Goal: Task Accomplishment & Management: Manage account settings

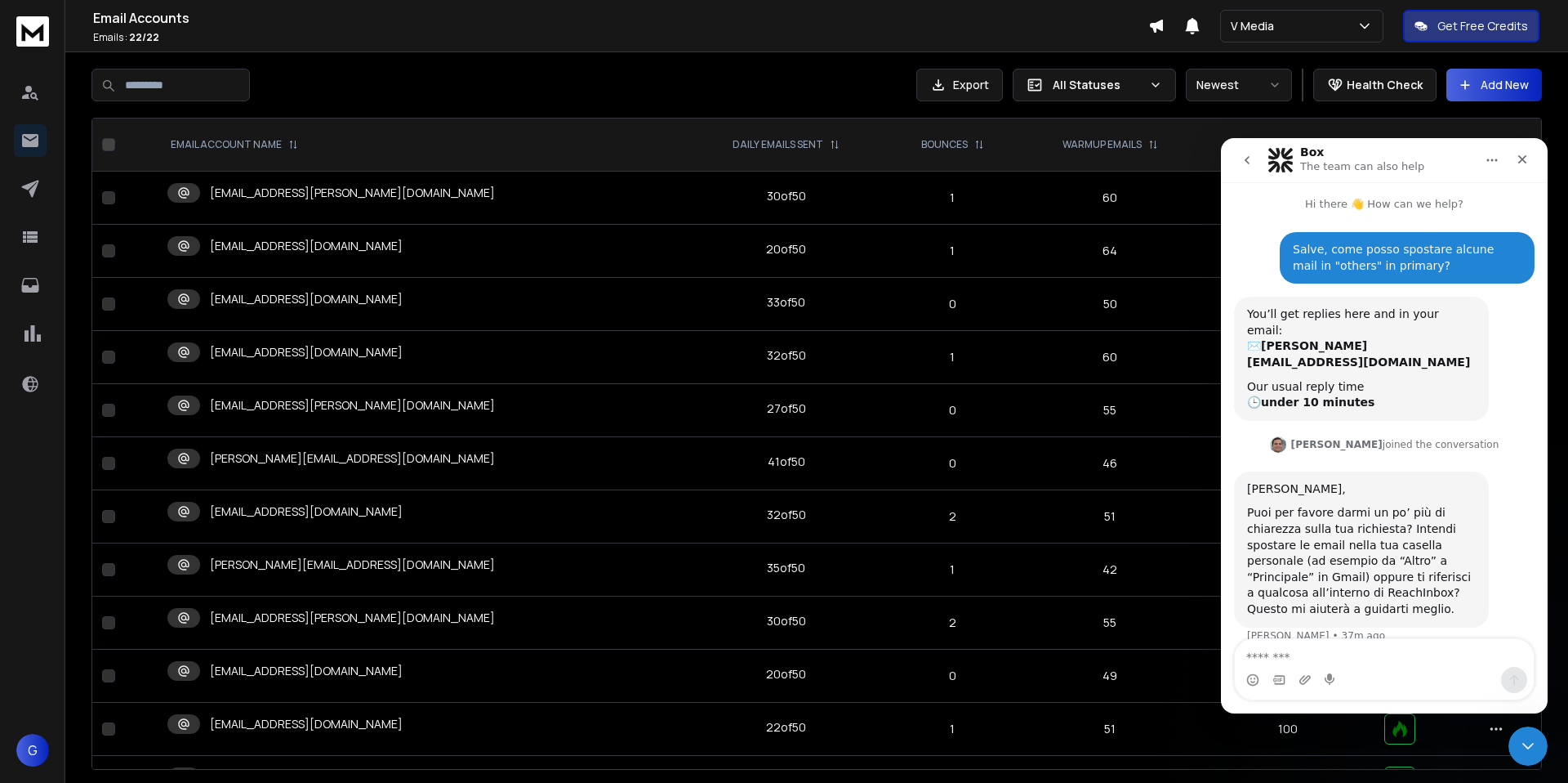
click at [11, 747] on div "G" at bounding box center [33, 392] width 65 height 783
click at [26, 748] on span "G" at bounding box center [33, 750] width 33 height 33
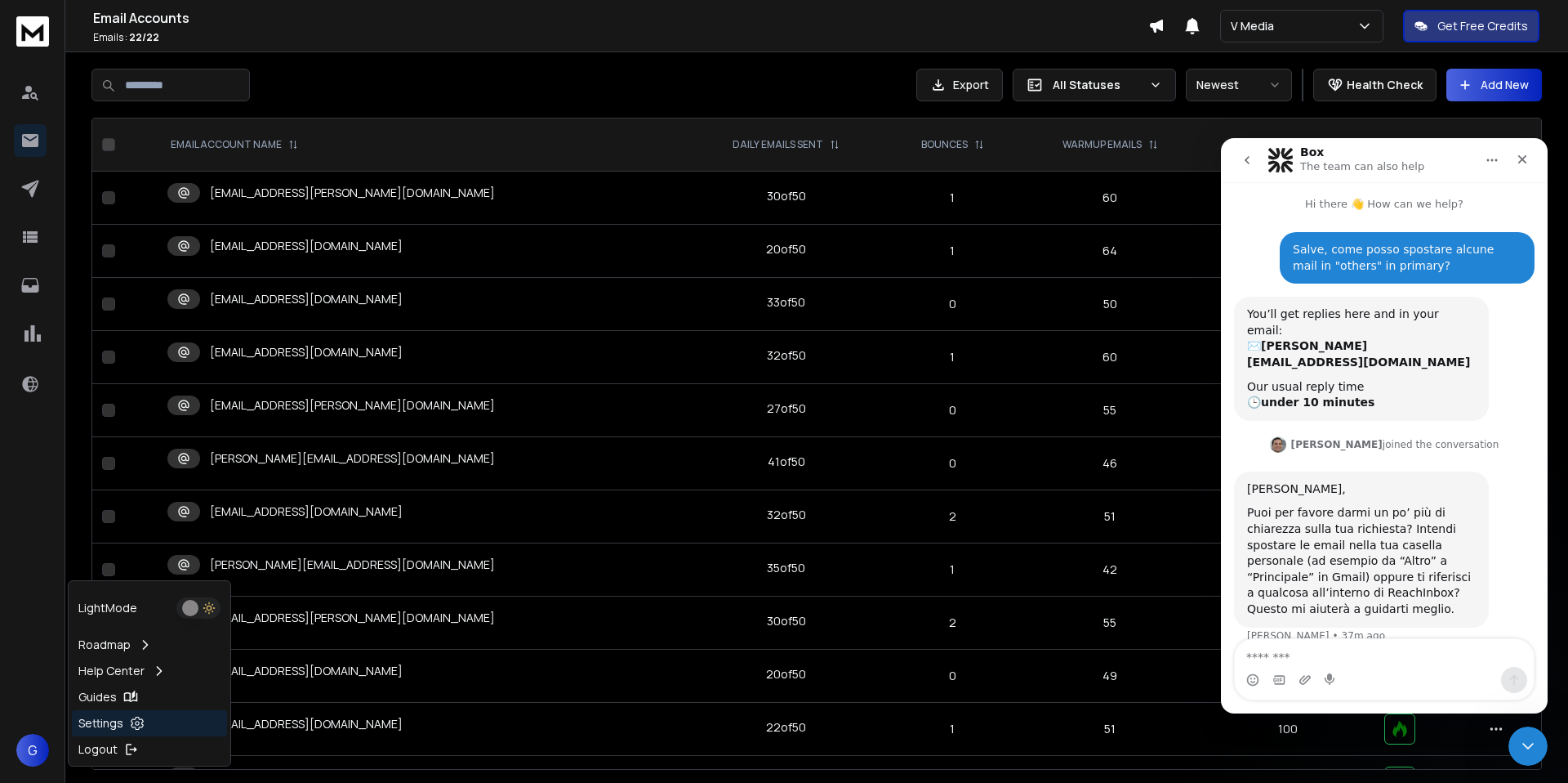
click at [98, 723] on p "Settings" at bounding box center [100, 723] width 45 height 17
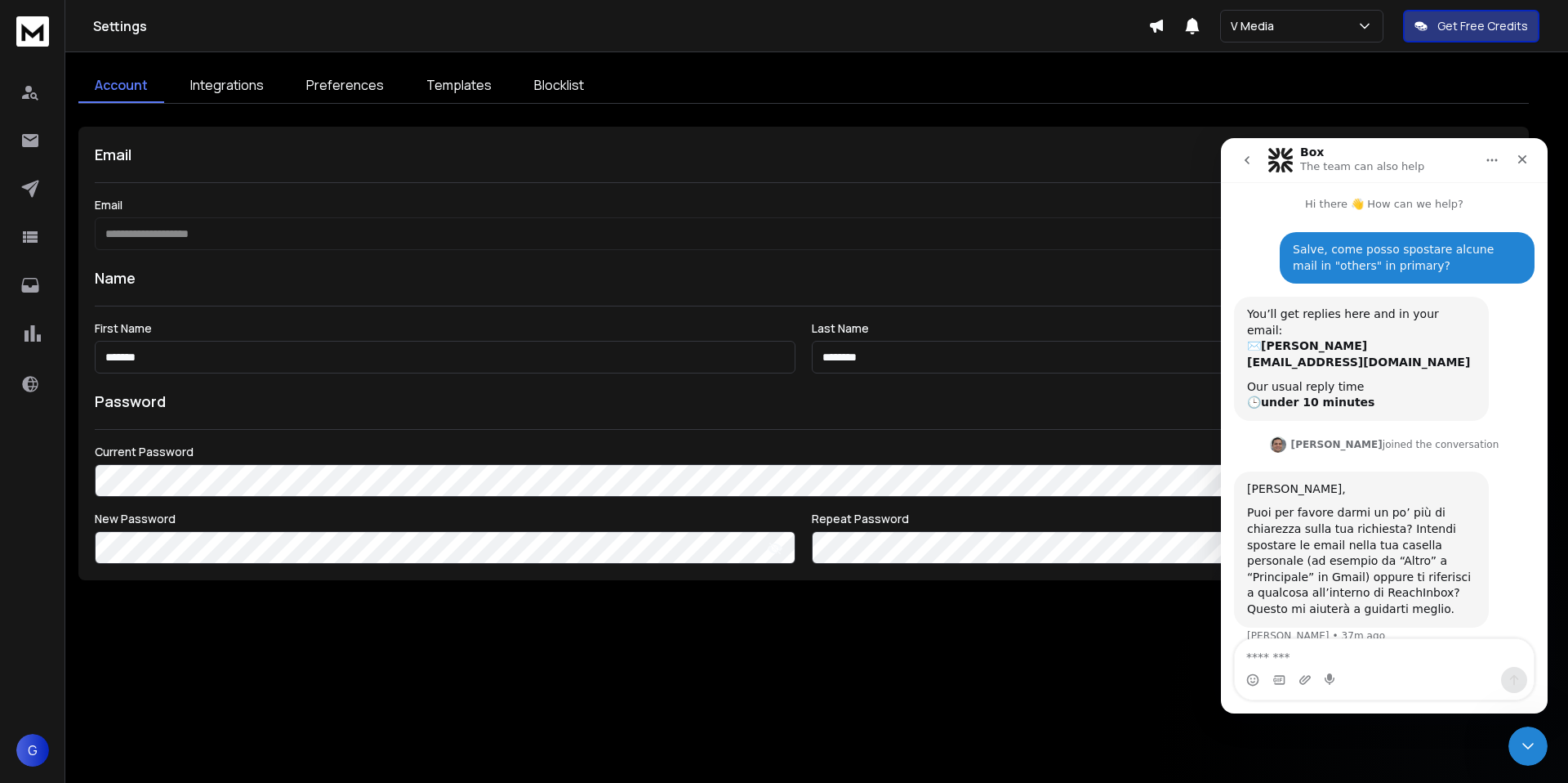
click at [459, 89] on link "Templates" at bounding box center [458, 85] width 98 height 34
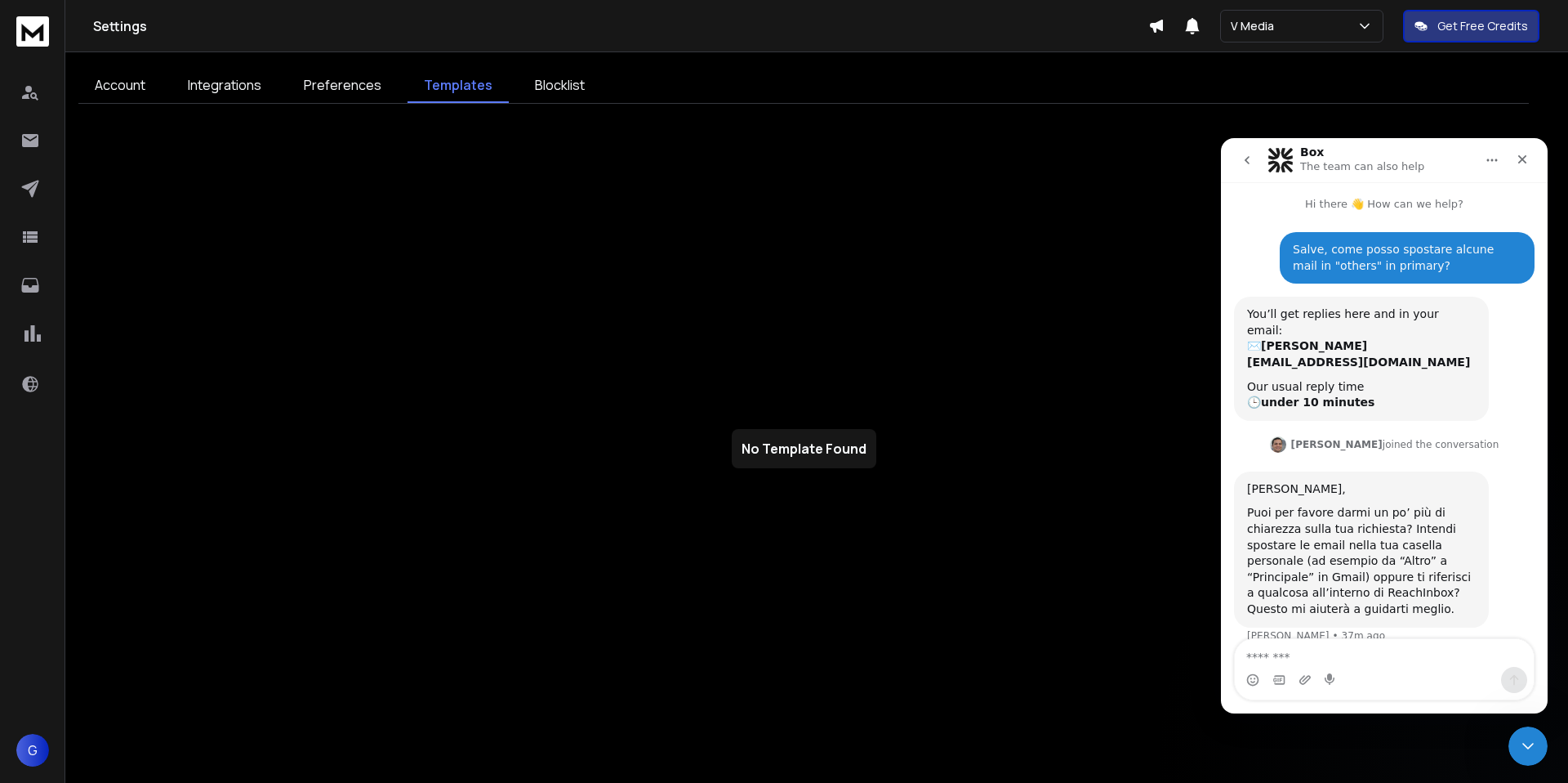
click at [510, 82] on div "[PERSON_NAME] & Usage Account Workspace Integrations Preferences Templates Bloc…" at bounding box center [339, 85] width 522 height 34
click at [544, 81] on link "Blocklist" at bounding box center [560, 85] width 83 height 34
click at [1418, 147] on div "Box The team can also help" at bounding box center [1372, 160] width 208 height 29
click at [371, 91] on link "Preferences" at bounding box center [342, 85] width 110 height 34
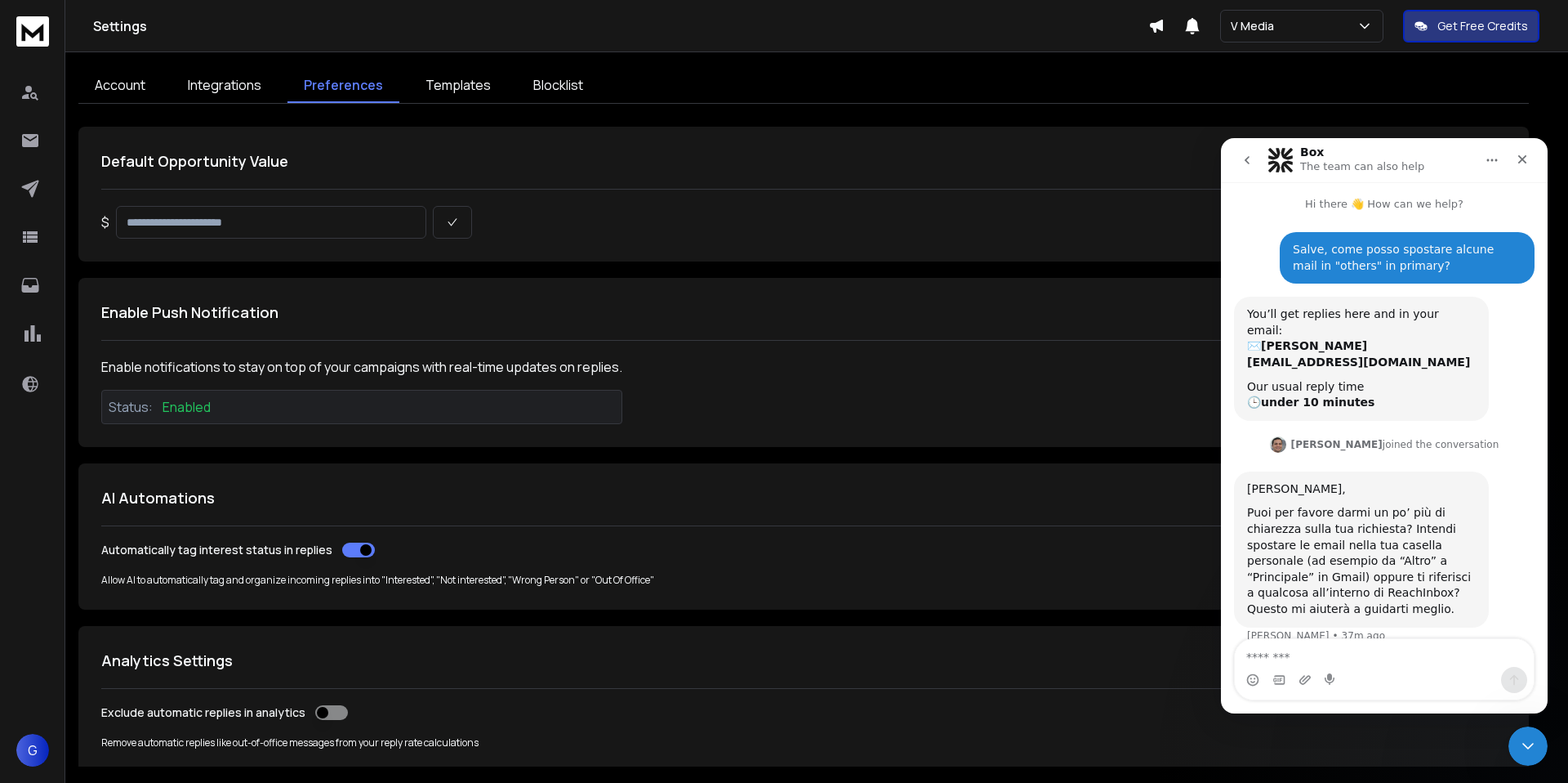
click at [450, 86] on link "Templates" at bounding box center [457, 85] width 98 height 34
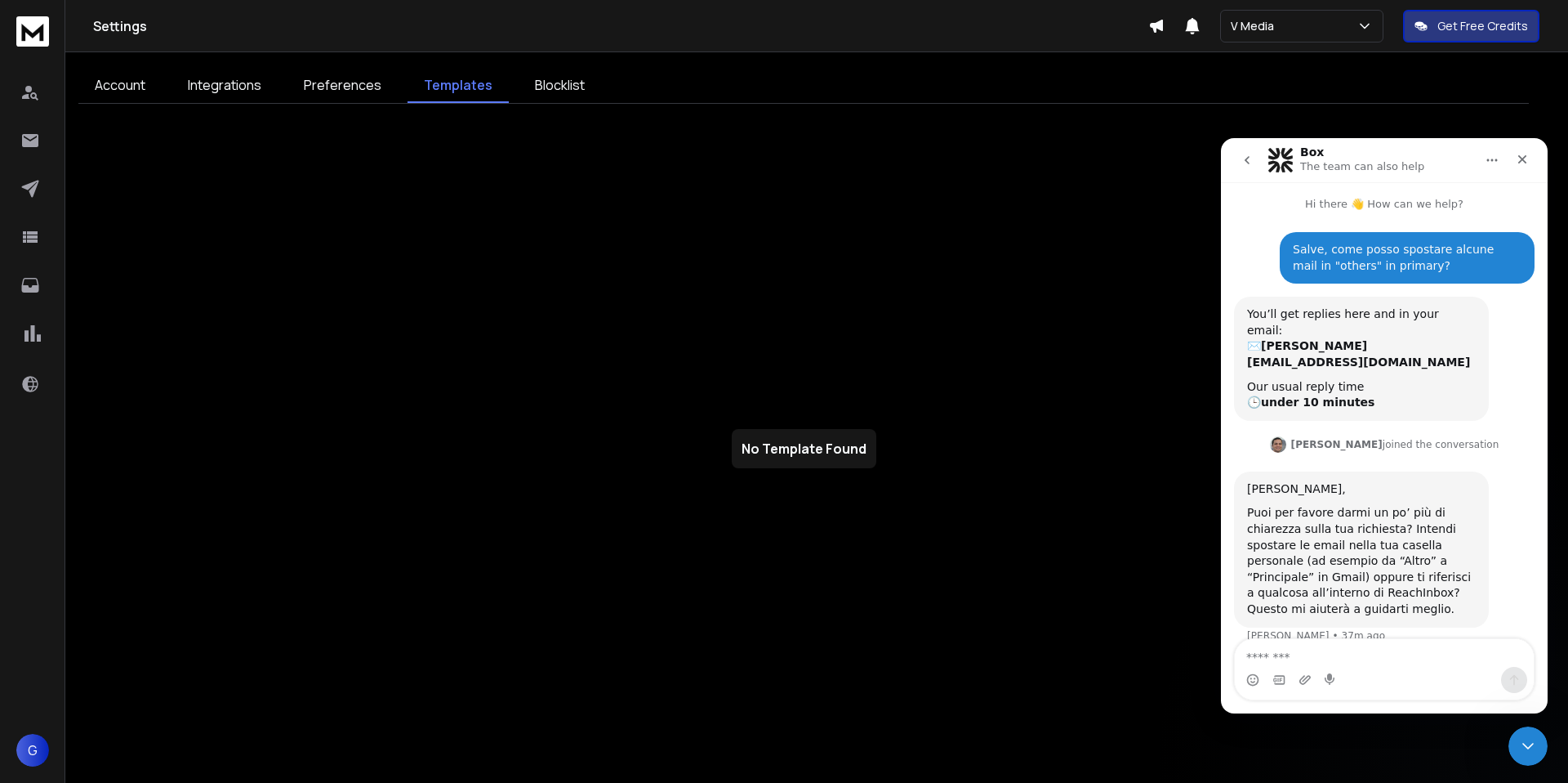
click at [213, 83] on link "Integrations" at bounding box center [224, 85] width 106 height 34
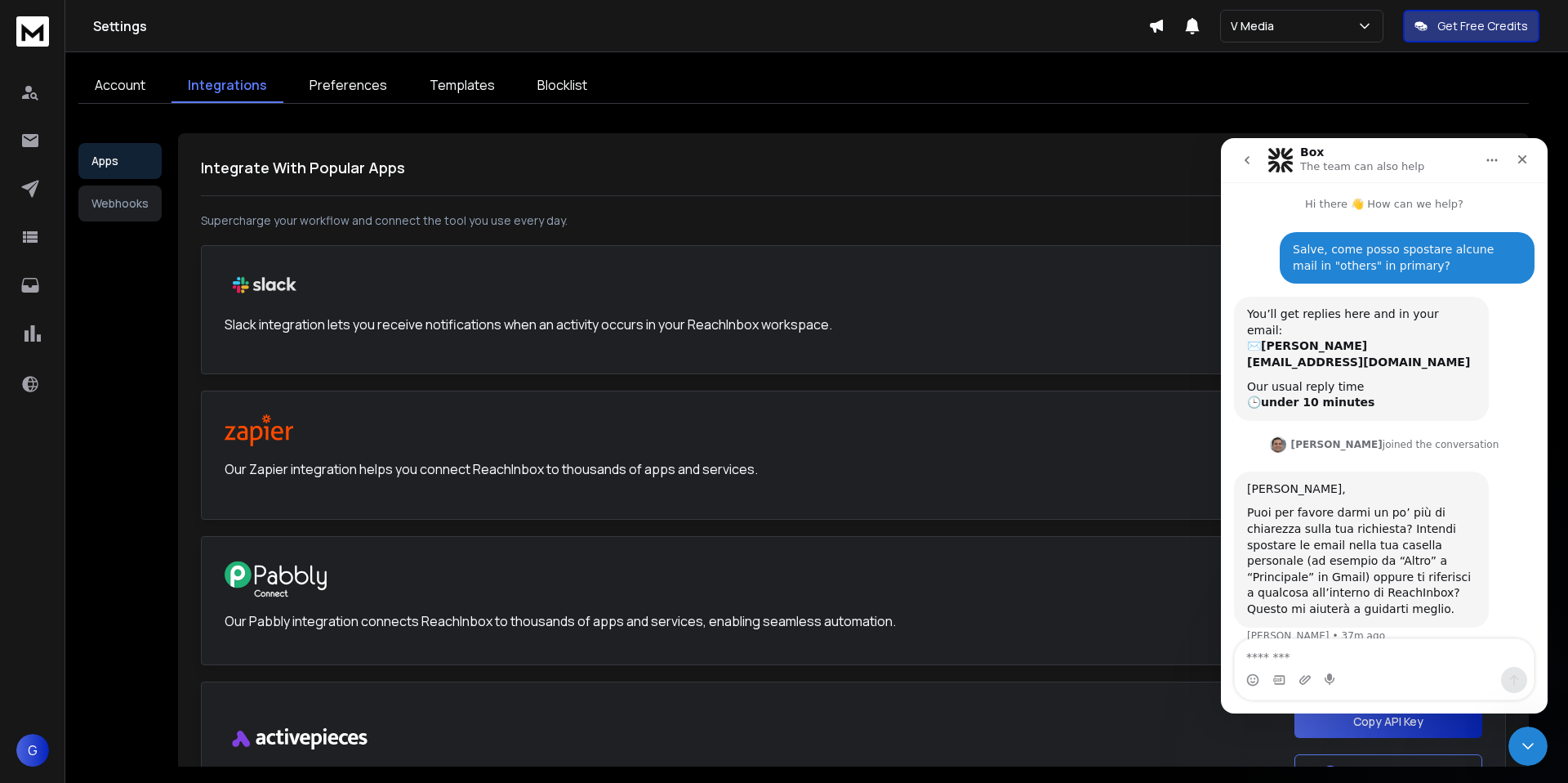
click at [521, 81] on link "Blocklist" at bounding box center [563, 85] width 83 height 34
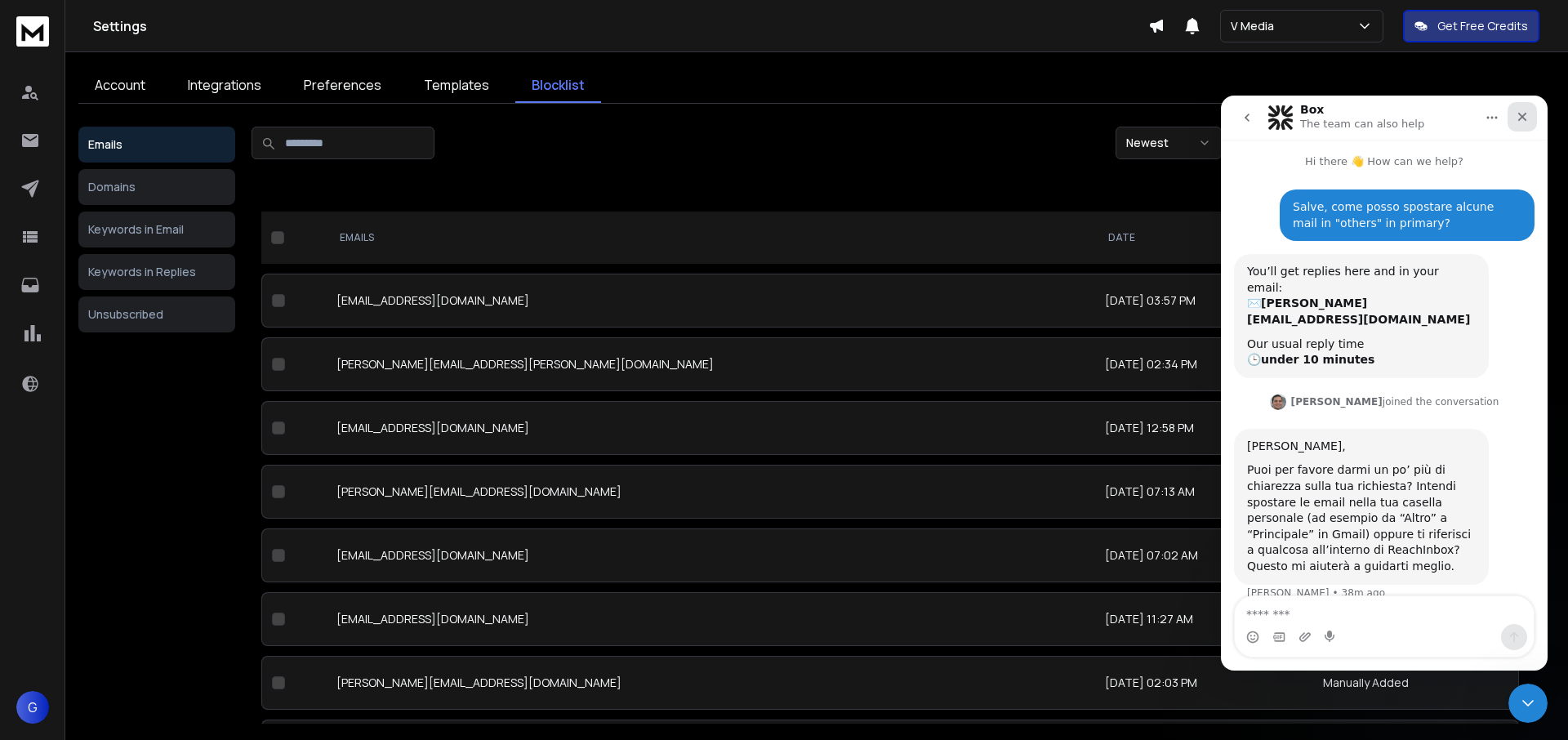
click at [1528, 112] on icon "Close" at bounding box center [1522, 116] width 13 height 13
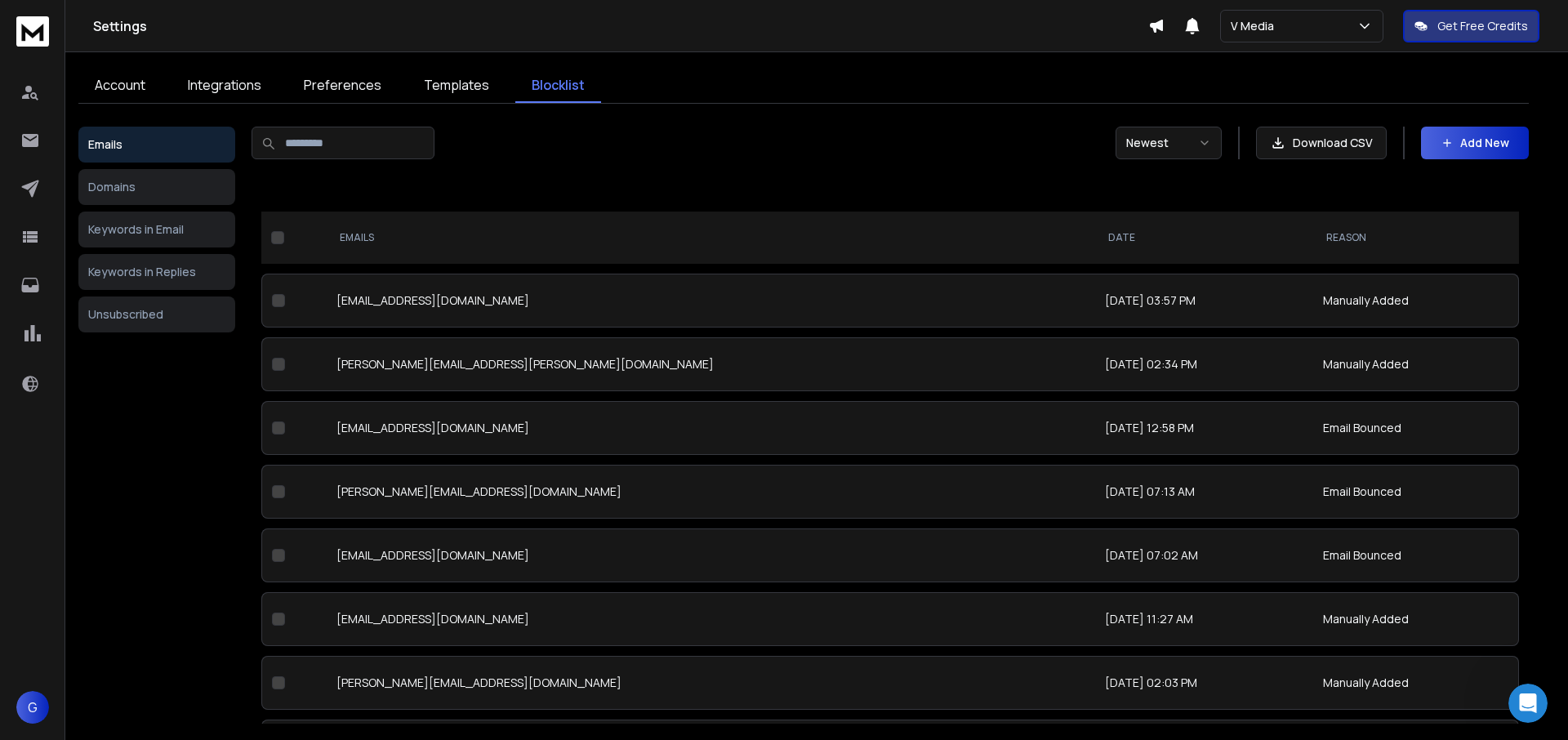
click at [151, 154] on button "Emails" at bounding box center [157, 144] width 157 height 36
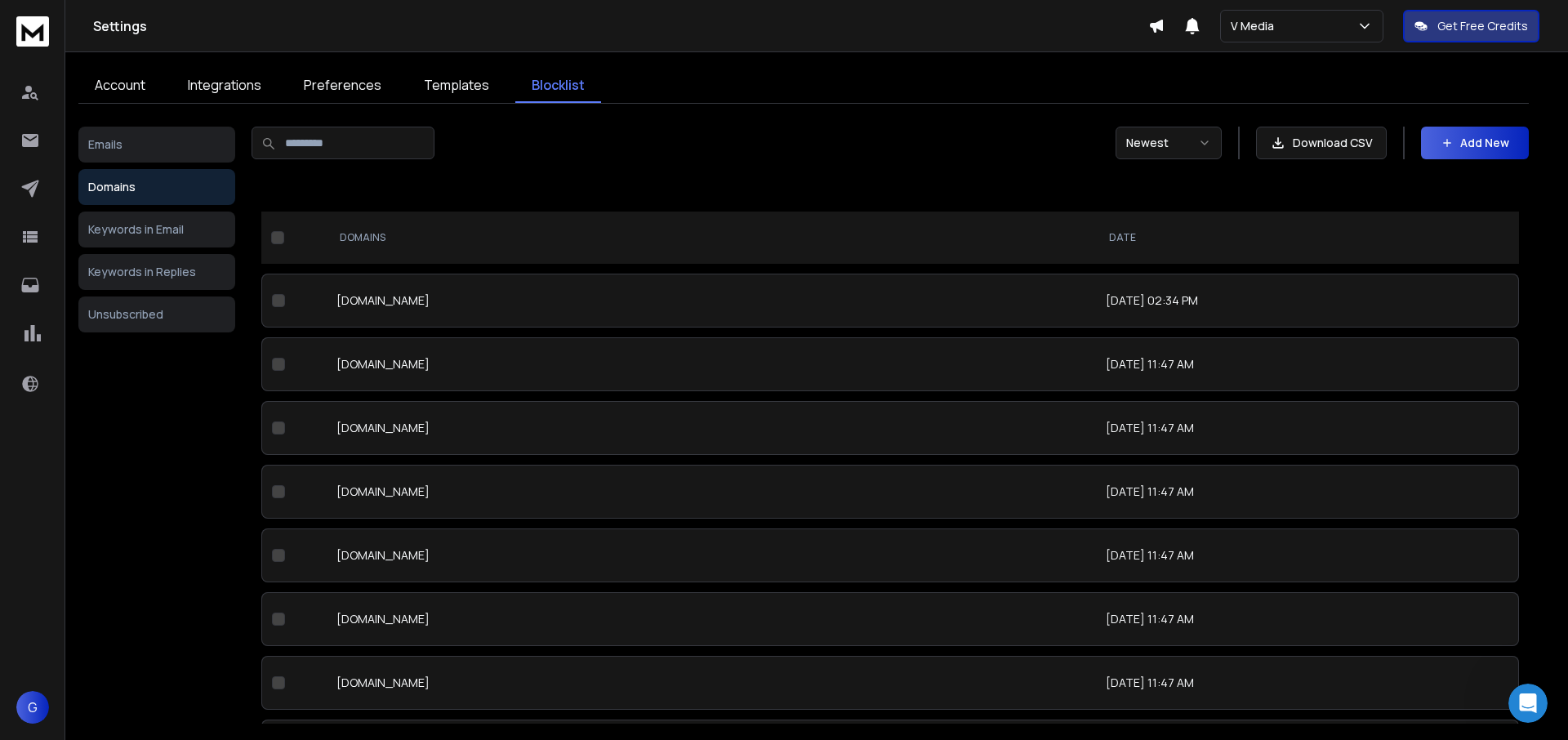
click at [142, 178] on button "Domains" at bounding box center [157, 186] width 157 height 36
click at [293, 151] on input at bounding box center [343, 142] width 183 height 33
type input "*******"
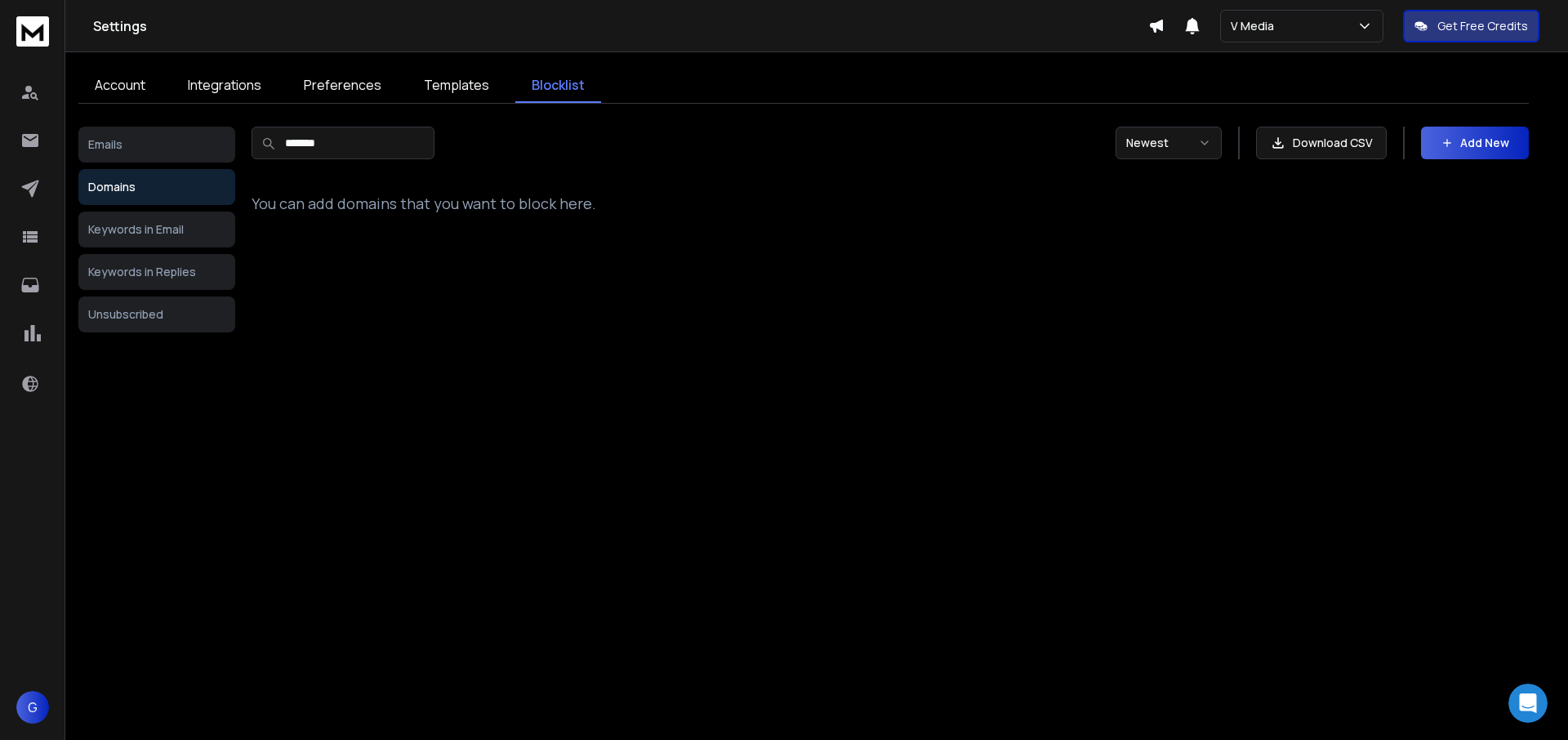
click at [377, 150] on input "*******" at bounding box center [343, 142] width 183 height 33
click at [1498, 156] on button "Add New" at bounding box center [1475, 142] width 108 height 33
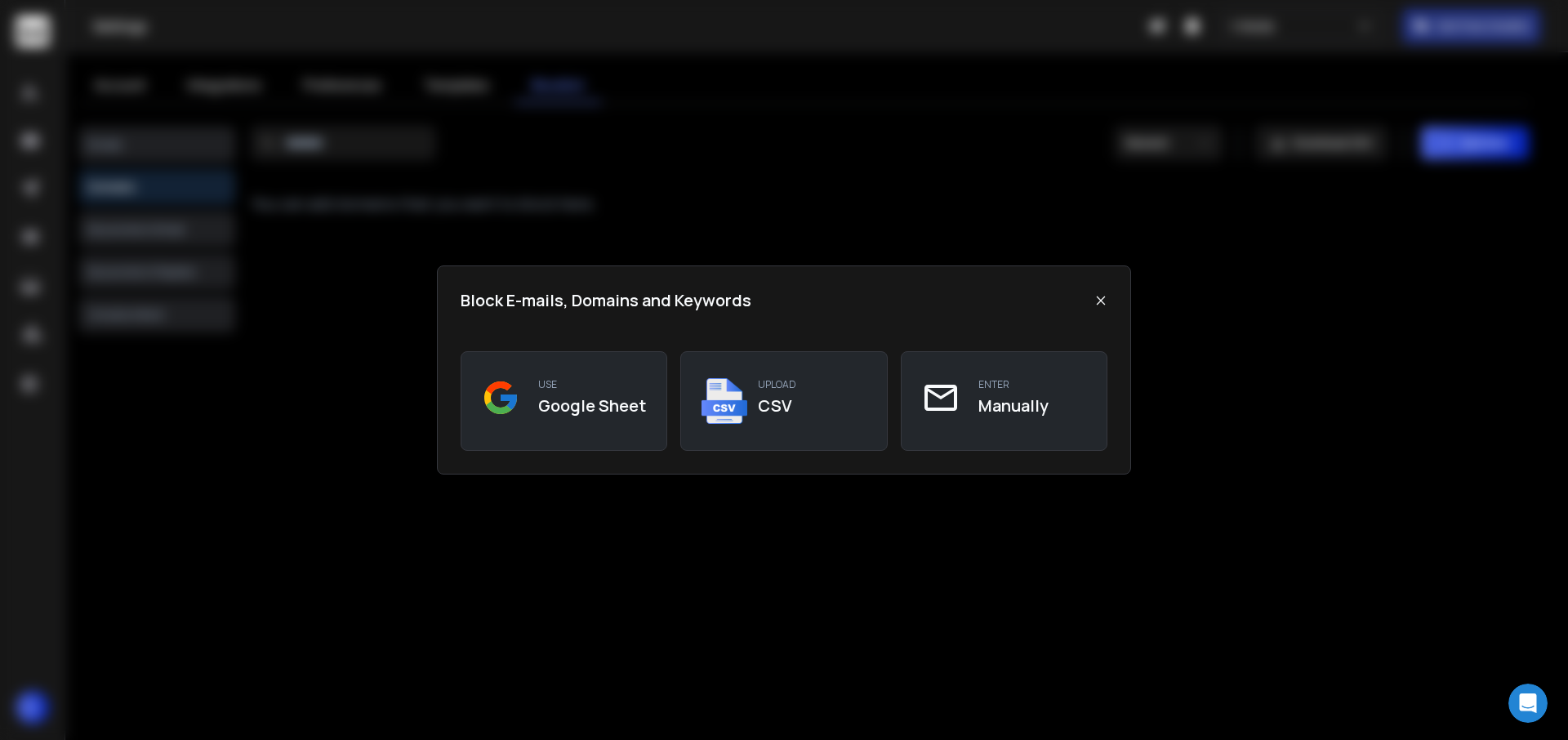
click at [1075, 417] on div "enter Manually" at bounding box center [1004, 400] width 207 height 99
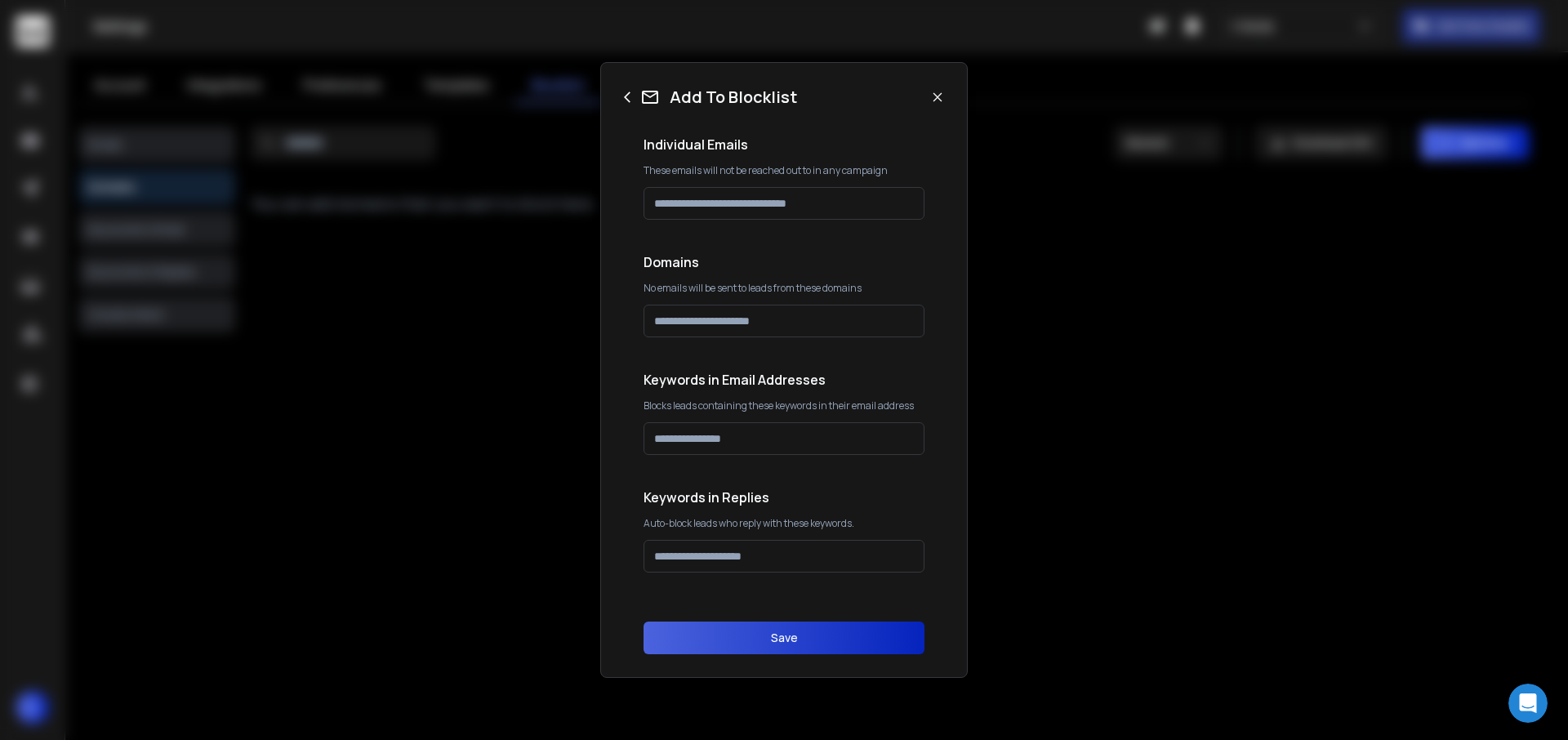
click at [815, 316] on input at bounding box center [784, 320] width 281 height 33
paste input "**********"
click at [860, 652] on button "Save" at bounding box center [784, 637] width 281 height 33
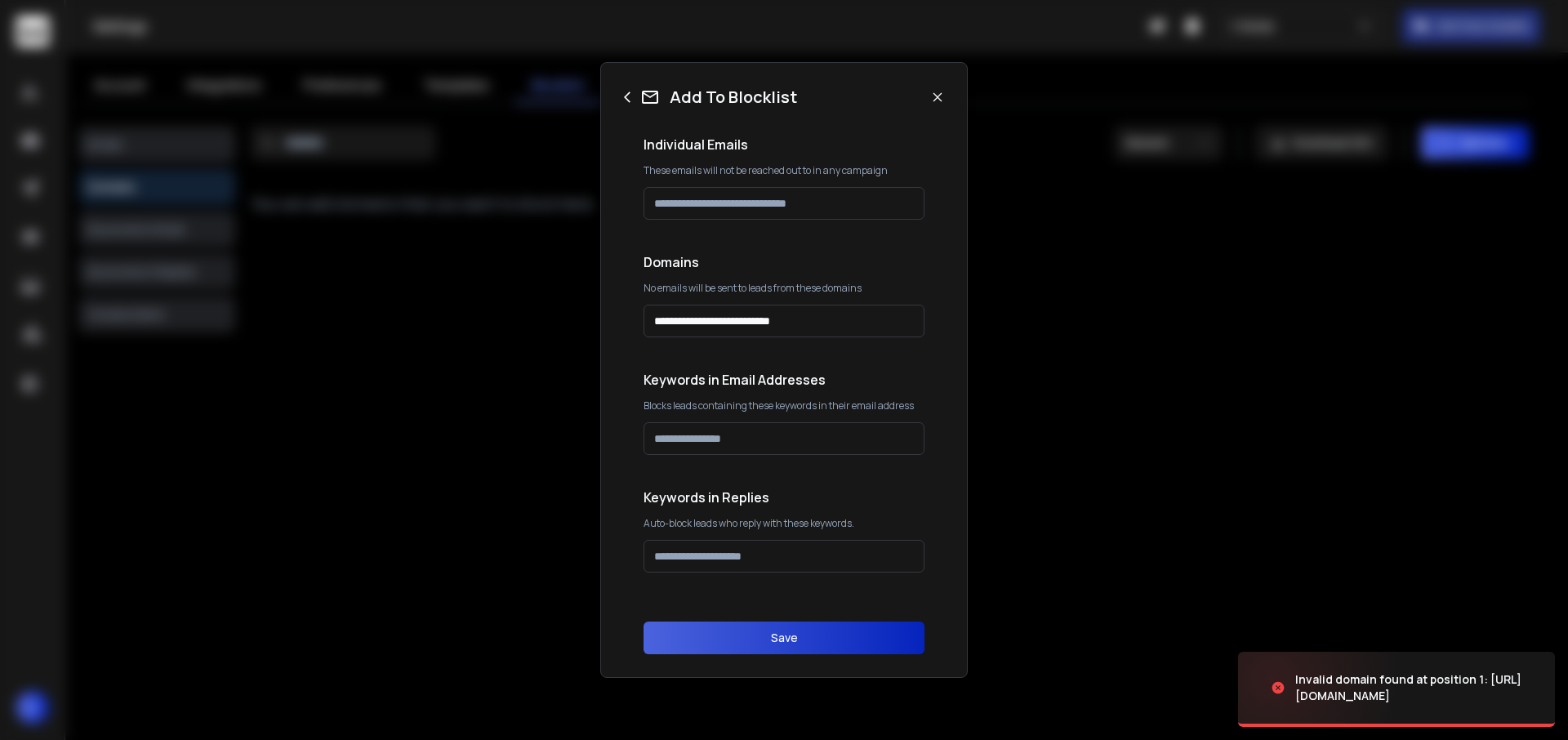
drag, startPoint x: 692, startPoint y: 316, endPoint x: 659, endPoint y: 316, distance: 33.0
click at [659, 316] on input "**********" at bounding box center [784, 320] width 281 height 33
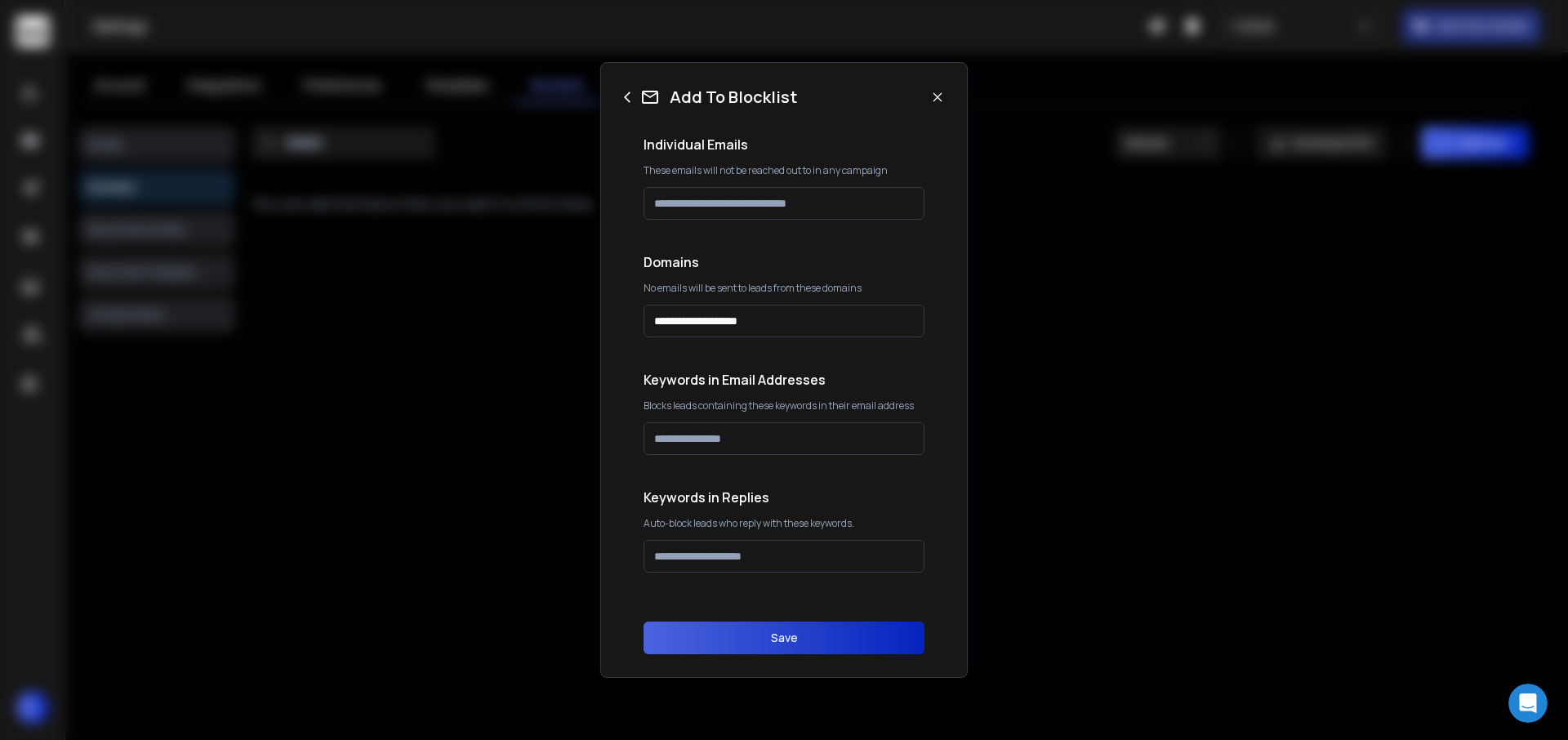
click at [779, 322] on input "**********" at bounding box center [784, 320] width 281 height 33
type input "**********"
click at [791, 637] on button "Save" at bounding box center [784, 637] width 281 height 33
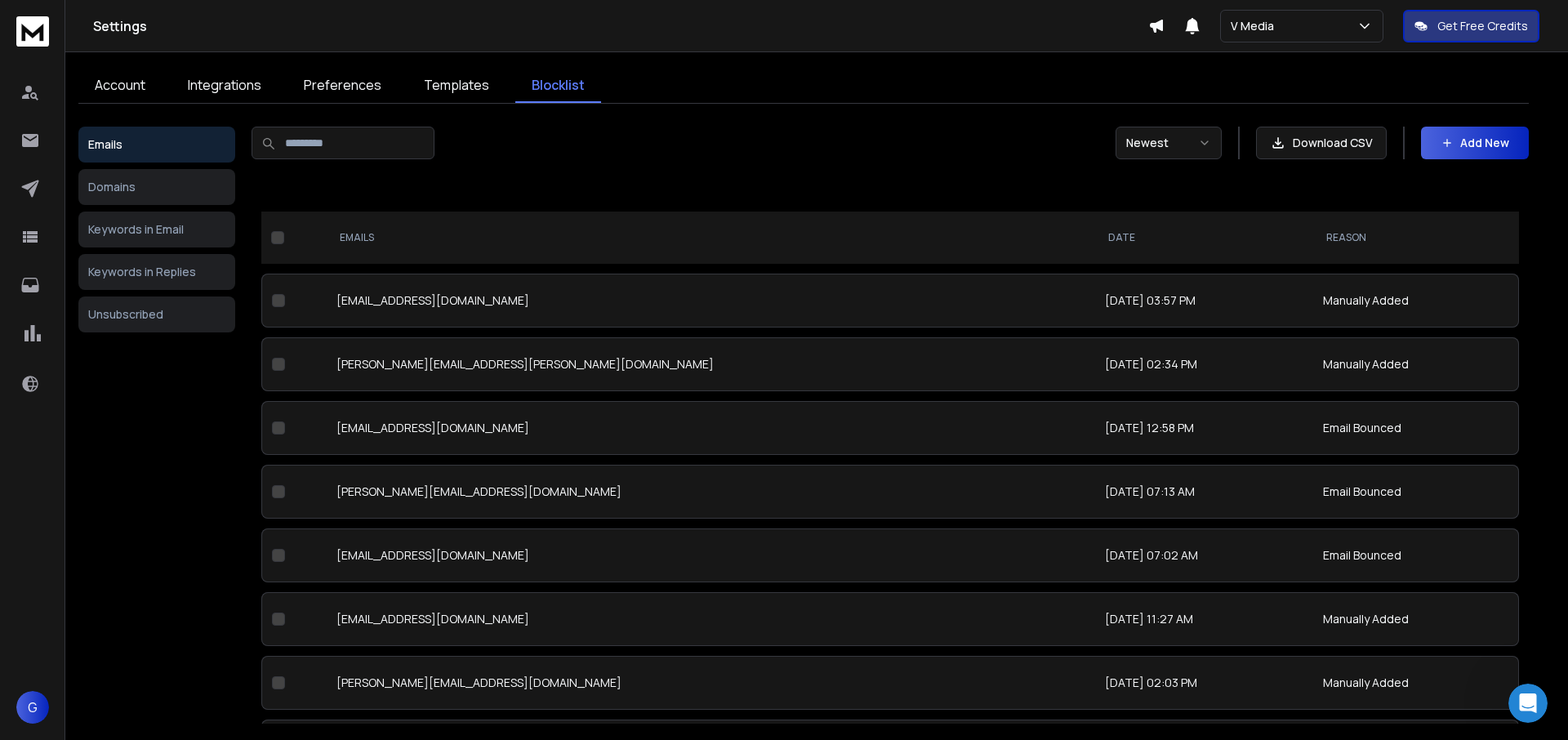
click at [171, 311] on button "Unsubscribed" at bounding box center [157, 314] width 157 height 36
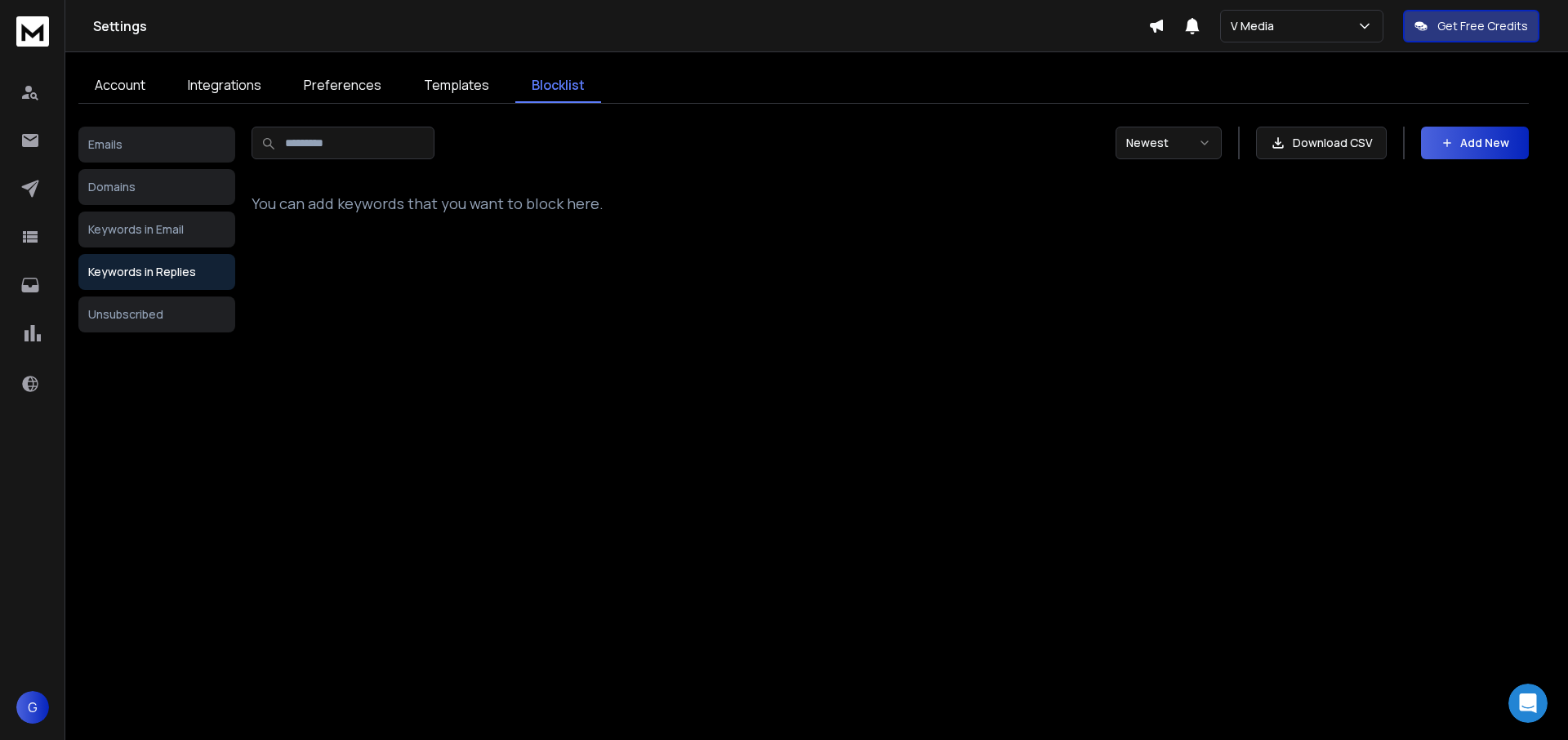
click at [185, 281] on replies "Keywords in Replies" at bounding box center [157, 272] width 157 height 36
click at [182, 250] on div "Emails Domains Keywords in Email Keywords in Replies Unsubscribed Newest Downlo…" at bounding box center [804, 418] width 1451 height 584
click at [186, 233] on email "Keywords in Email" at bounding box center [157, 229] width 157 height 36
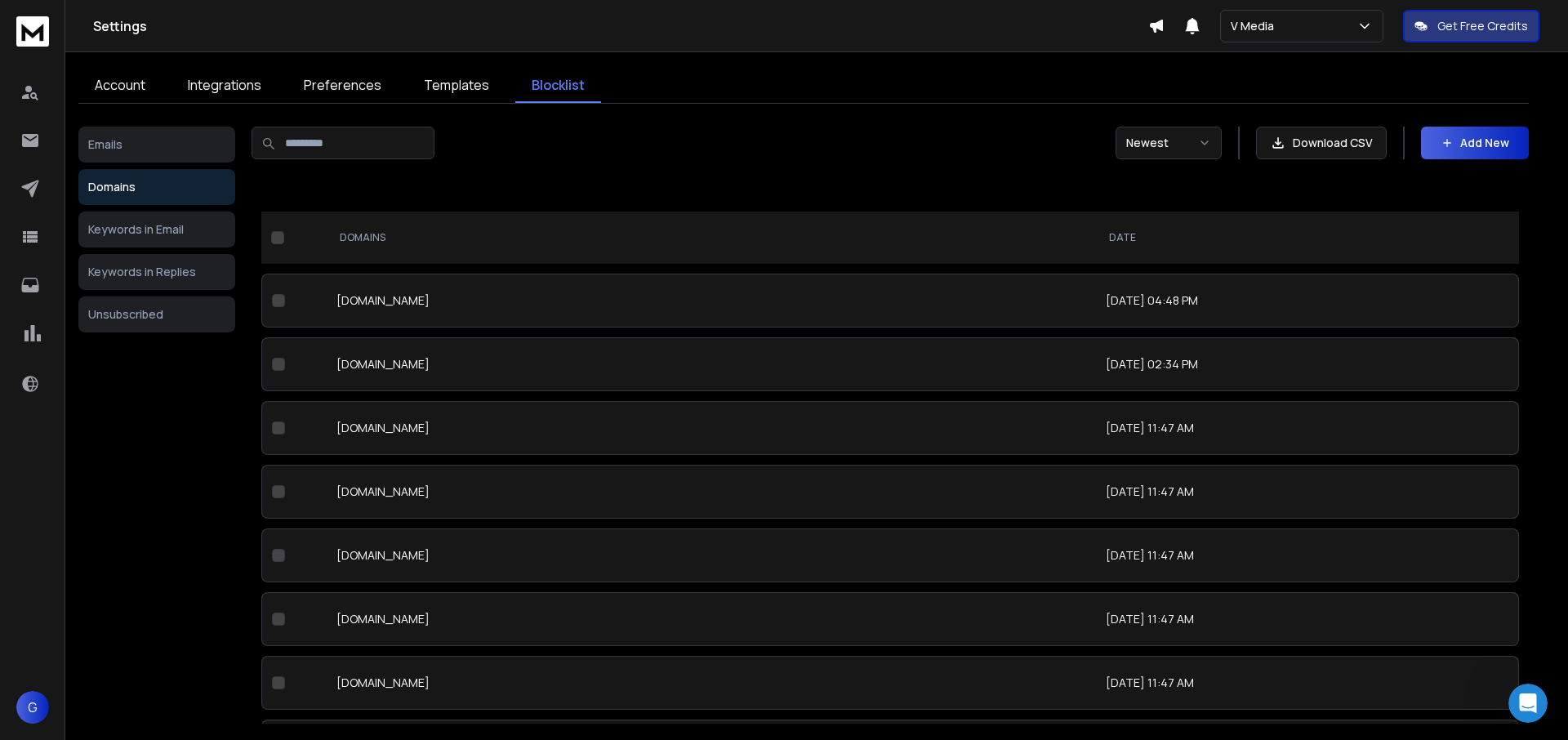
click at [179, 193] on button "Domains" at bounding box center [157, 186] width 157 height 36
click at [116, 153] on button "Emails" at bounding box center [157, 144] width 157 height 36
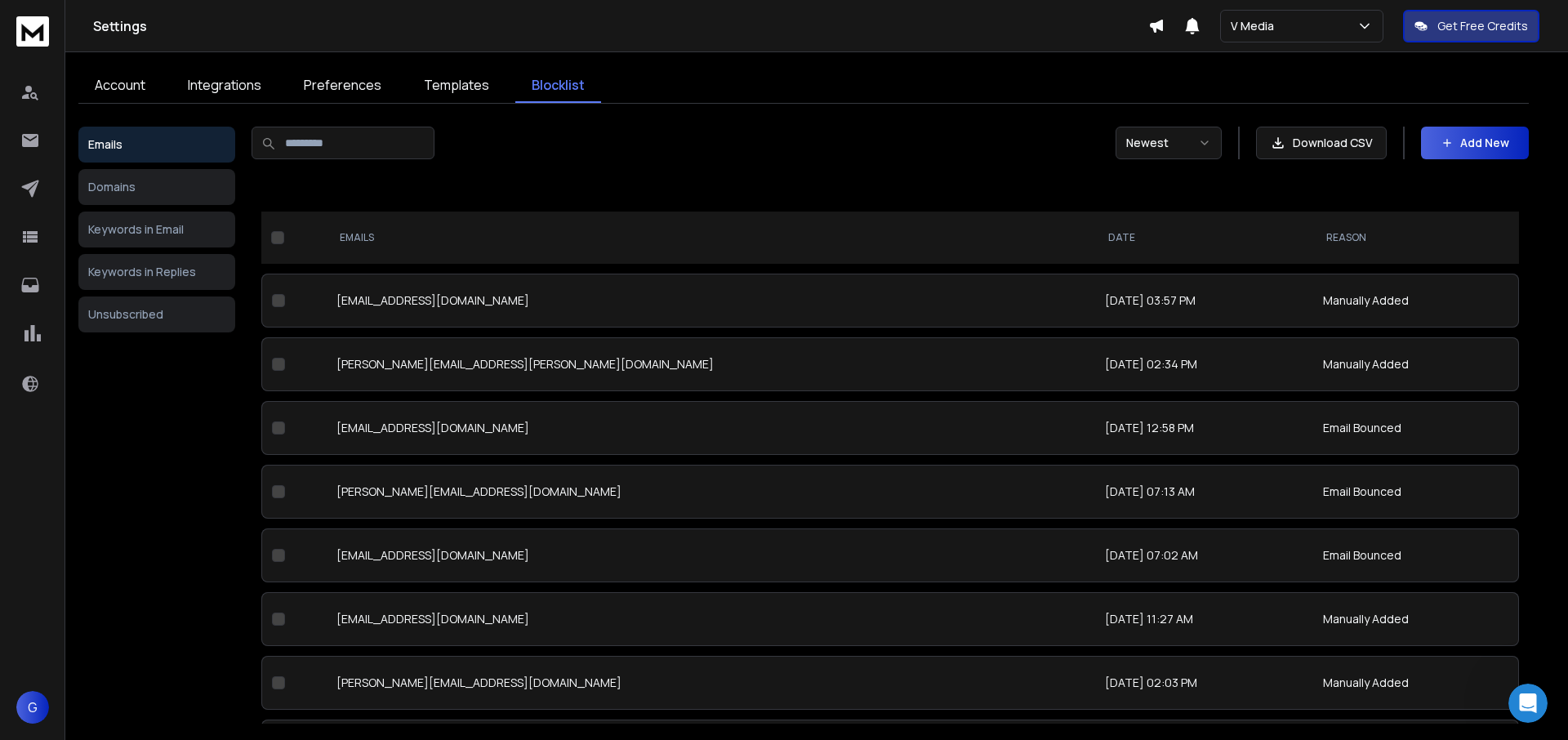
click at [206, 234] on email "Keywords in Email" at bounding box center [157, 229] width 157 height 36
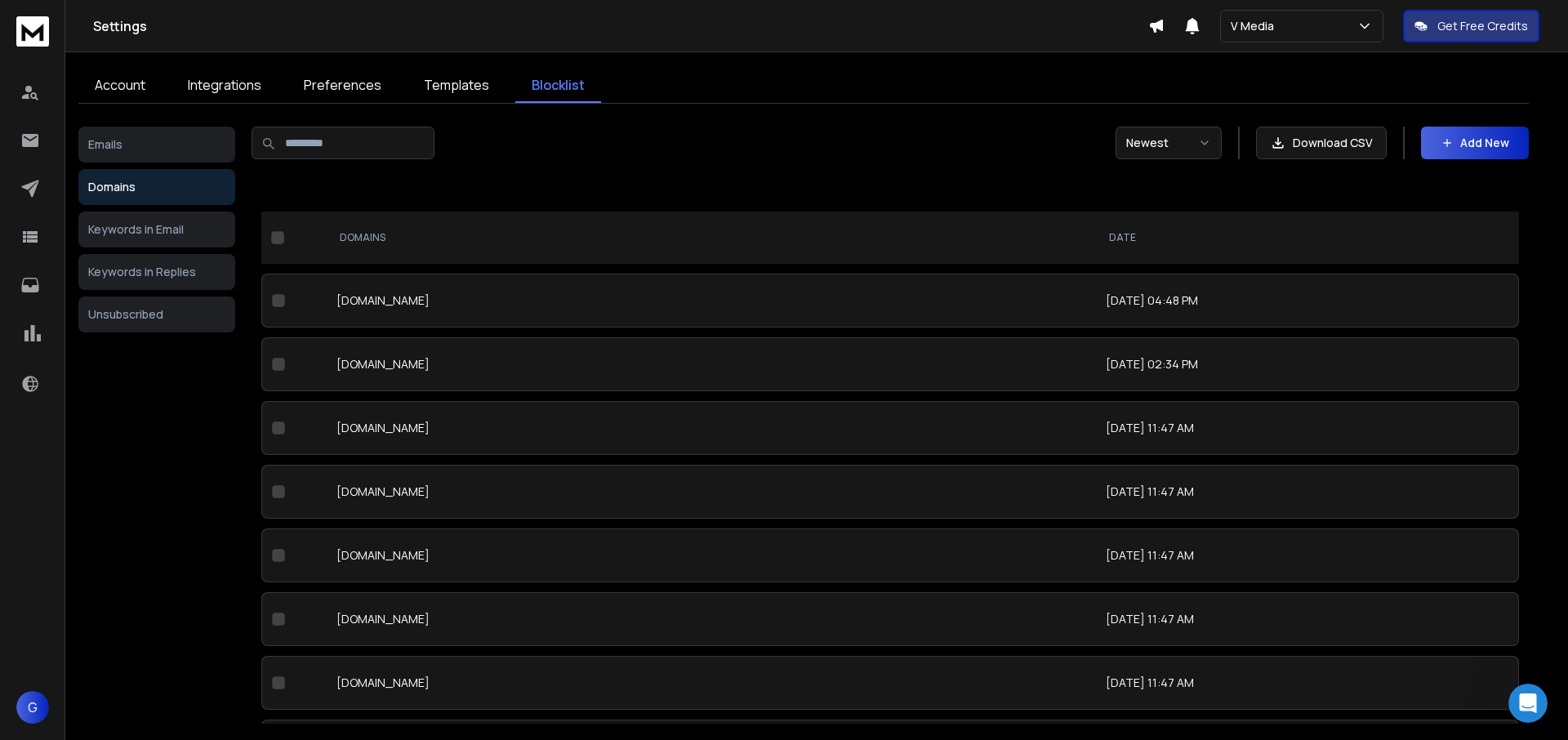
click at [195, 180] on button "Domains" at bounding box center [157, 186] width 157 height 36
click at [38, 101] on icon at bounding box center [30, 92] width 19 height 19
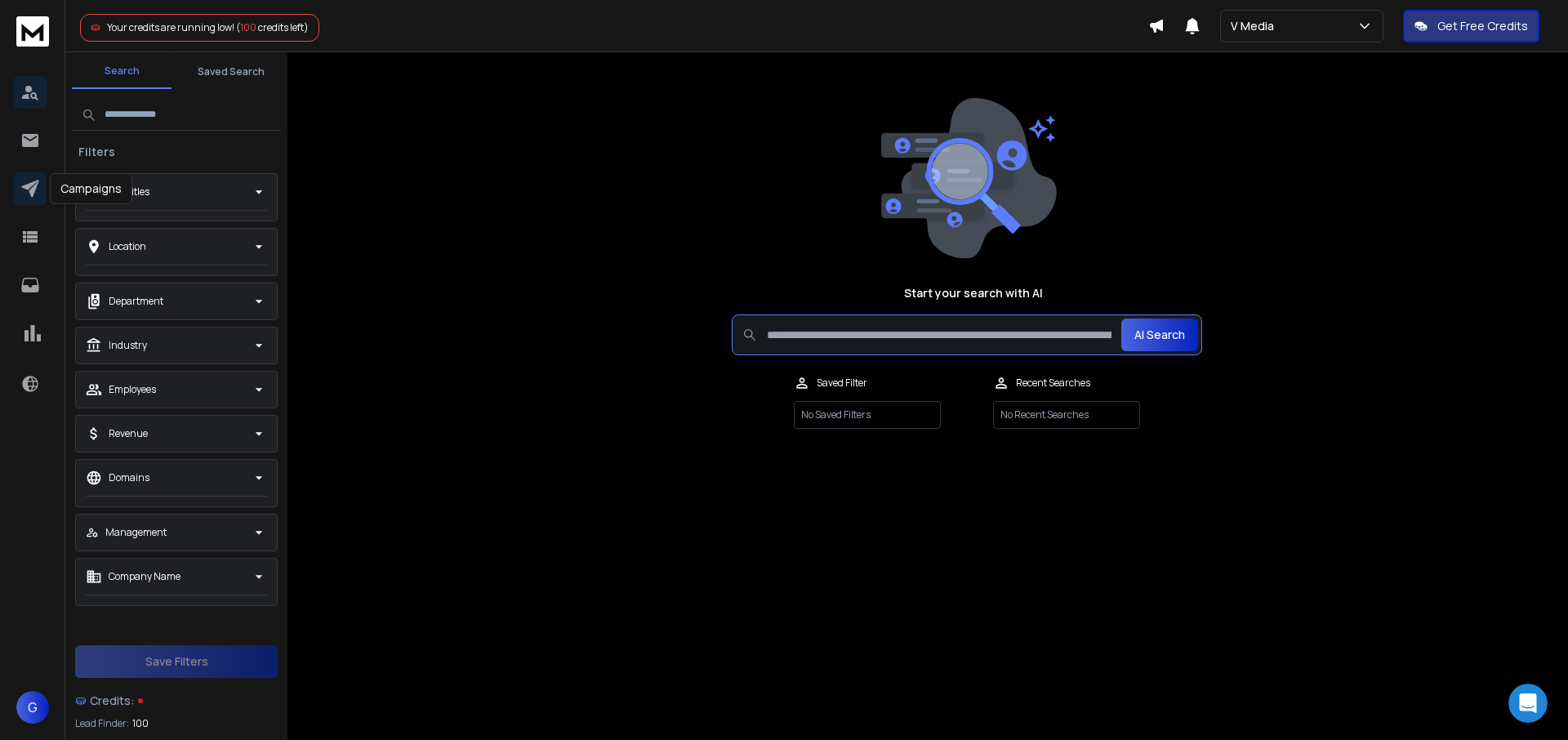
click at [20, 189] on icon at bounding box center [30, 188] width 19 height 19
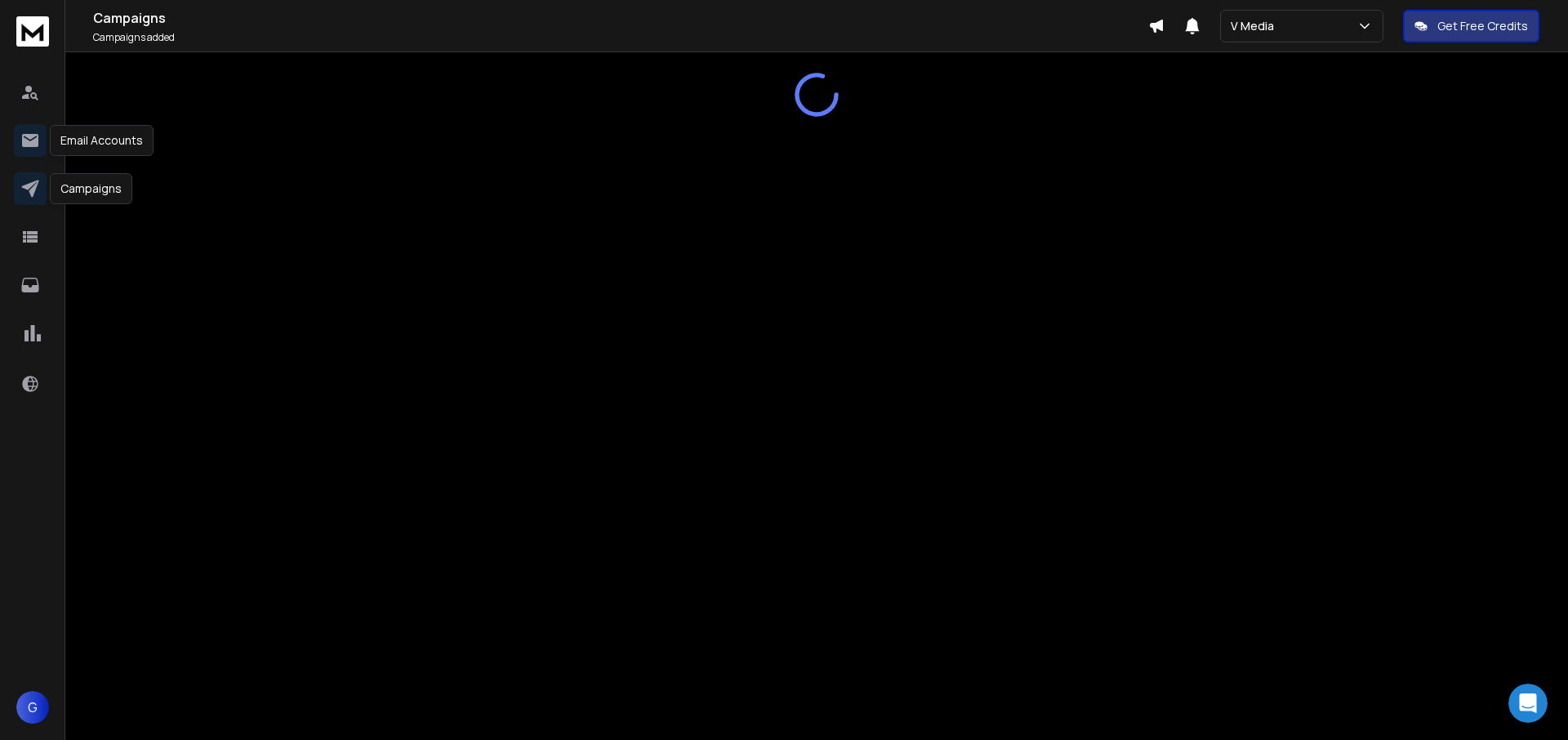
click at [33, 126] on link at bounding box center [30, 140] width 33 height 33
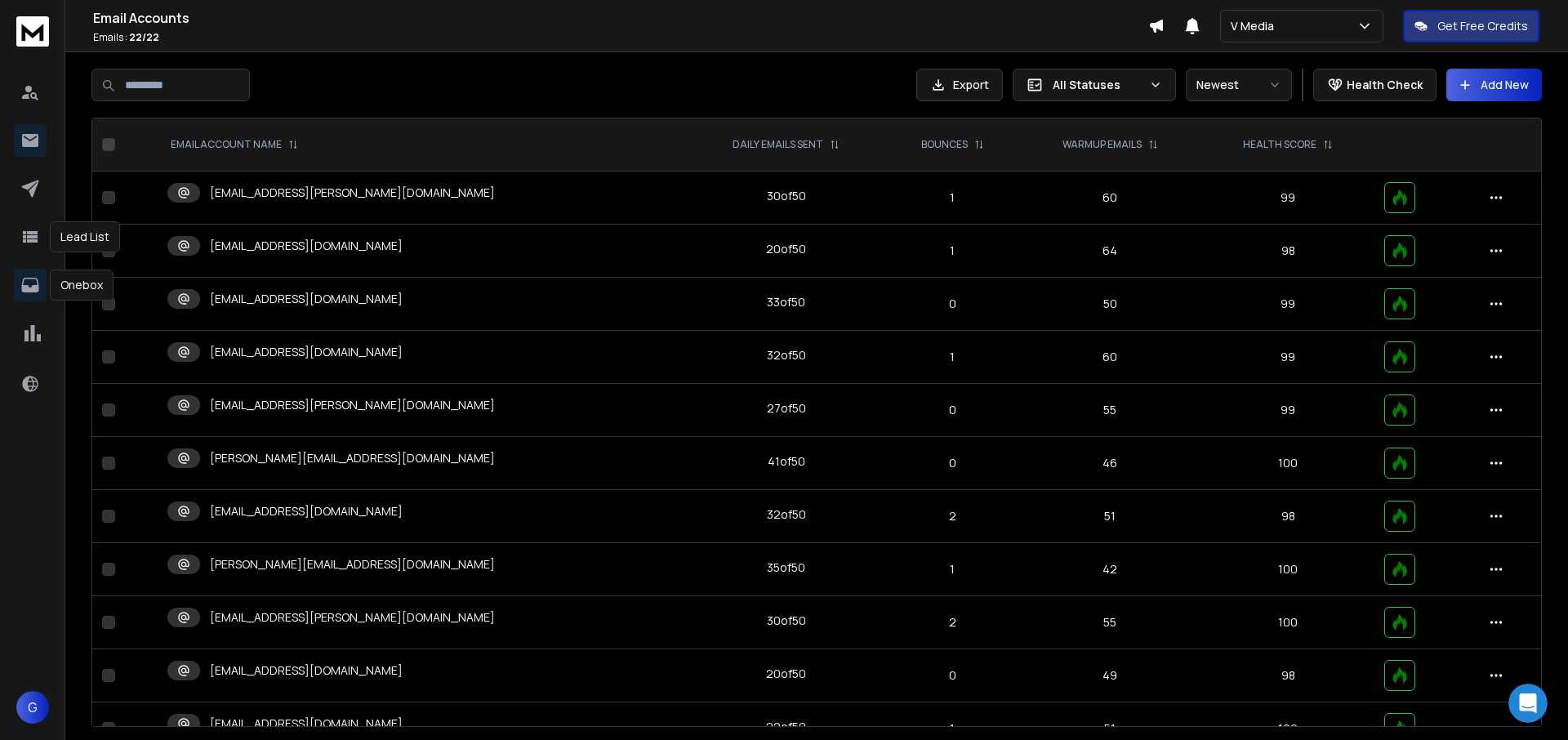
click at [40, 293] on link at bounding box center [30, 285] width 33 height 33
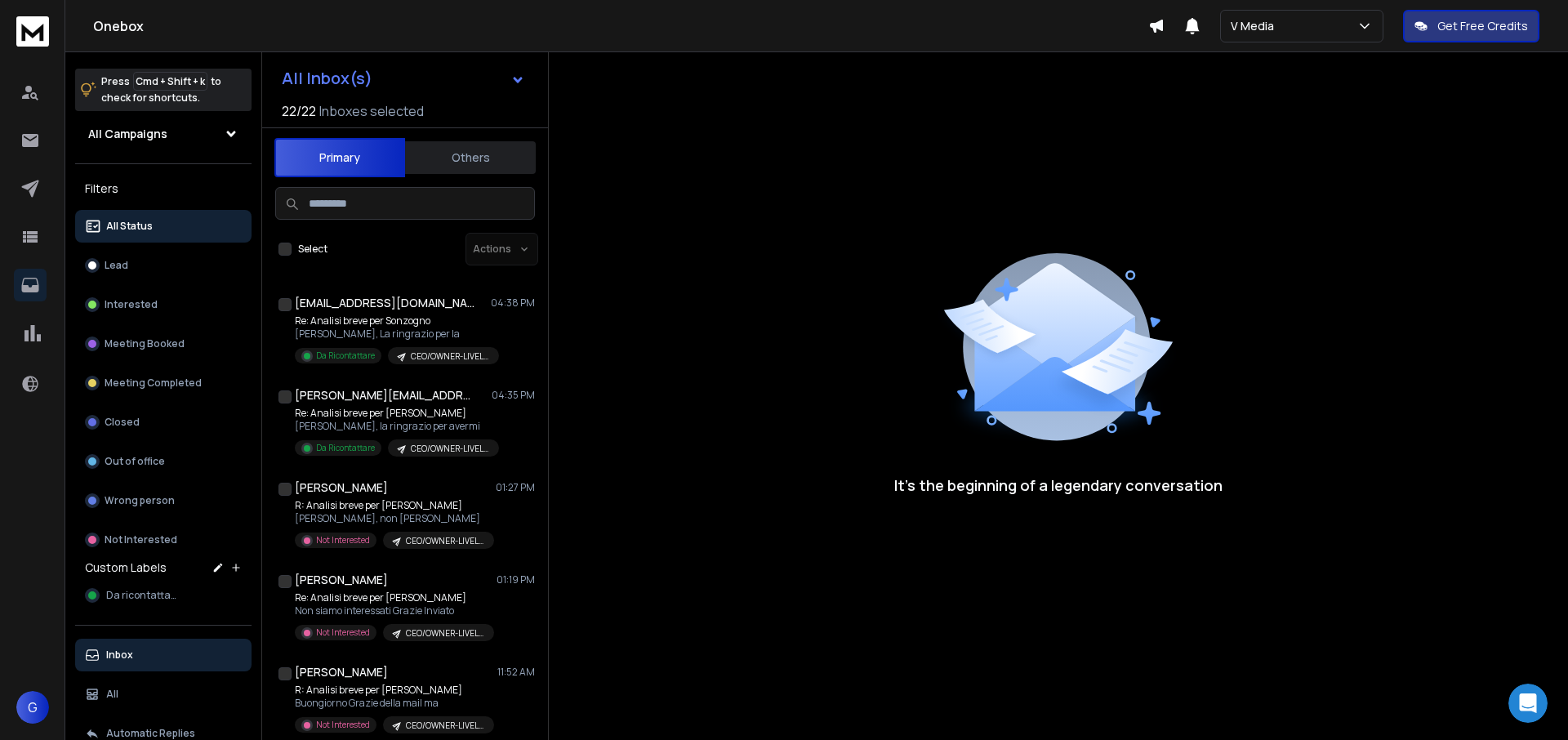
click at [497, 158] on button "Others" at bounding box center [470, 157] width 131 height 36
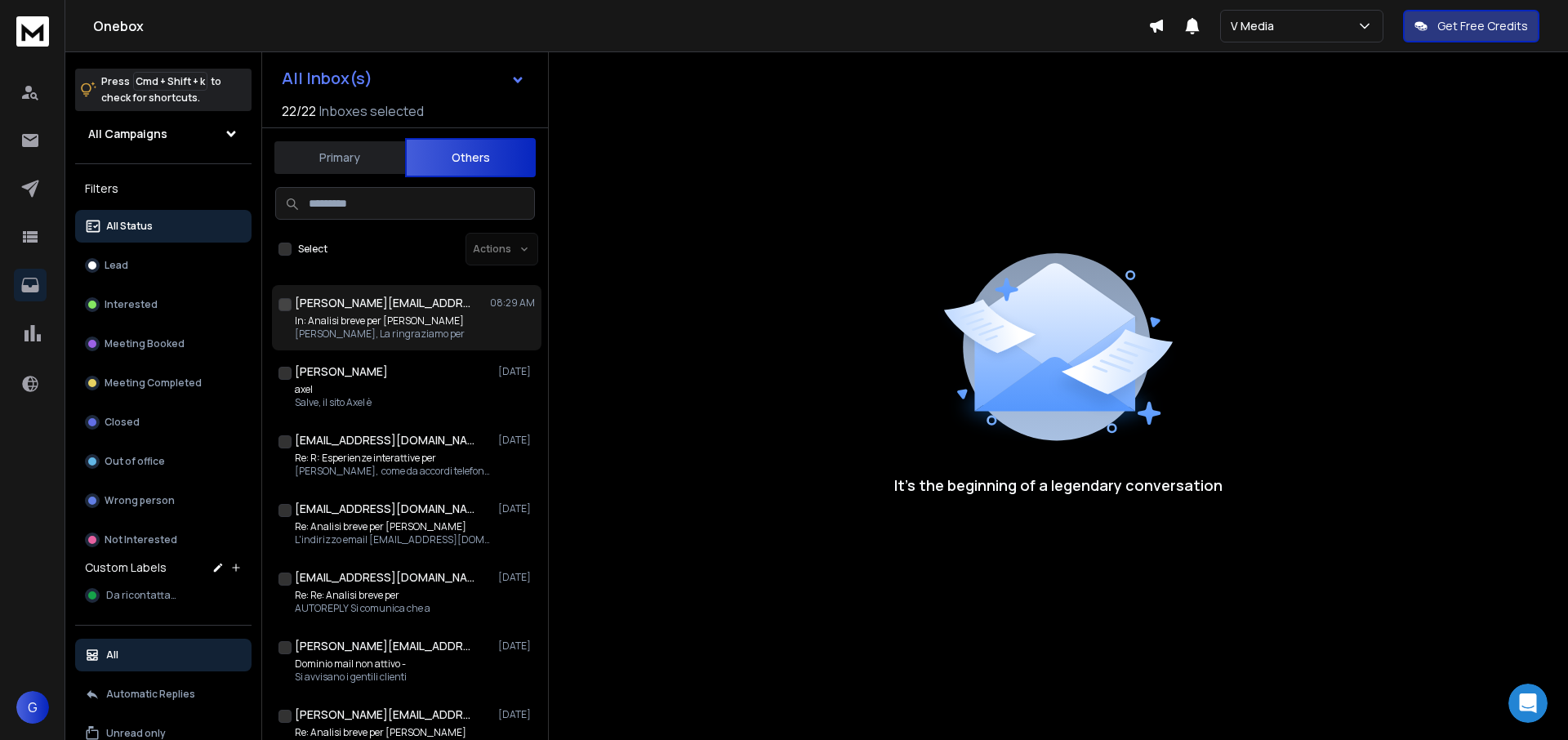
click at [477, 313] on div "[PERSON_NAME][EMAIL_ADDRESS][DOMAIN_NAME] 08:29 AM In: Analisi breve per [PERSO…" at bounding box center [414, 317] width 240 height 46
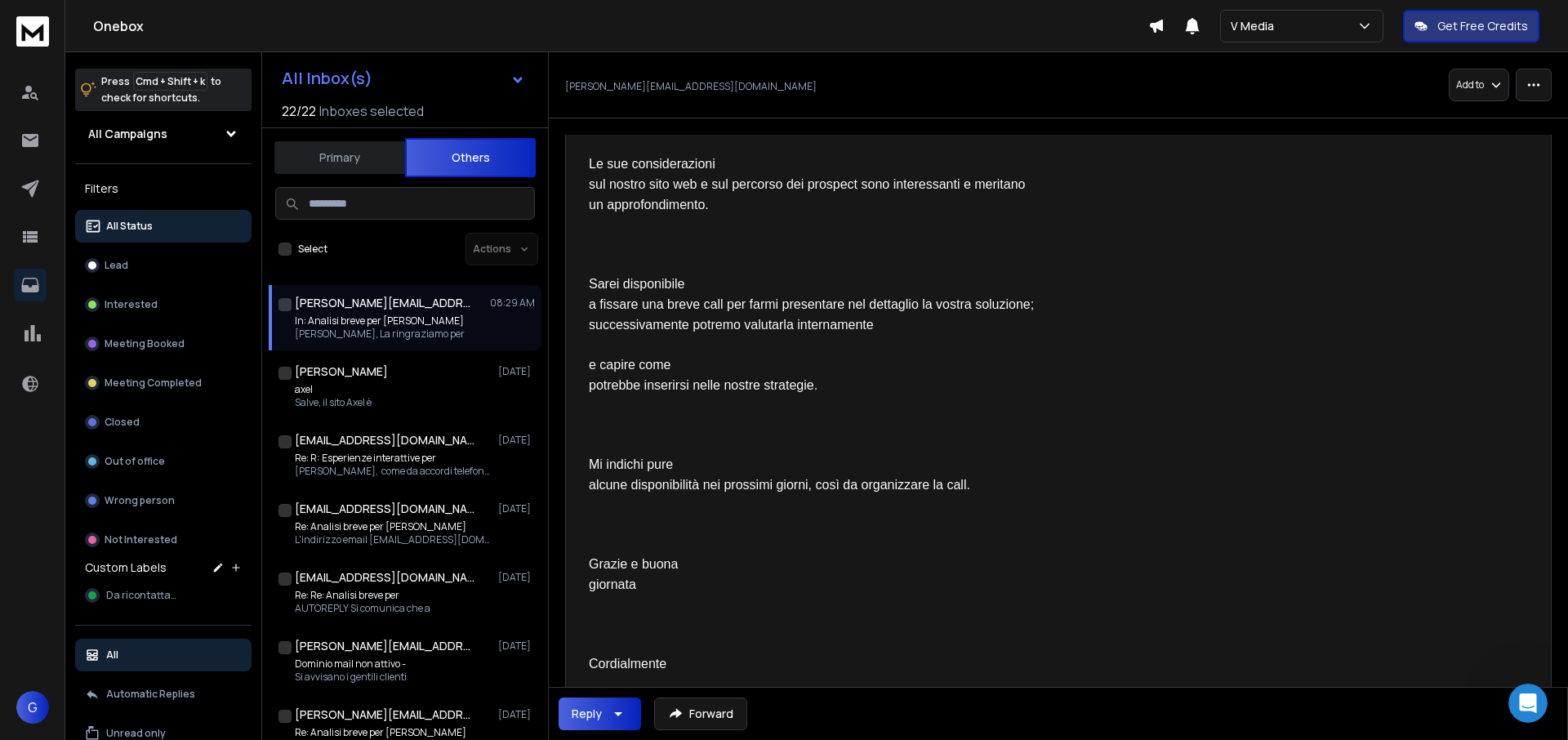
scroll to position [316, 0]
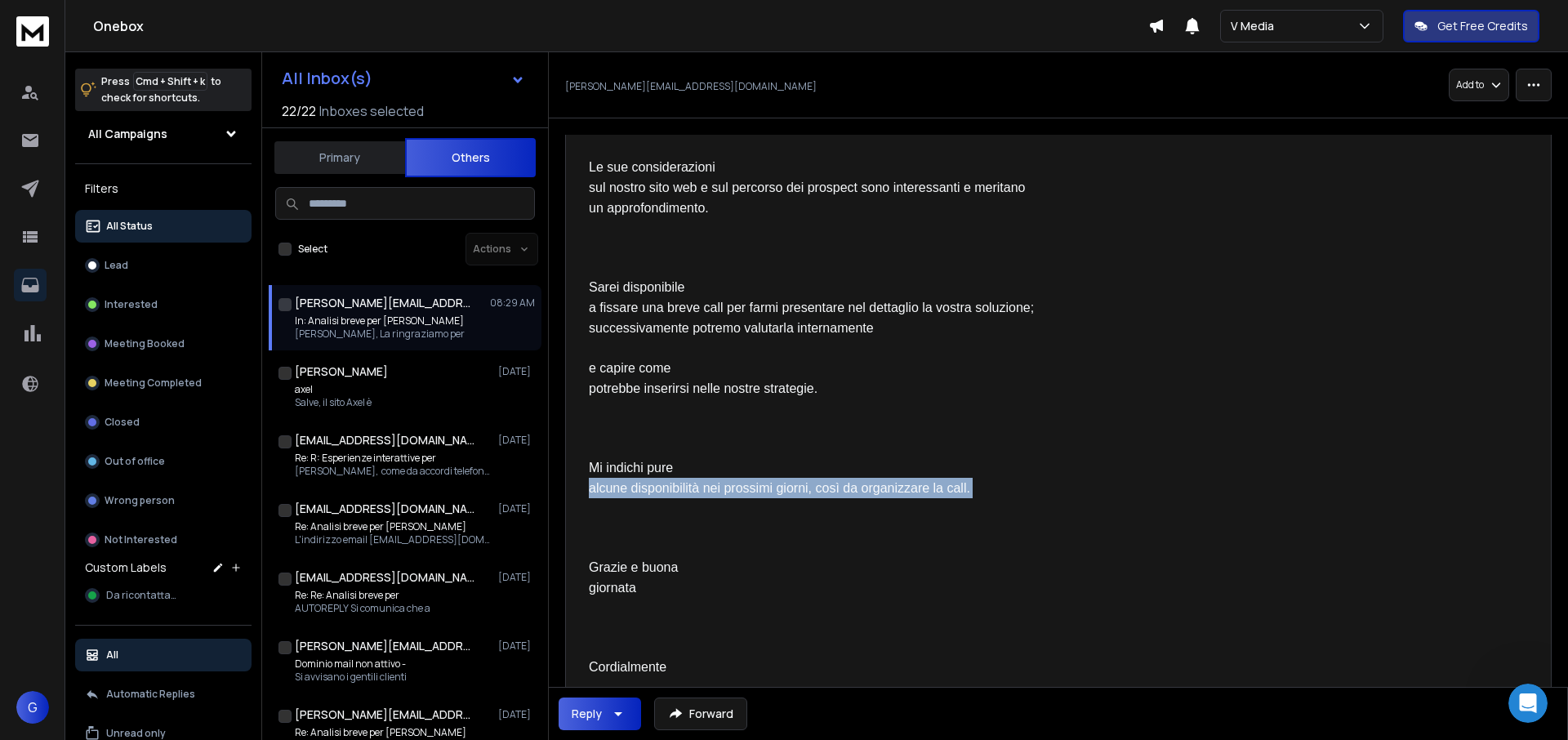
drag, startPoint x: 573, startPoint y: 489, endPoint x: 1003, endPoint y: 499, distance: 430.1
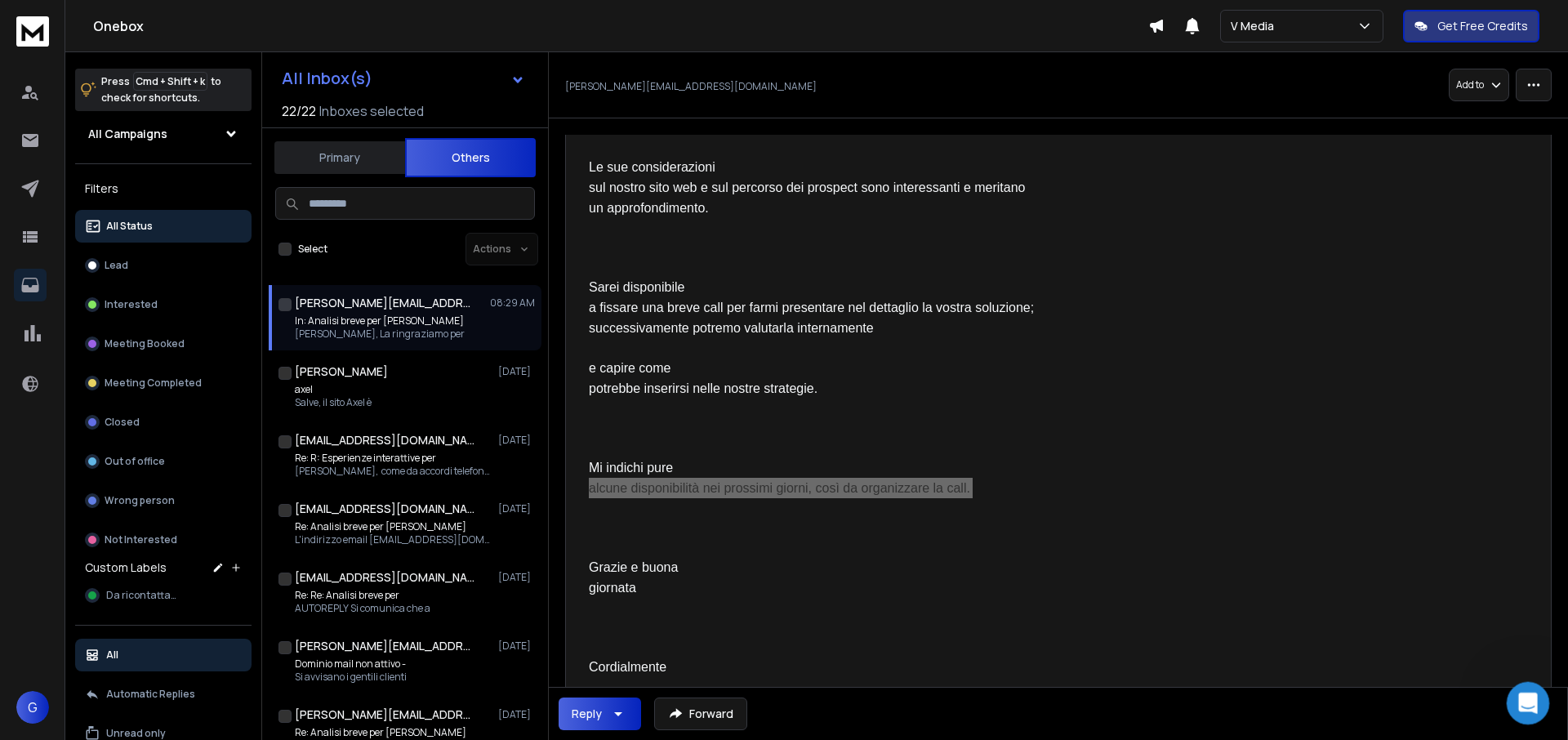
click at [1535, 702] on icon "Open Intercom Messenger" at bounding box center [1526, 700] width 27 height 27
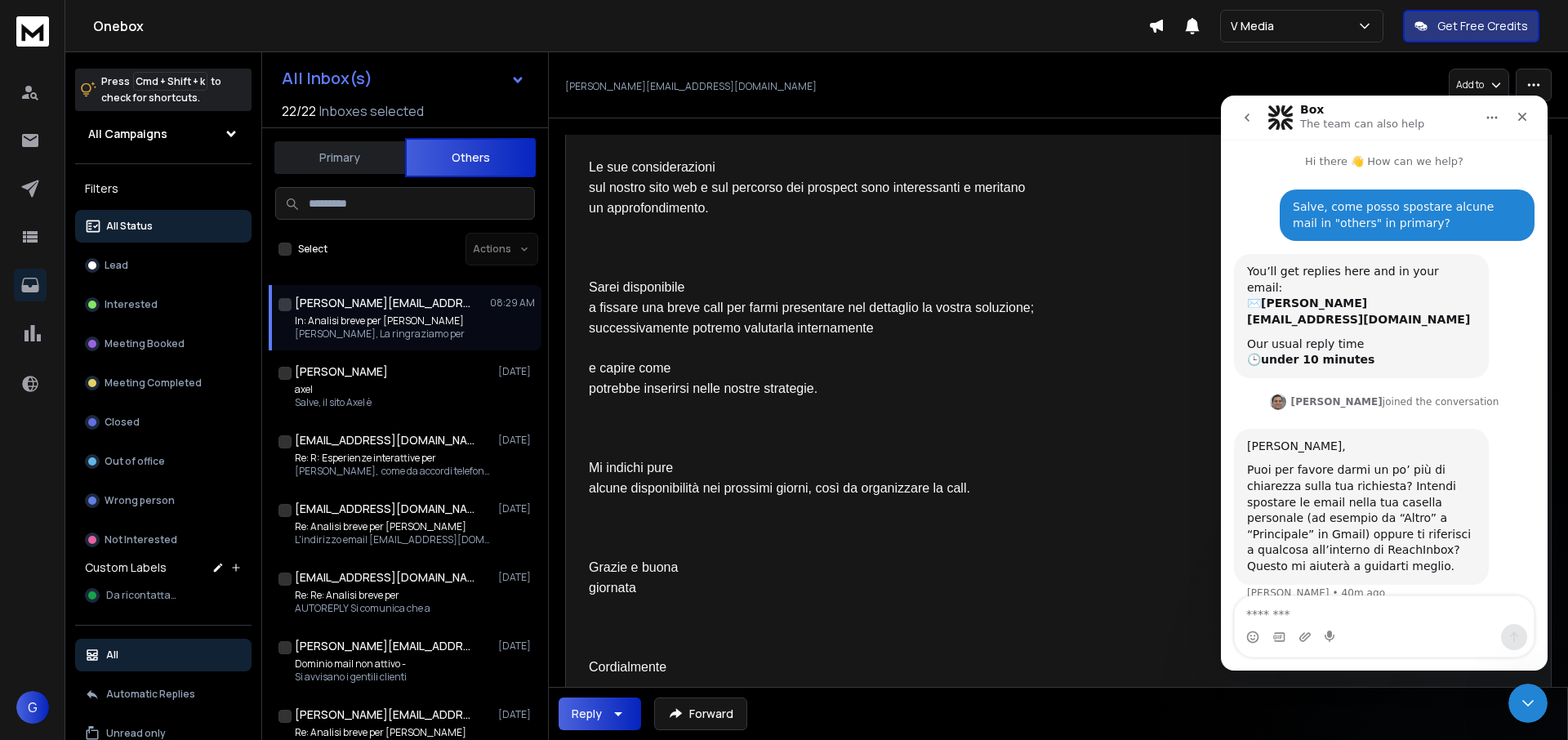
drag, startPoint x: 427, startPoint y: 327, endPoint x: 355, endPoint y: 304, distance: 75.6
click at [356, 304] on div "[PERSON_NAME][EMAIL_ADDRESS][DOMAIN_NAME] 08:29 AM In: Analisi breve per [PERSO…" at bounding box center [414, 317] width 240 height 46
click at [290, 307] on button "button" at bounding box center [285, 304] width 13 height 13
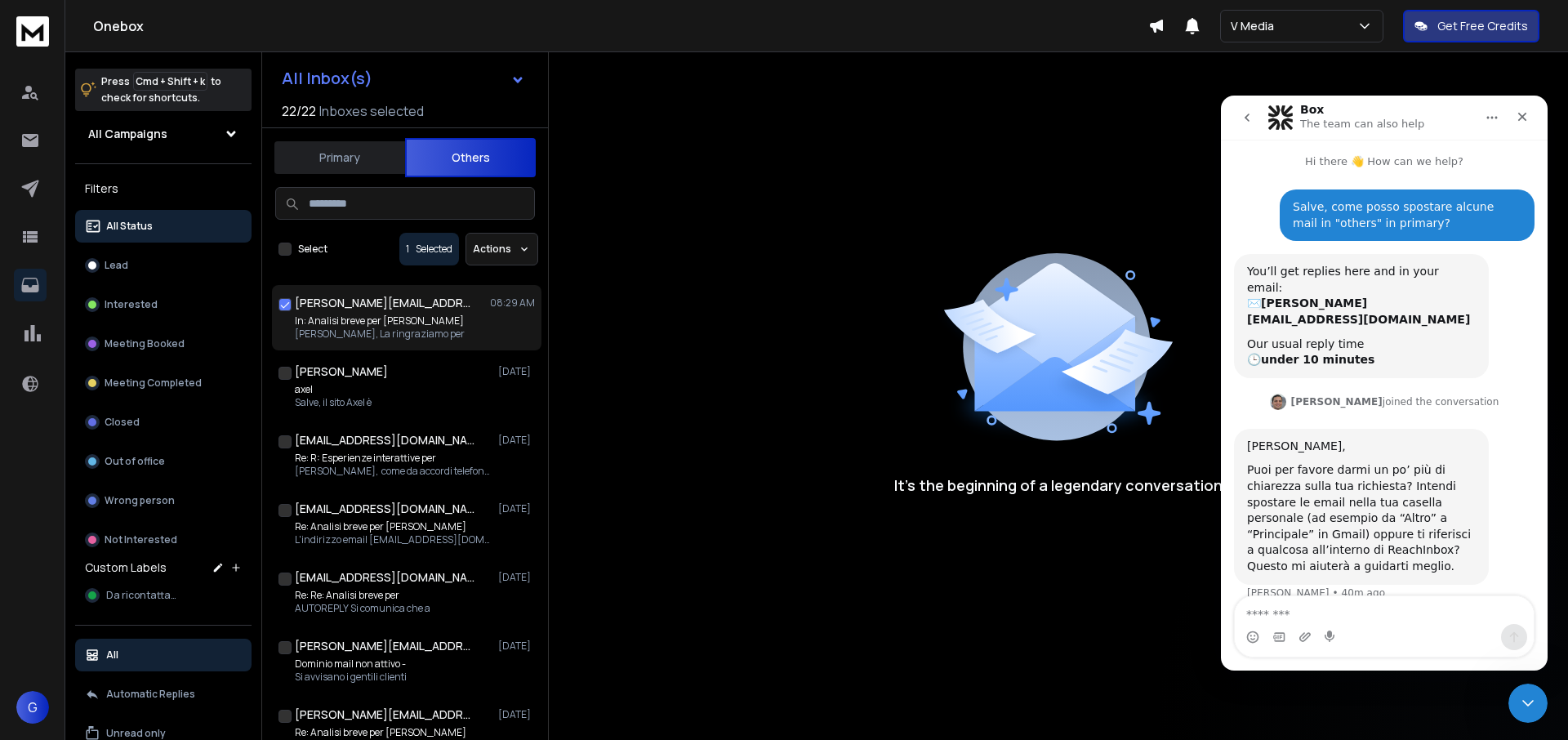
scroll to position [0, 0]
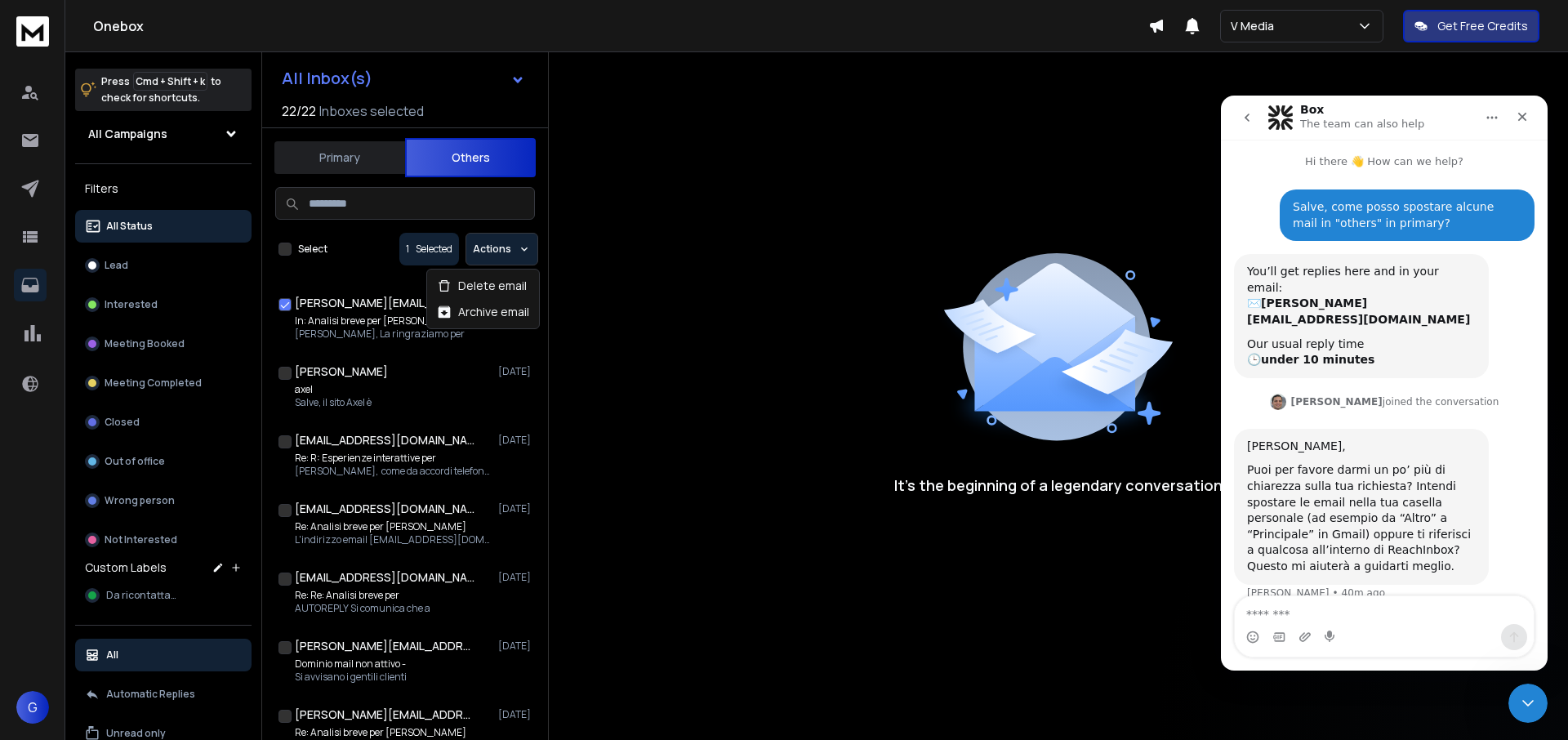
click at [491, 251] on p "Actions" at bounding box center [492, 249] width 39 height 13
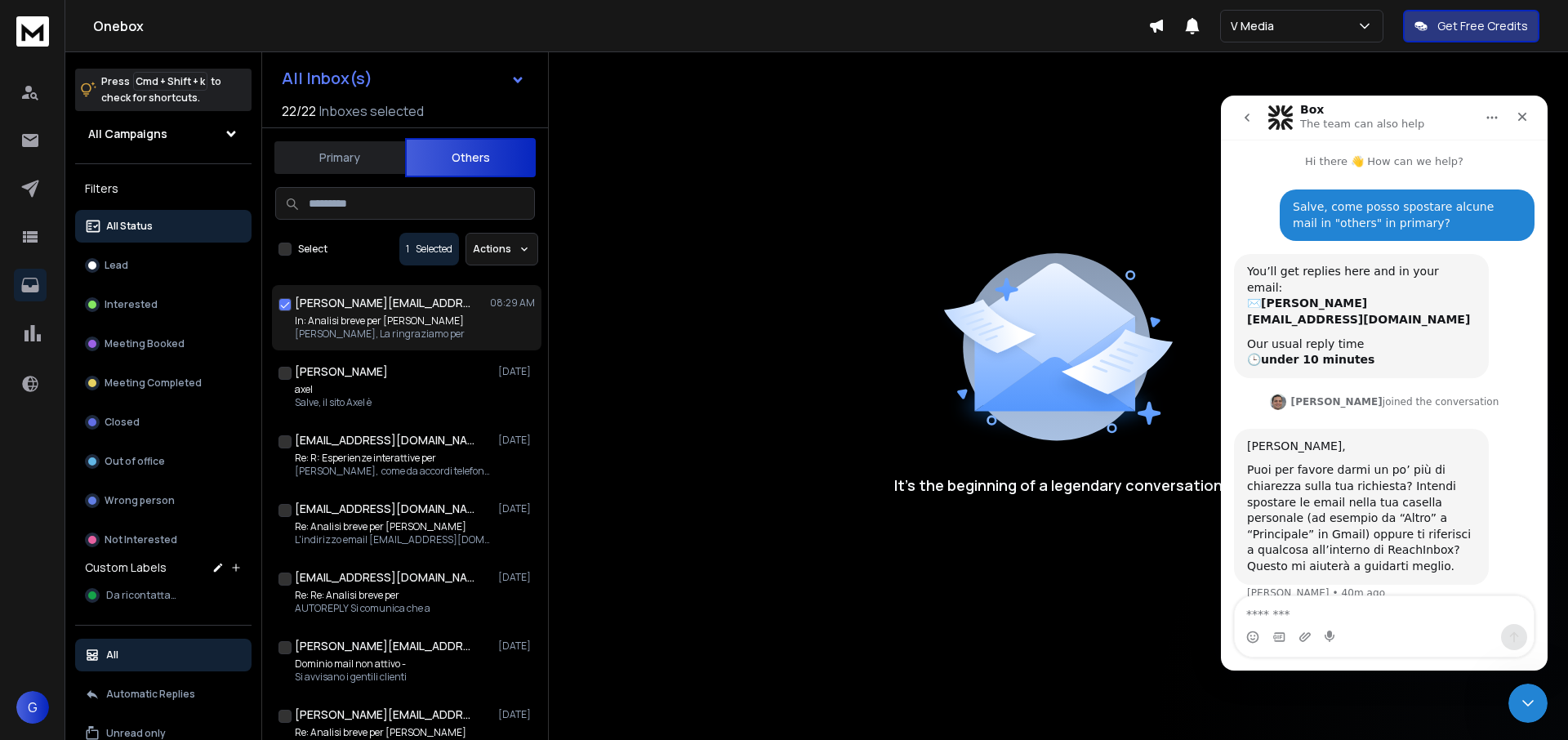
click at [290, 308] on button "button" at bounding box center [285, 304] width 13 height 13
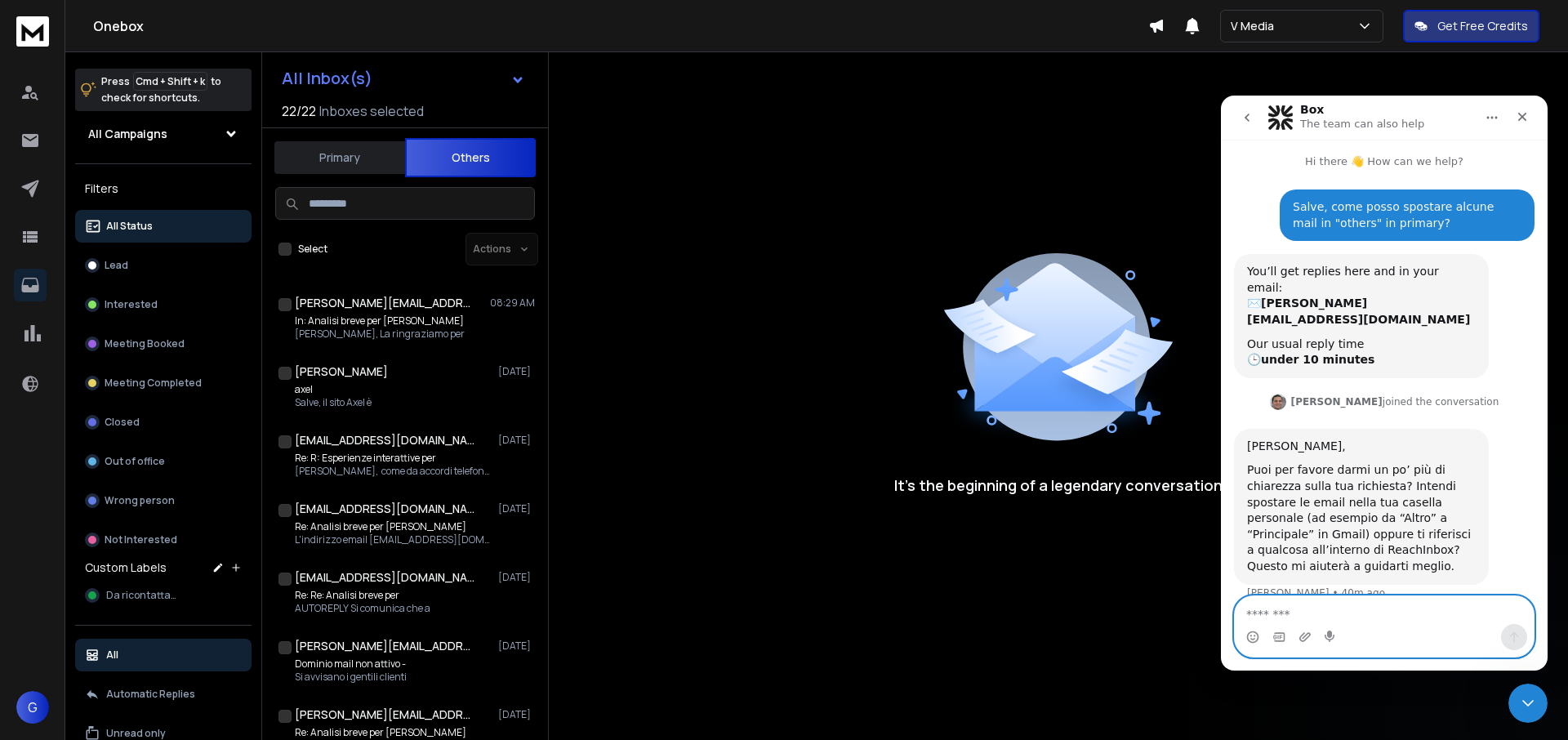
click at [1334, 605] on textarea "Message…" at bounding box center [1384, 610] width 299 height 28
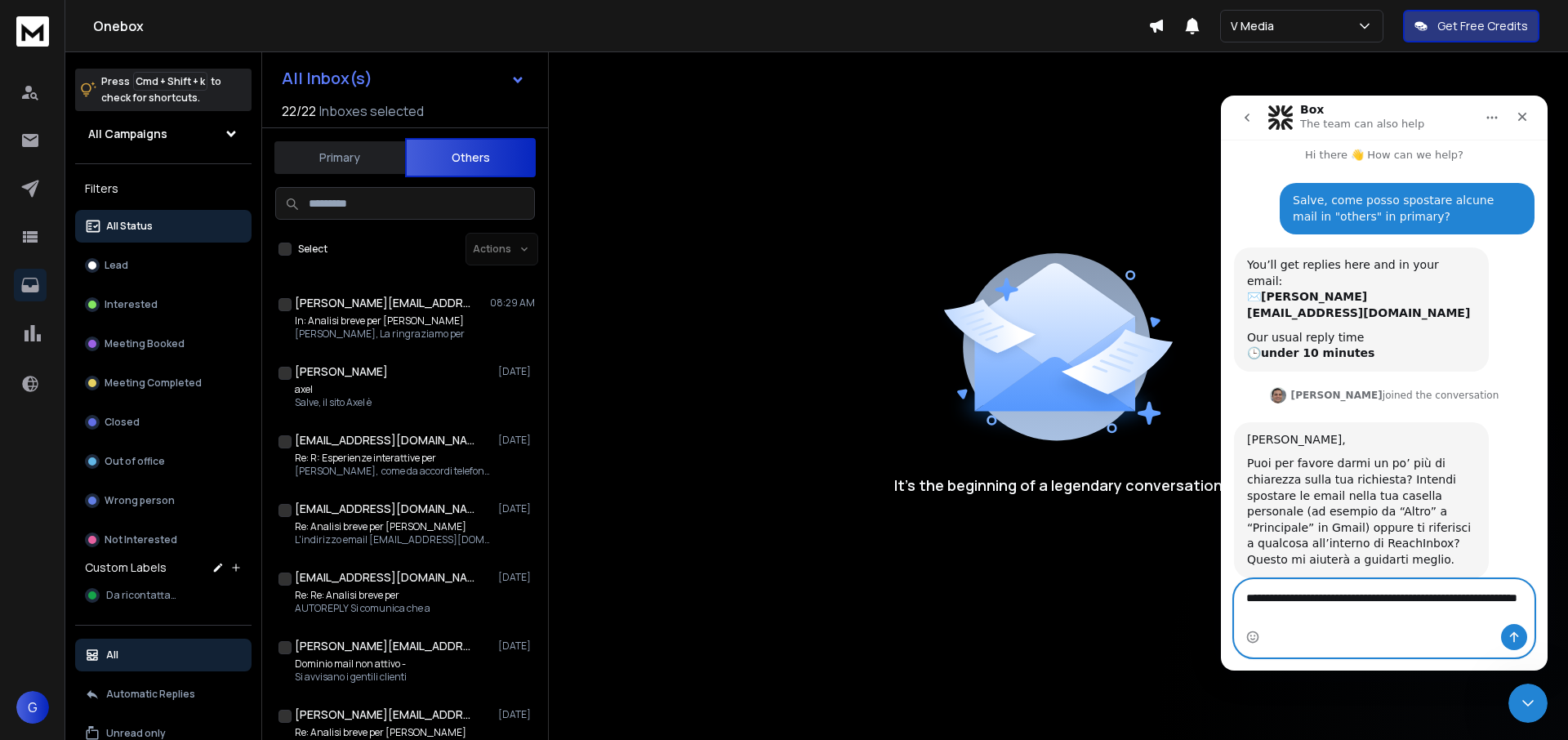
type textarea "**********"
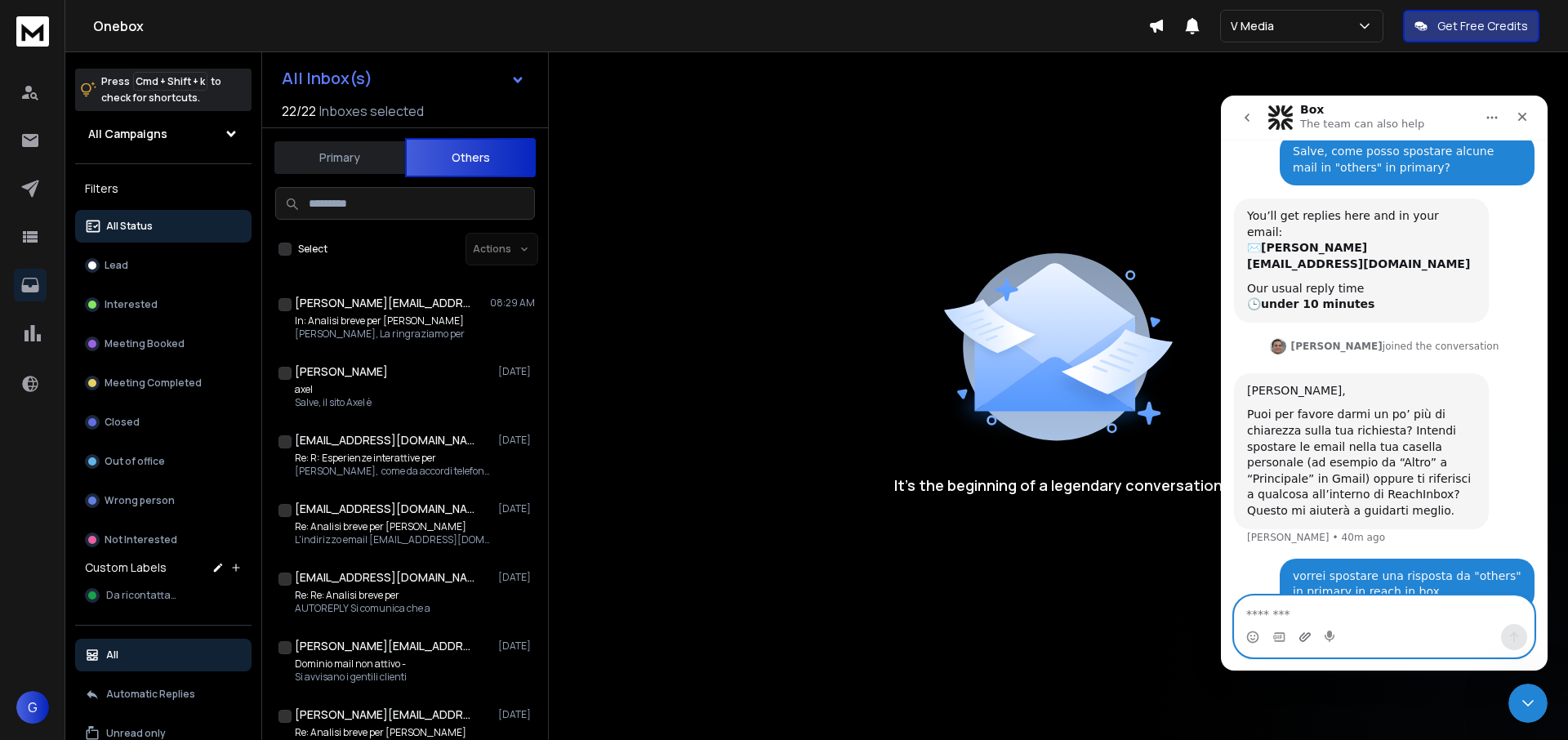
click at [1309, 639] on icon "Upload attachment" at bounding box center [1305, 636] width 13 height 13
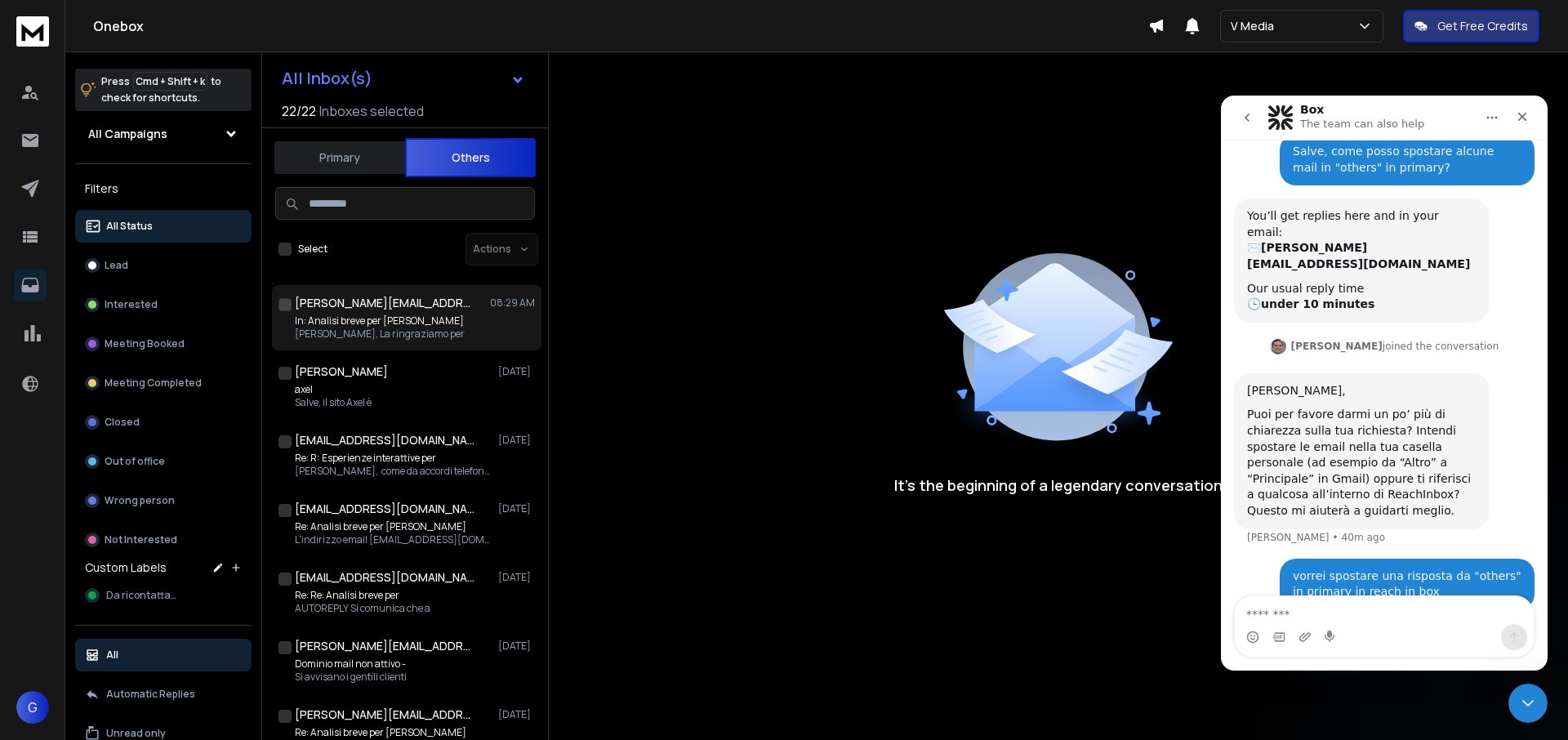
click at [488, 328] on div "In: Analisi breve per [PERSON_NAME], La ringraziamo per" at bounding box center [414, 328] width 240 height 26
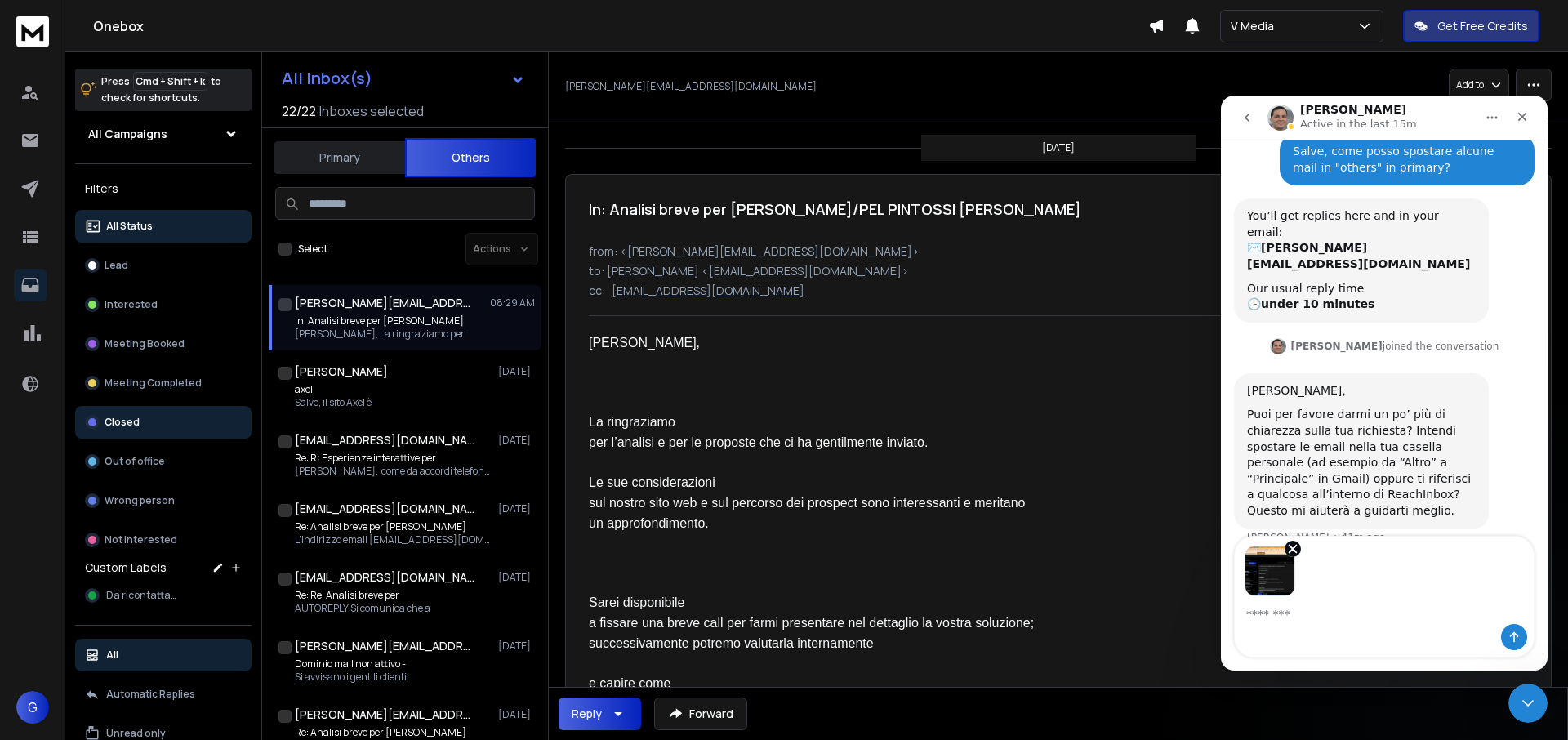
scroll to position [115, 0]
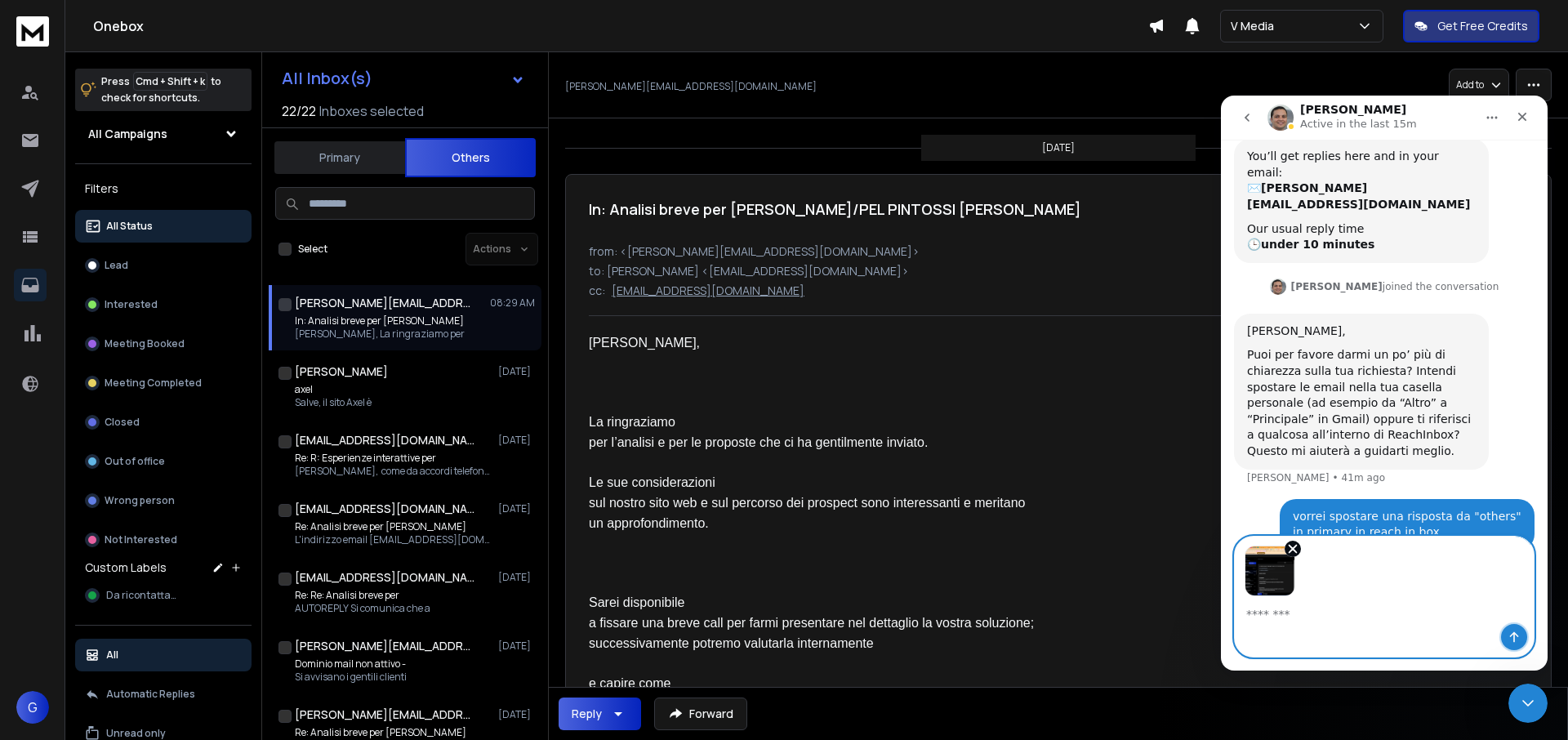
click at [1510, 634] on icon "Send a message…" at bounding box center [1514, 636] width 13 height 13
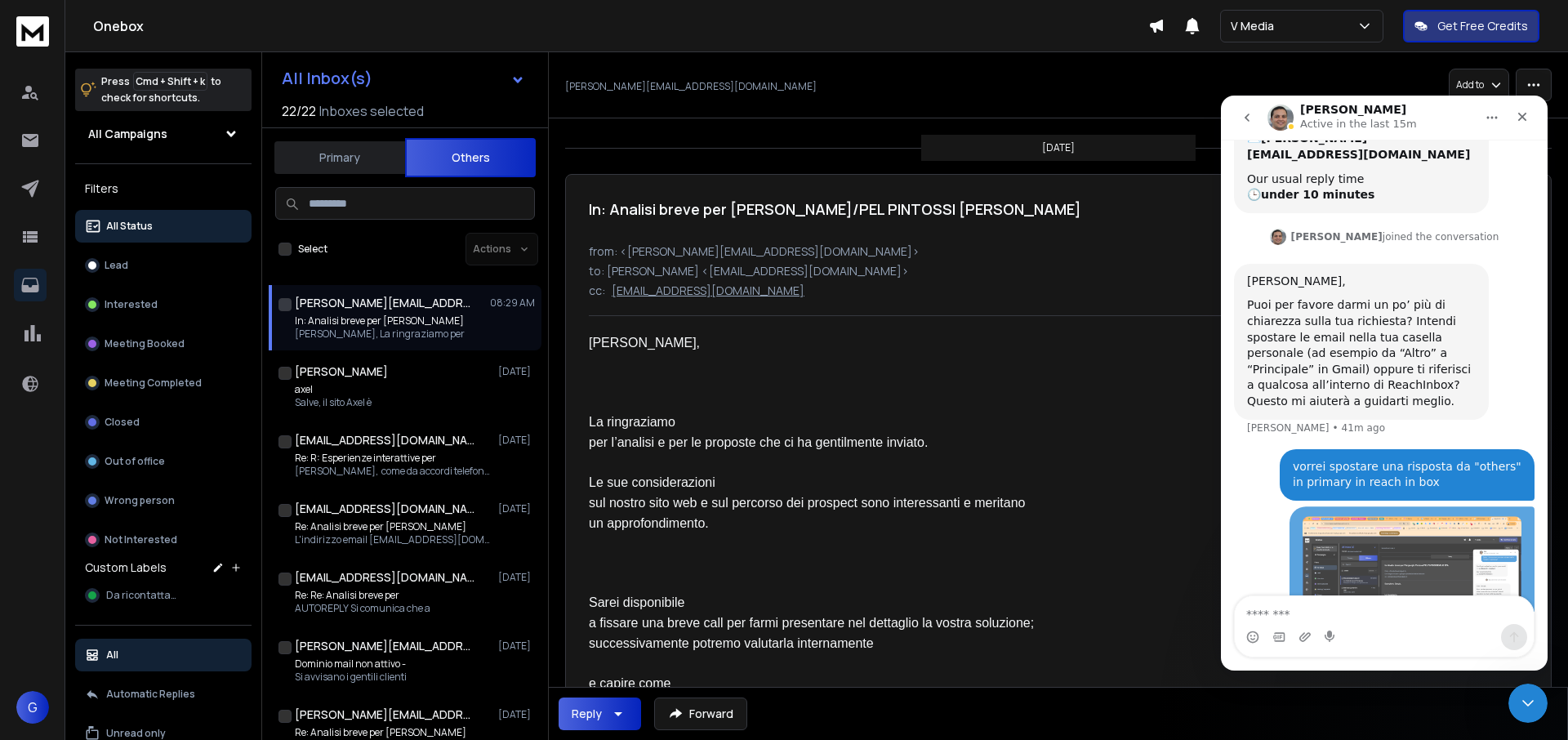
scroll to position [200, 0]
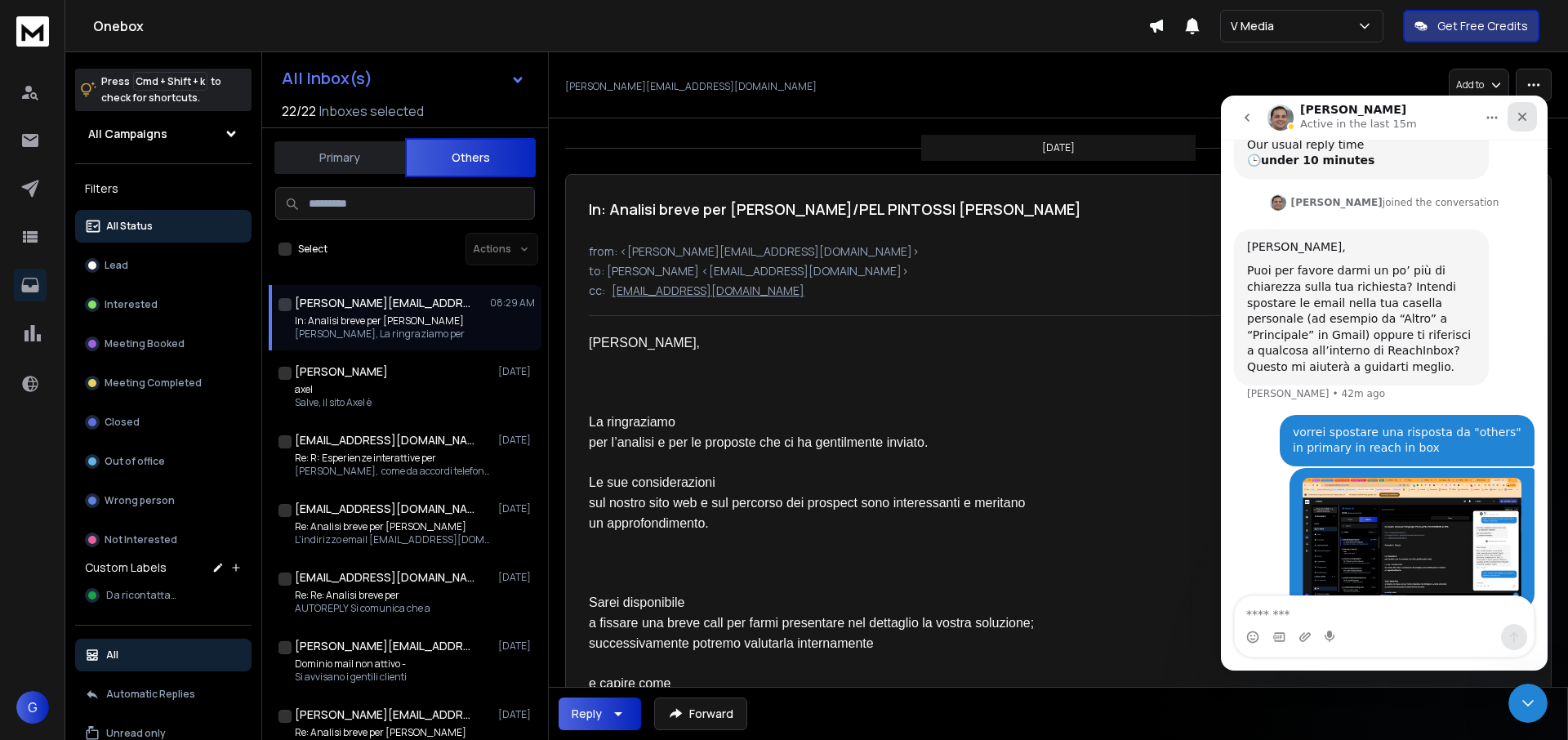
drag, startPoint x: 1524, startPoint y: 120, endPoint x: 2742, endPoint y: 214, distance: 1221.6
click at [1524, 120] on icon "Close" at bounding box center [1522, 116] width 13 height 13
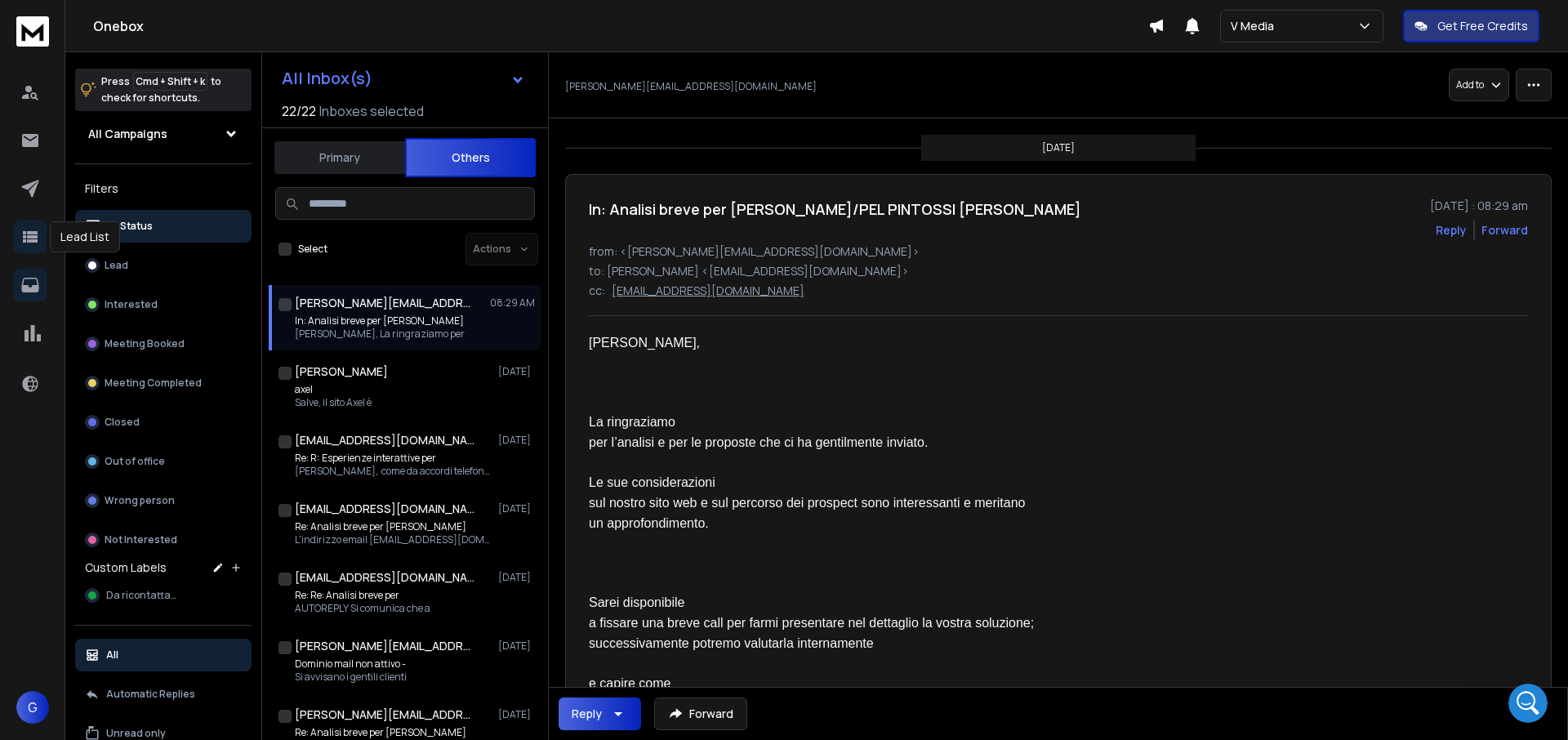
click at [33, 243] on icon at bounding box center [30, 236] width 19 height 19
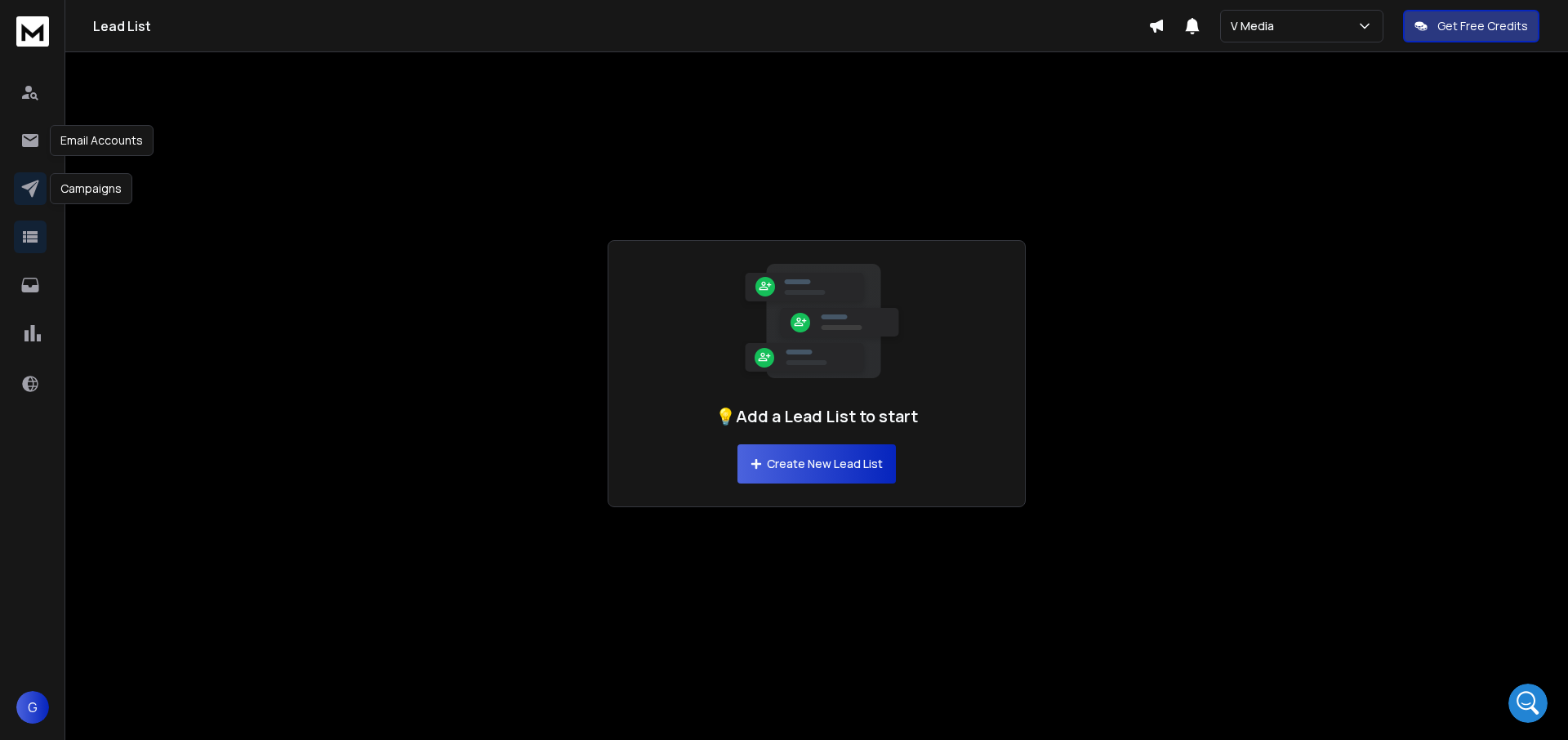
click at [38, 180] on icon at bounding box center [30, 188] width 18 height 18
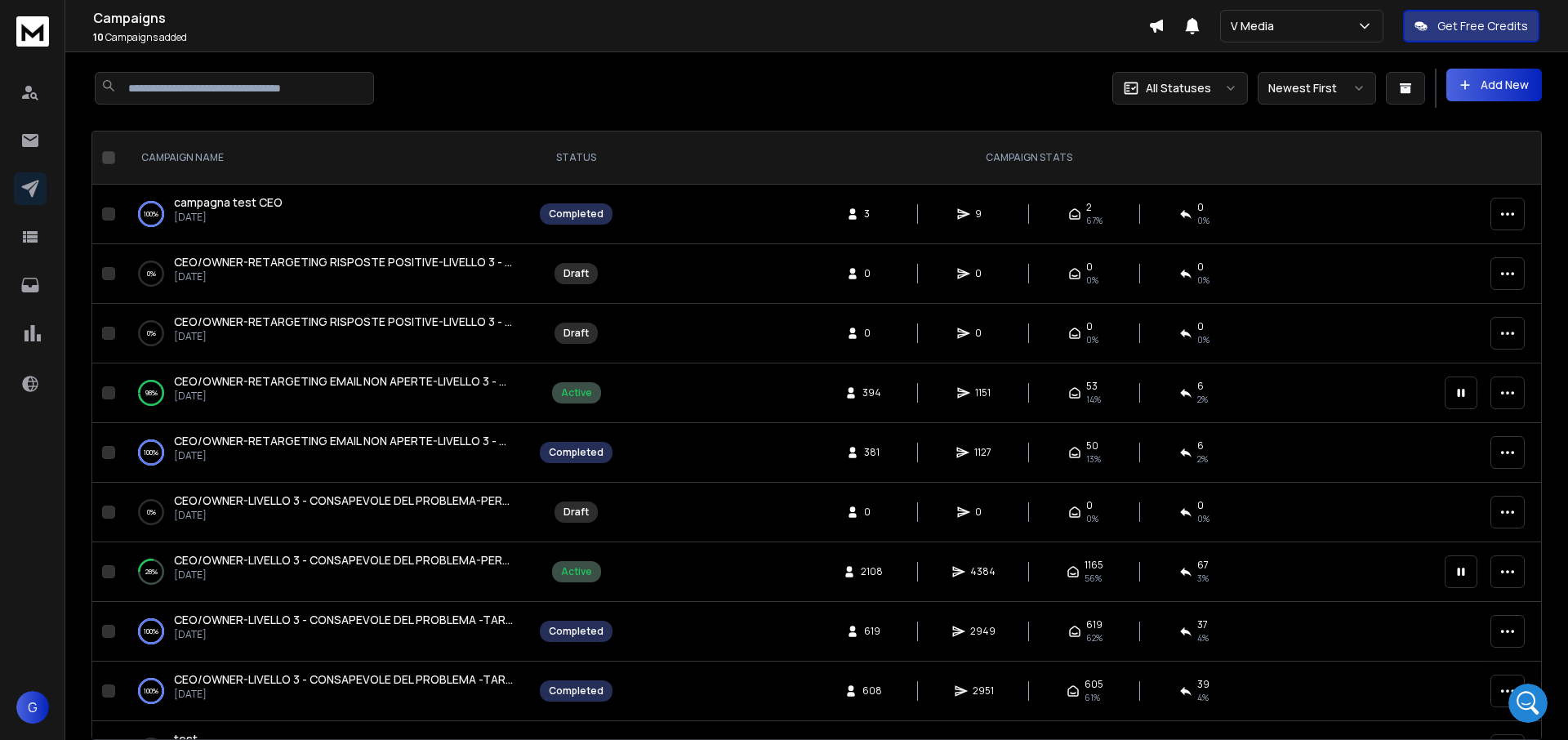
scroll to position [54, 0]
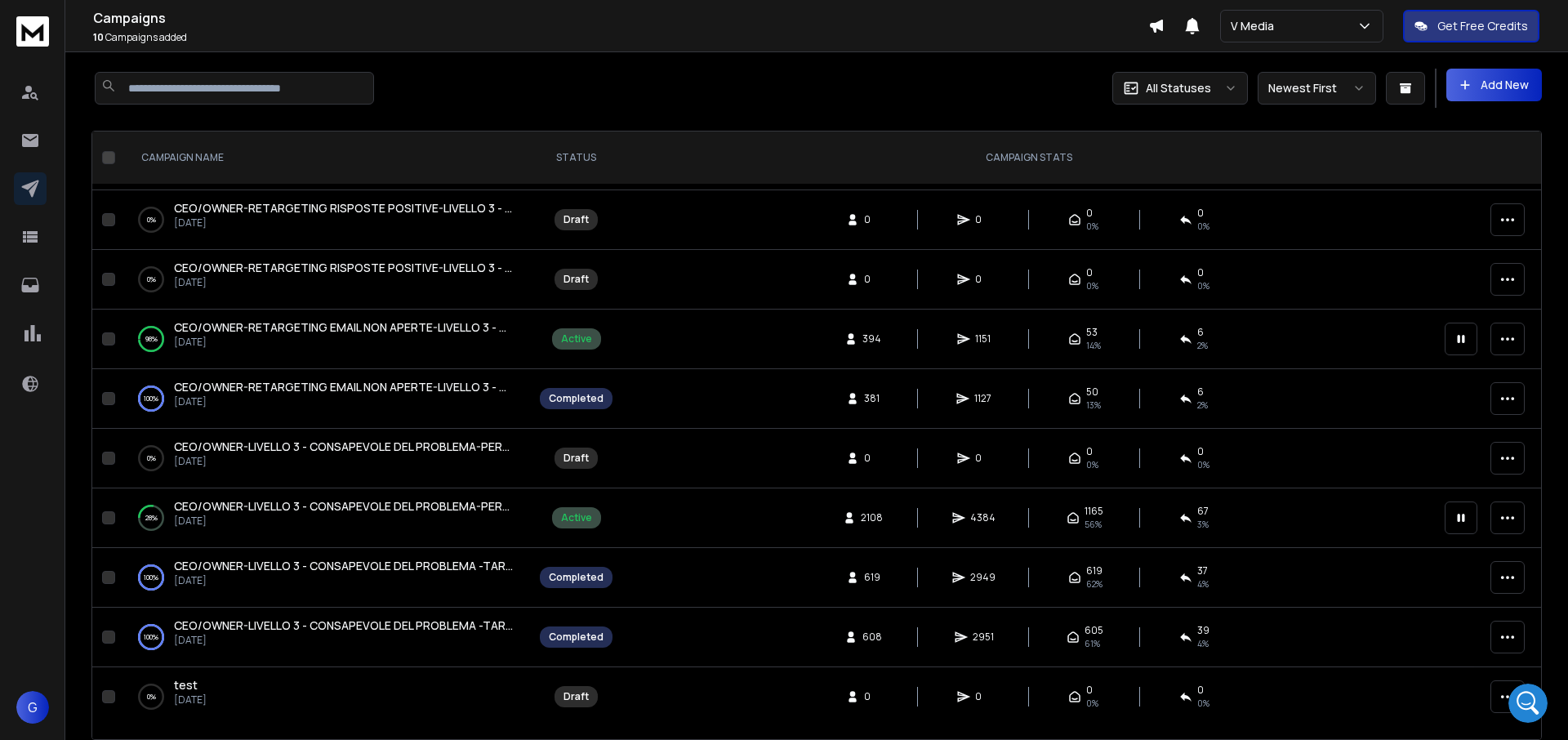
click at [1507, 515] on icon "button" at bounding box center [1507, 518] width 17 height 17
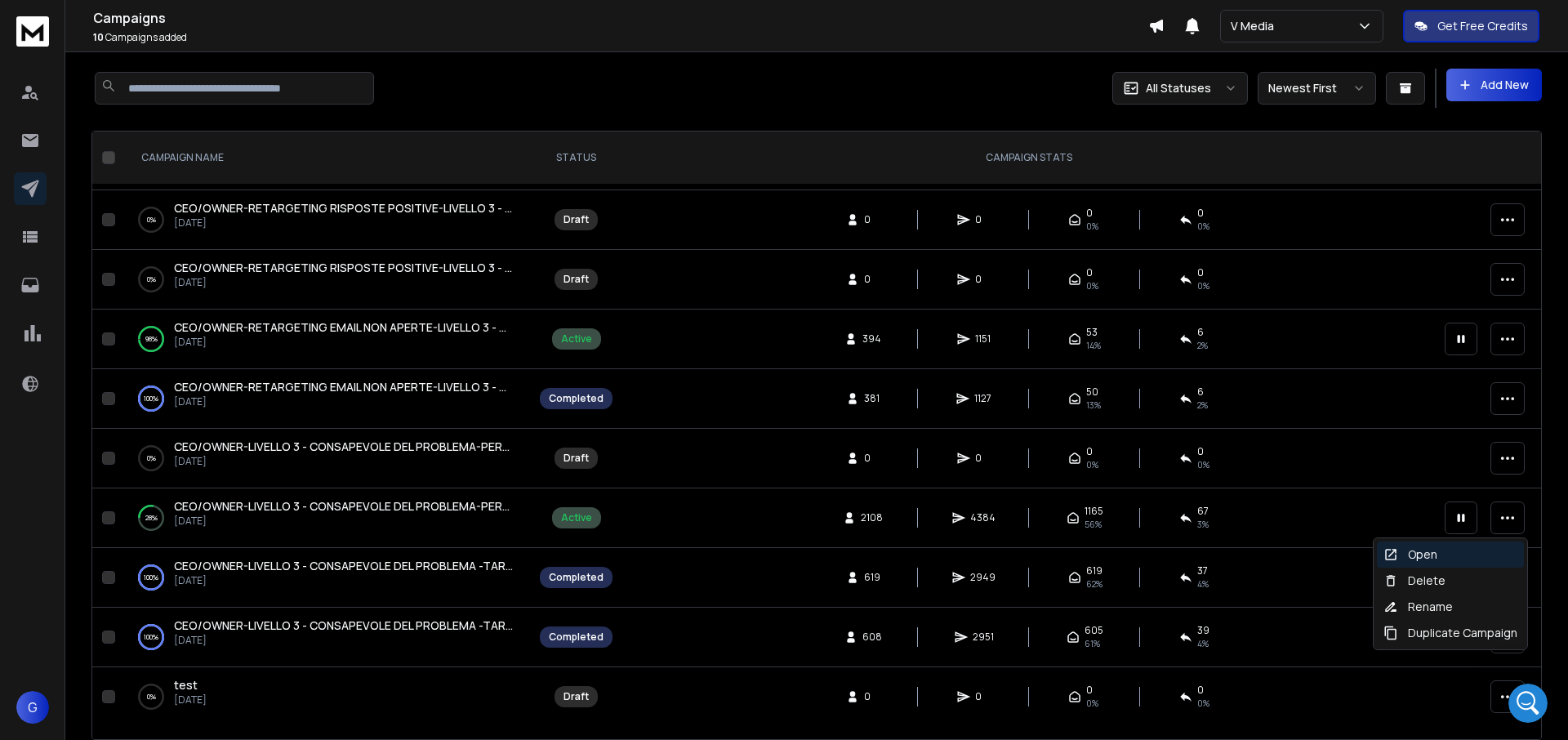
click at [1507, 515] on icon "button" at bounding box center [1507, 518] width 17 height 17
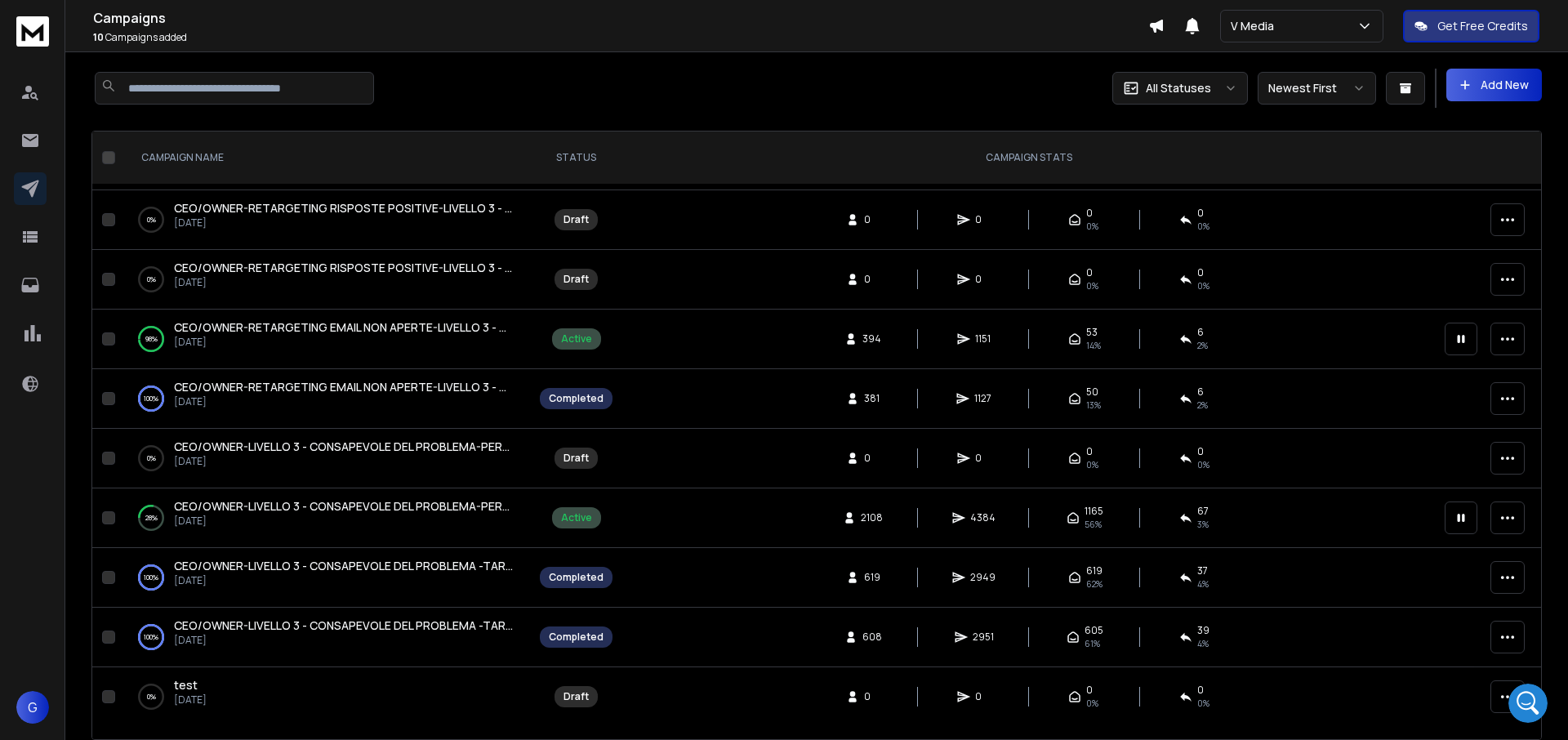
click at [114, 516] on button "button" at bounding box center [108, 517] width 13 height 13
click at [1086, 89] on icon at bounding box center [1083, 89] width 9 height 9
click at [1169, 151] on p "+ Create Tag" at bounding box center [1163, 148] width 73 height 17
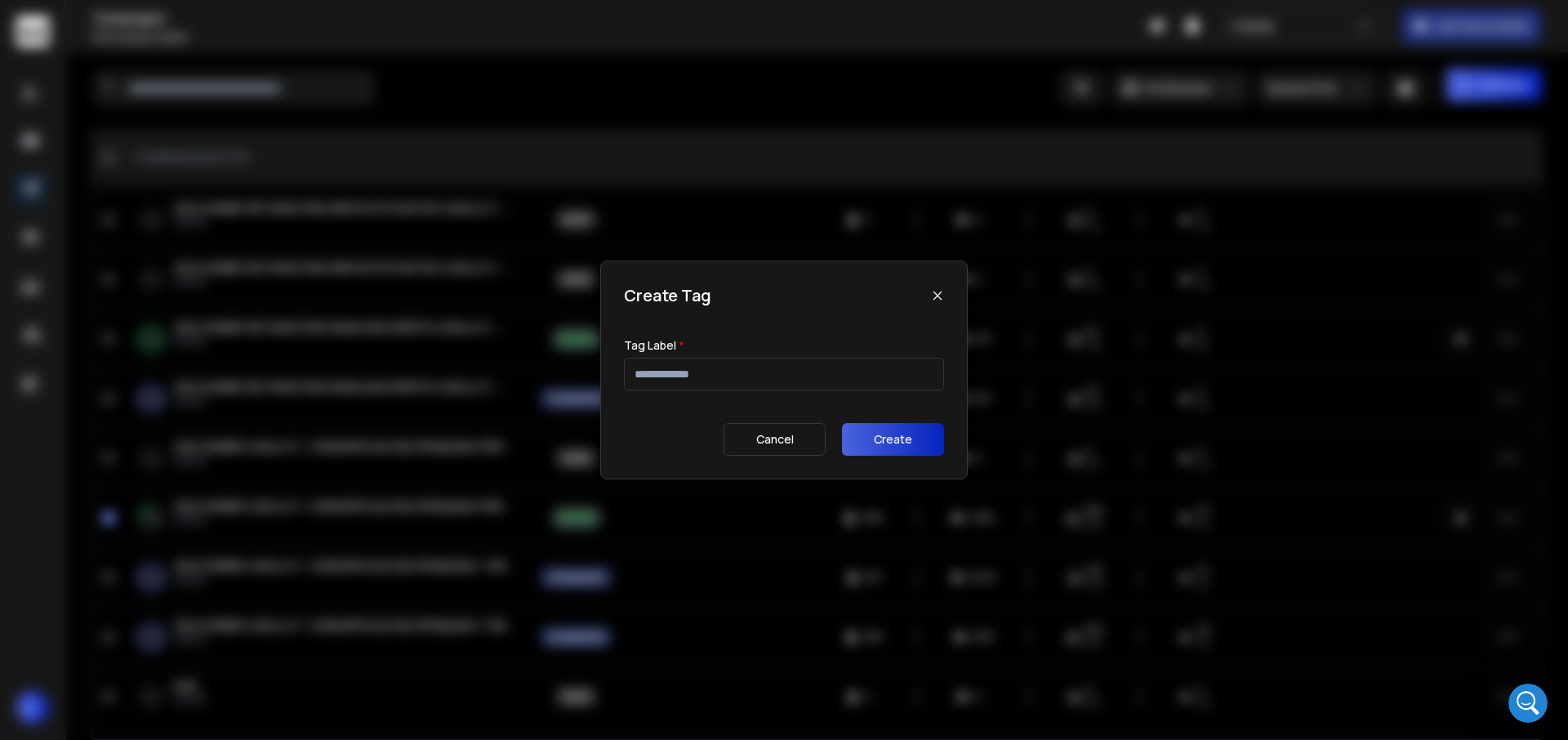
click at [705, 375] on input "text" at bounding box center [784, 374] width 320 height 33
type input "***"
click at [881, 443] on button "Create" at bounding box center [893, 439] width 102 height 33
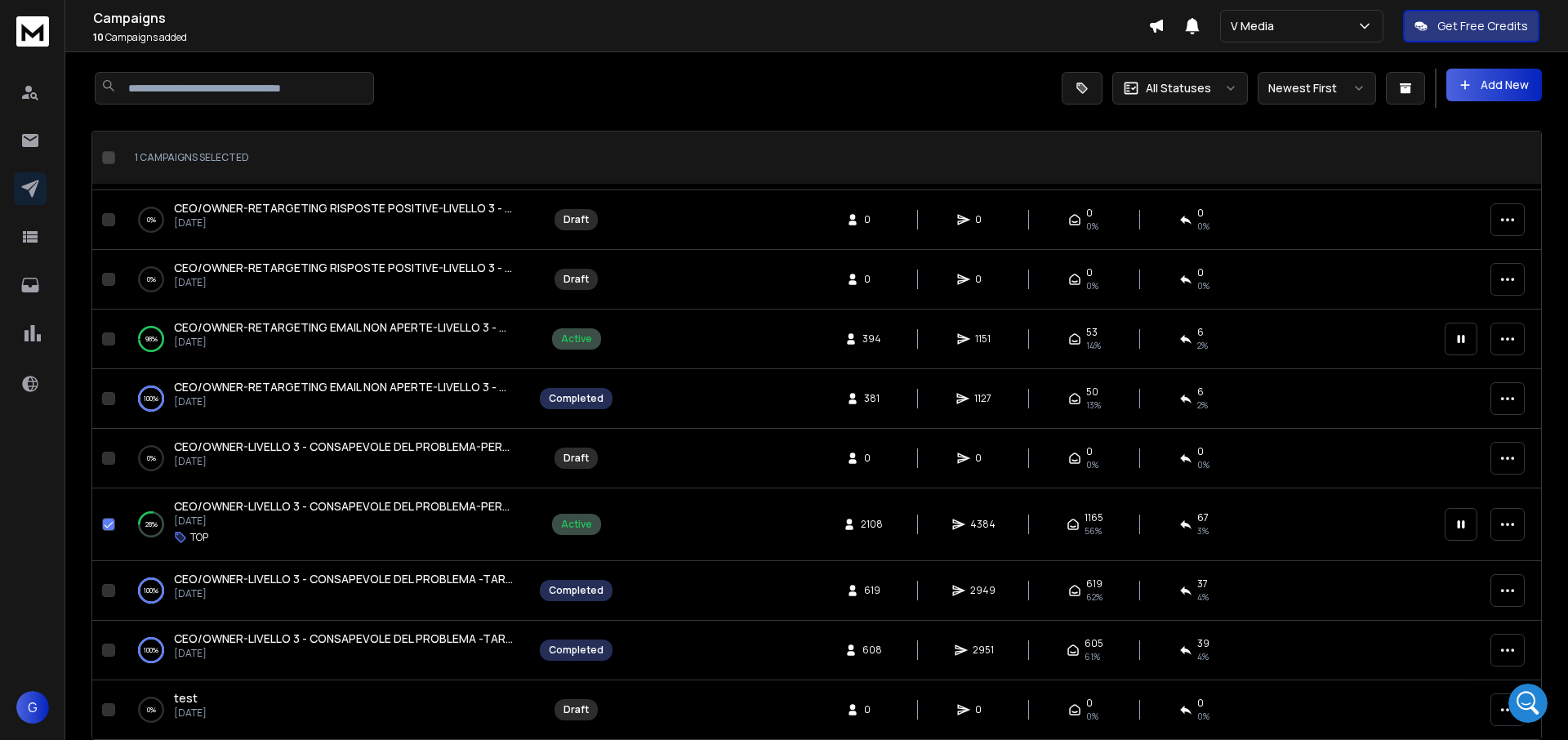
click at [113, 529] on button "button" at bounding box center [108, 524] width 13 height 13
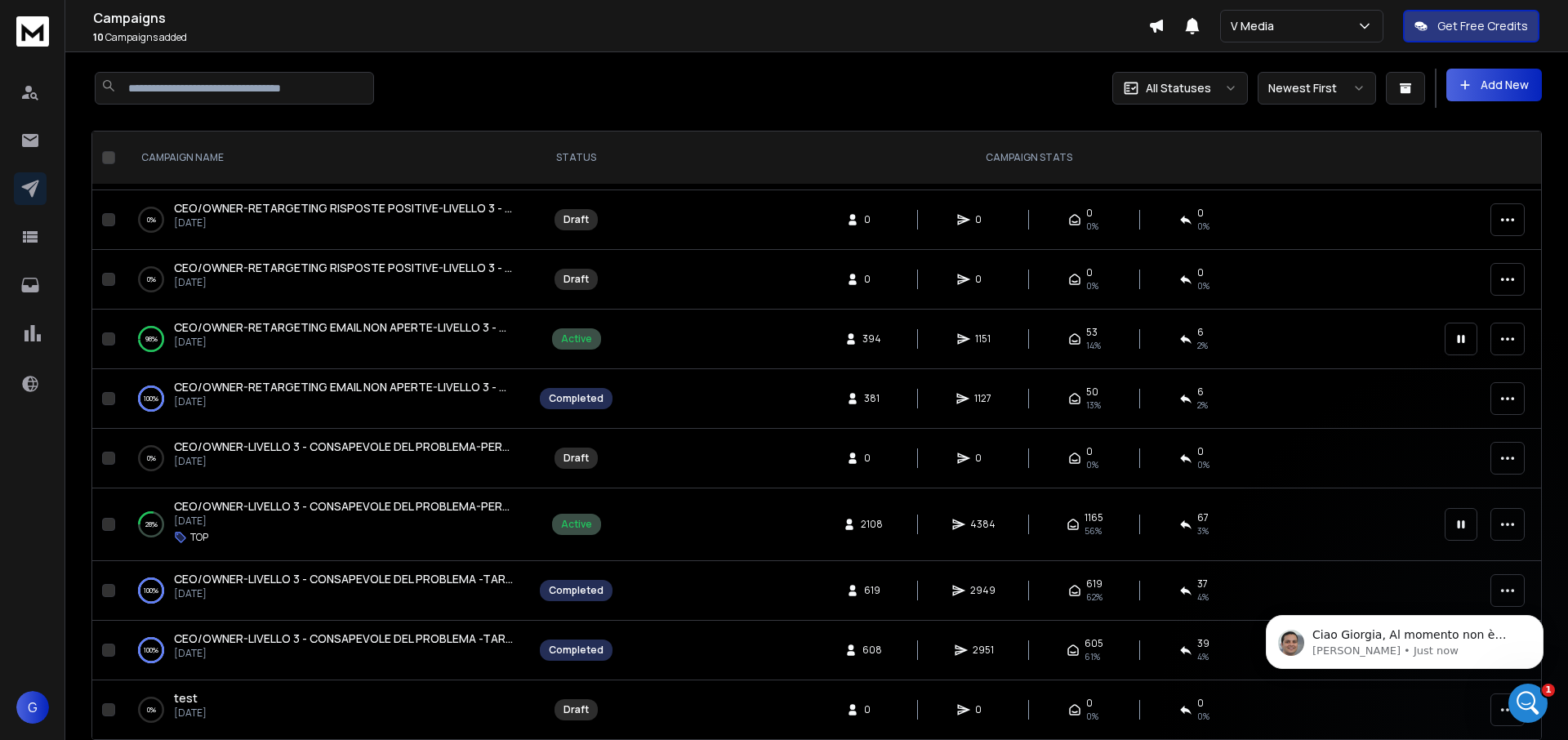
scroll to position [320, 0]
click at [344, 499] on span "CEO/OWNER-LIVELLO 3 - CONSAPEVOLE DEL PROBLEMA-PERSONALIZZAZIONI TARGET A-TEST 1" at bounding box center [434, 506] width 520 height 16
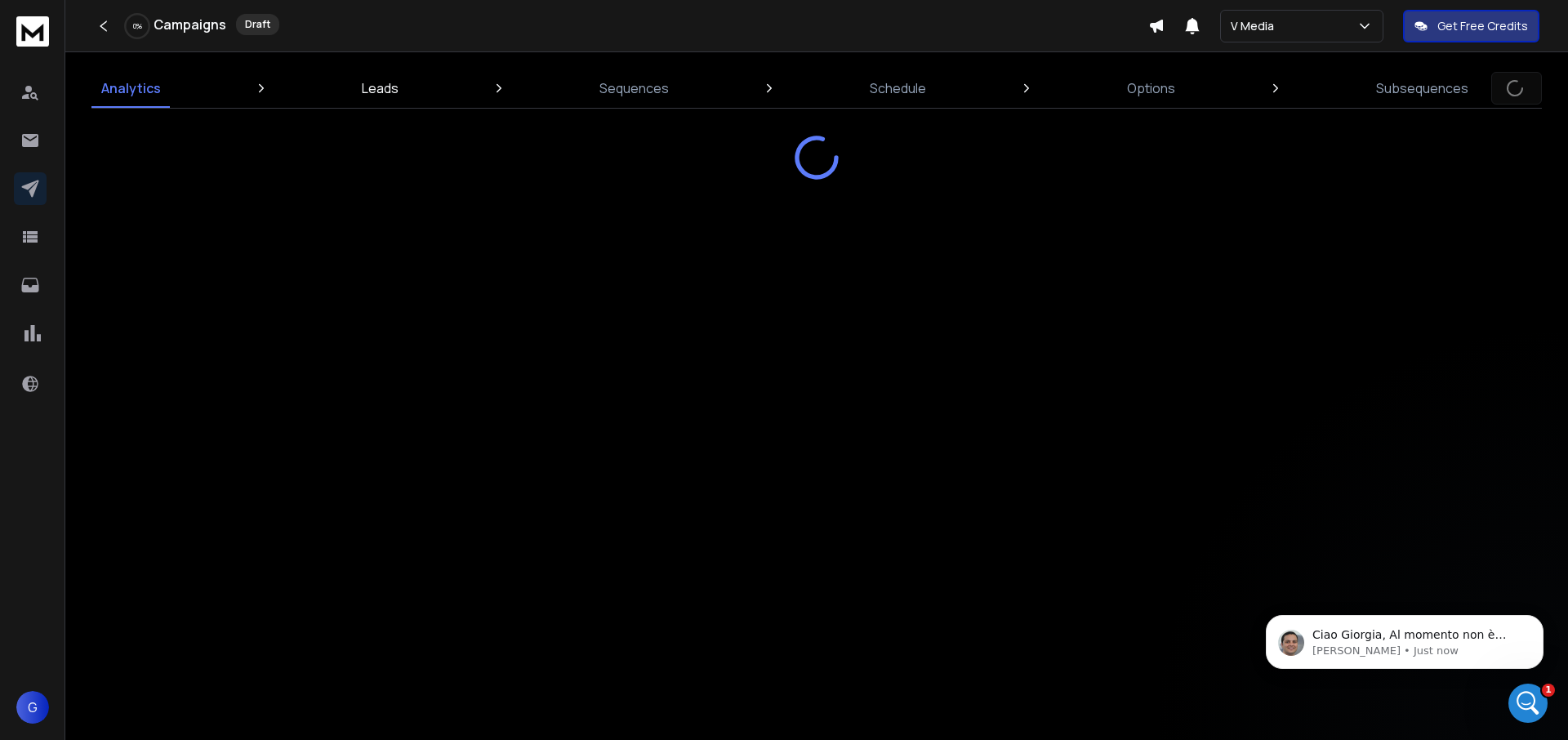
click at [388, 97] on div "Analytics Leads Sequences Schedule Options Subsequences" at bounding box center [817, 89] width 1451 height 40
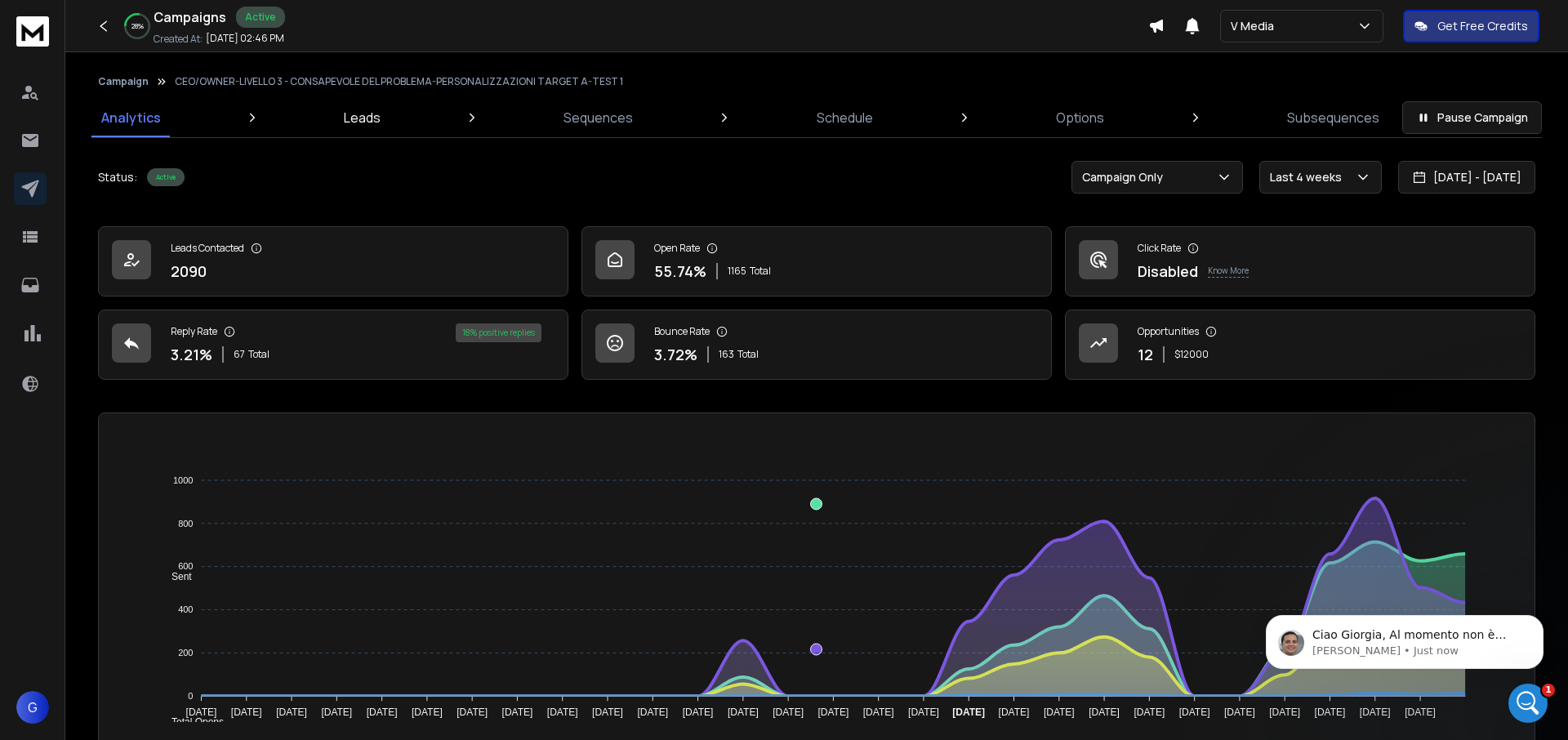
click at [363, 127] on p "Leads" at bounding box center [362, 118] width 37 height 19
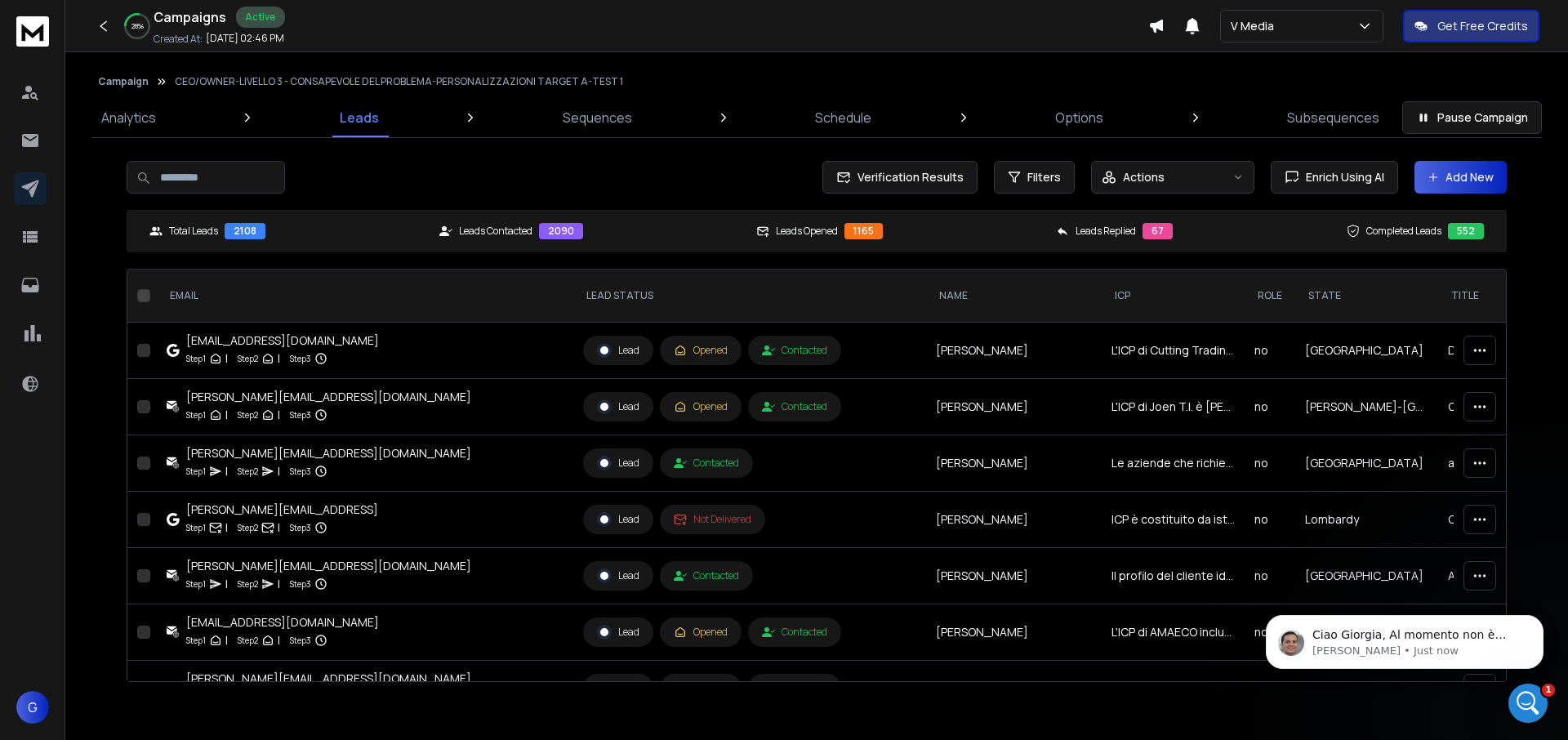
click at [236, 177] on input at bounding box center [206, 177] width 158 height 33
type input "********"
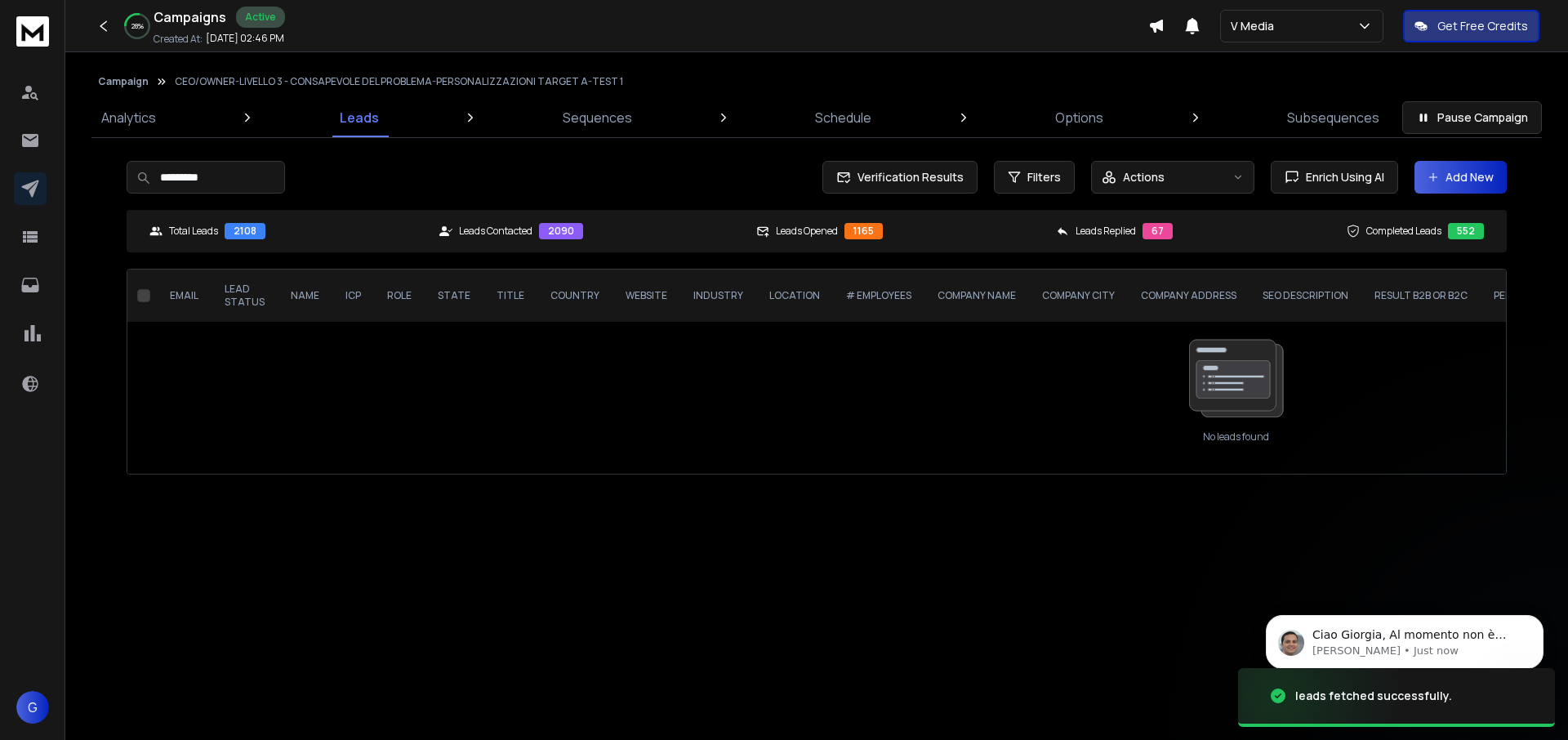
click at [240, 178] on input "********" at bounding box center [206, 177] width 158 height 33
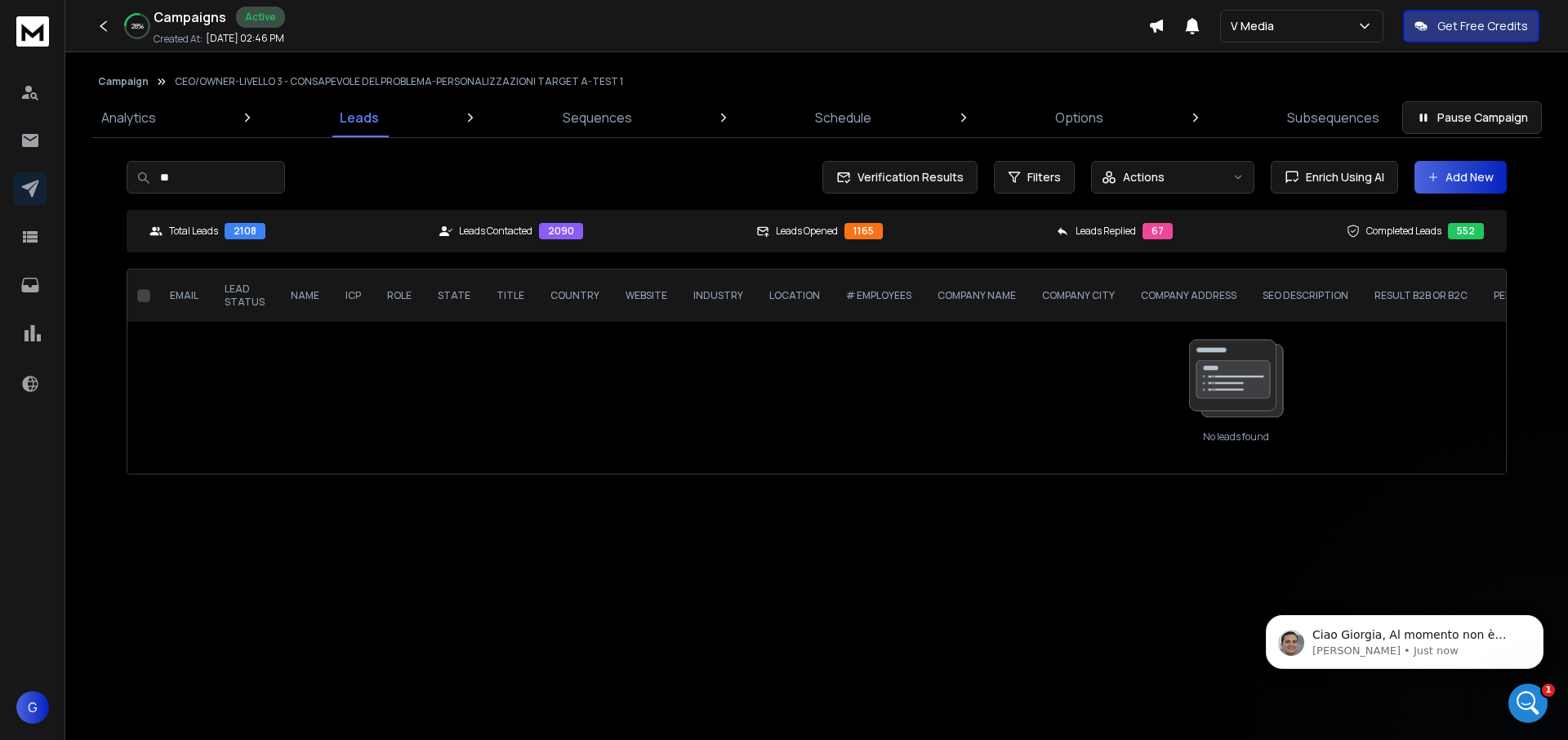
type input "*"
type input "****"
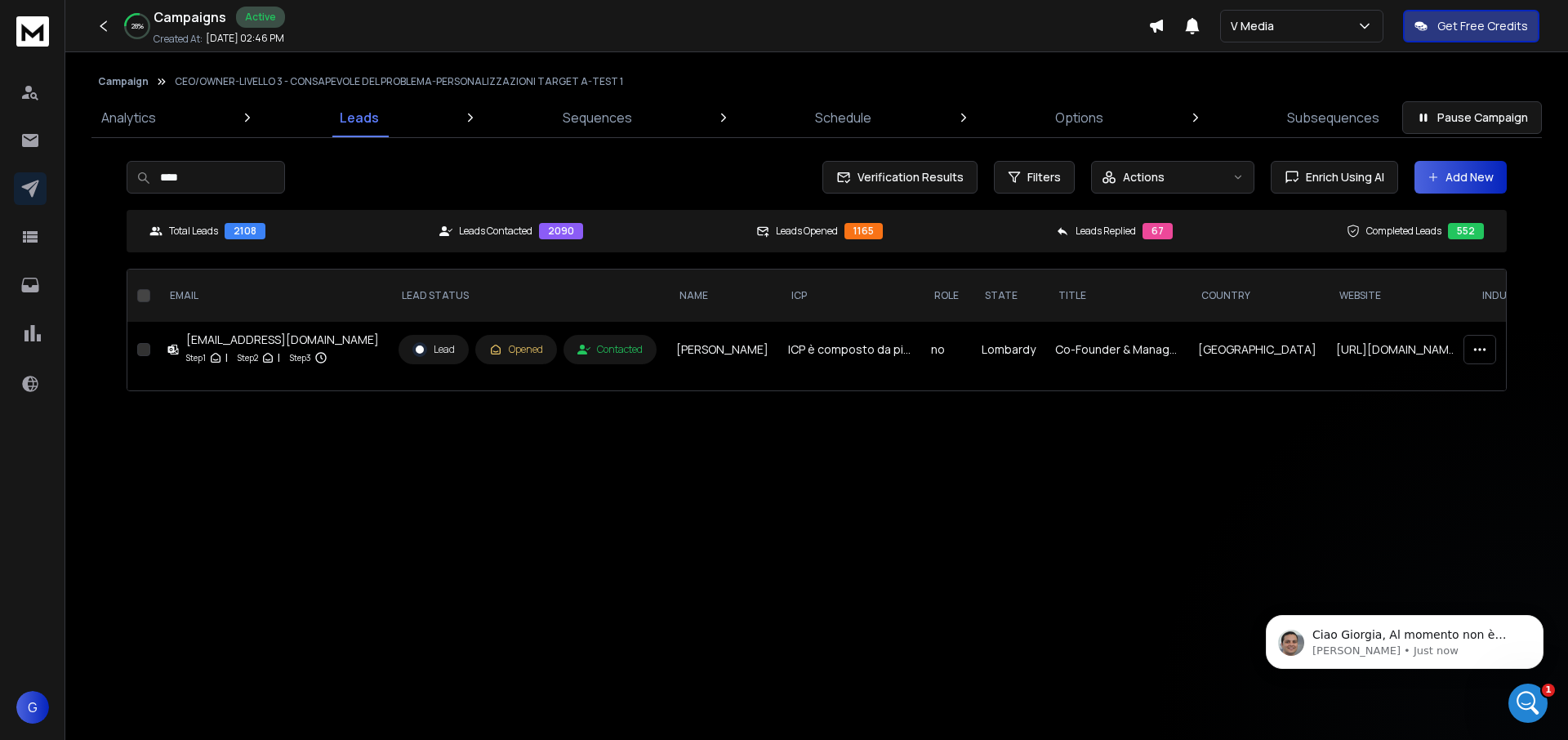
click at [315, 357] on div "Step 1 | Step 2 | Step 3" at bounding box center [282, 358] width 193 height 17
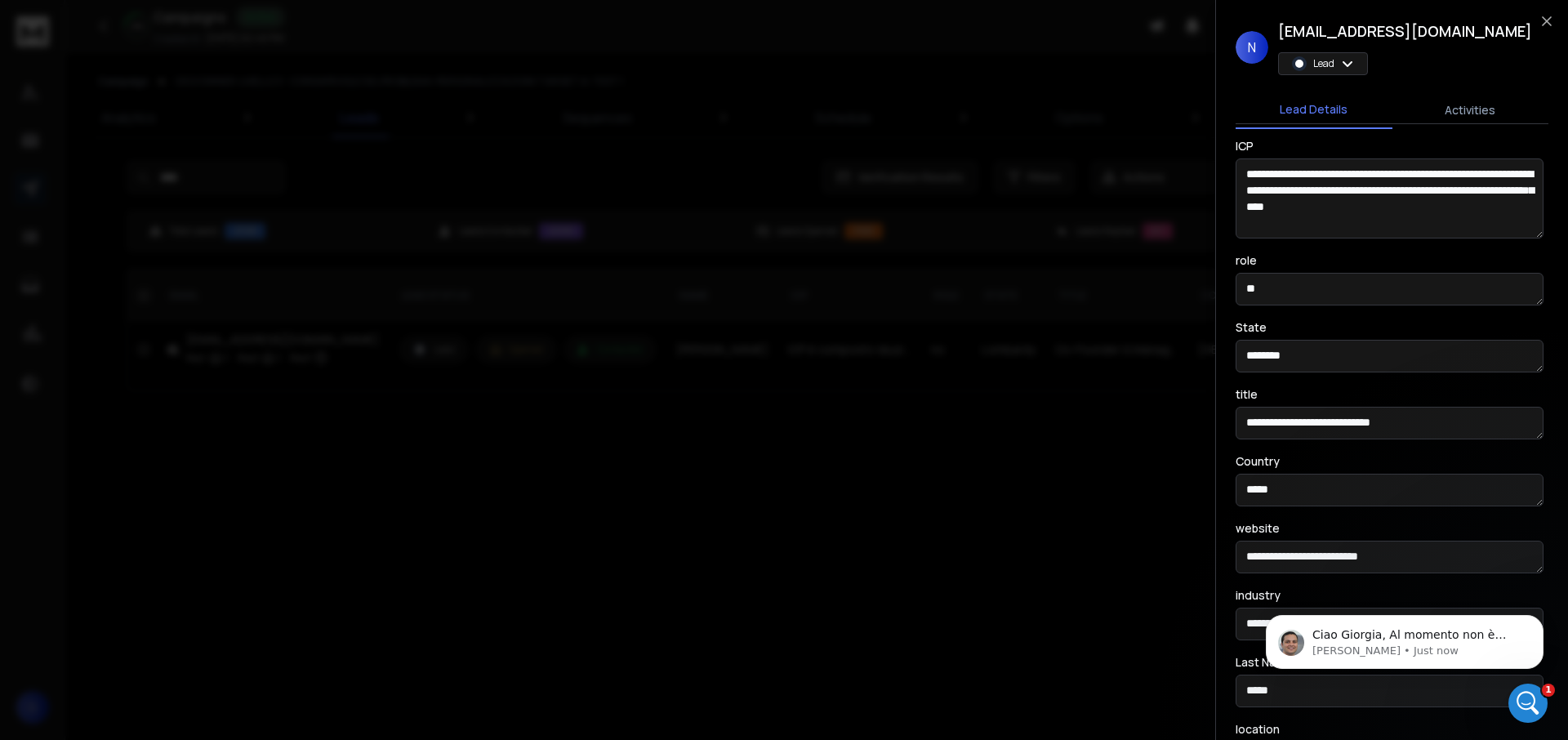
click at [1555, 18] on div "**********" at bounding box center [1391, 370] width 353 height 740
click at [1553, 18] on div "**********" at bounding box center [1391, 370] width 353 height 740
click at [1546, 18] on icon "button" at bounding box center [1547, 21] width 17 height 17
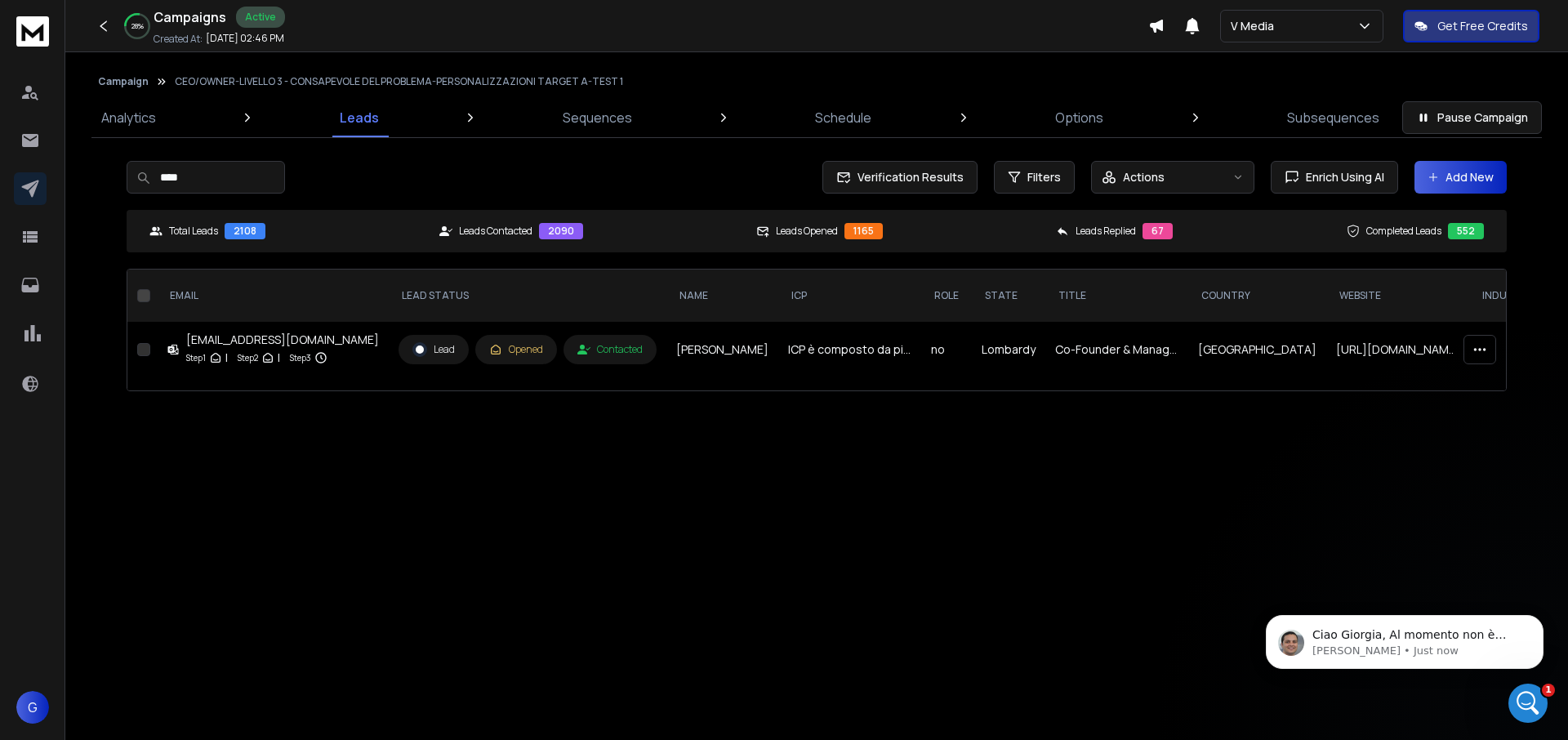
click at [578, 356] on div "Contacted" at bounding box center [610, 349] width 65 height 13
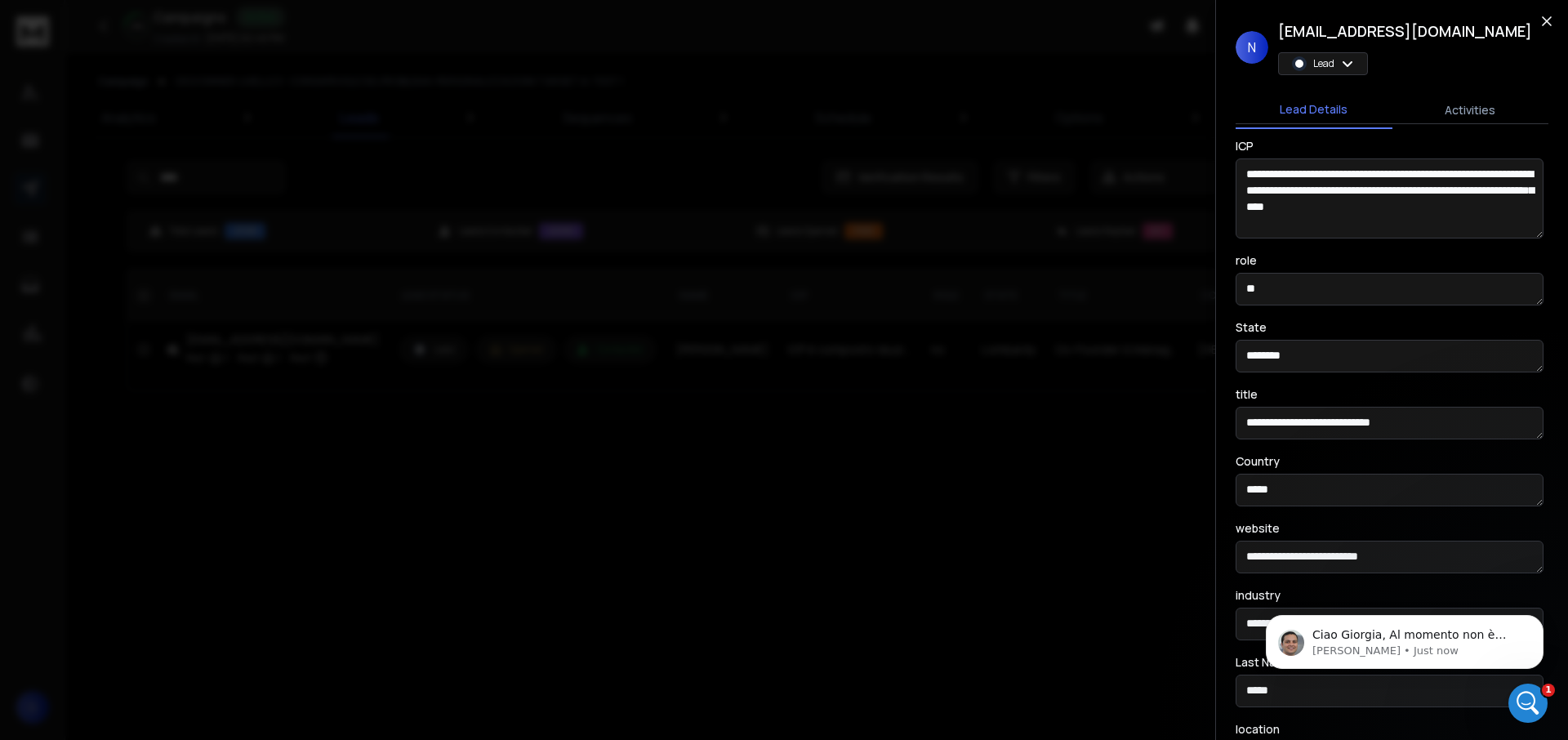
click at [1539, 25] on icon "button" at bounding box center [1547, 21] width 17 height 17
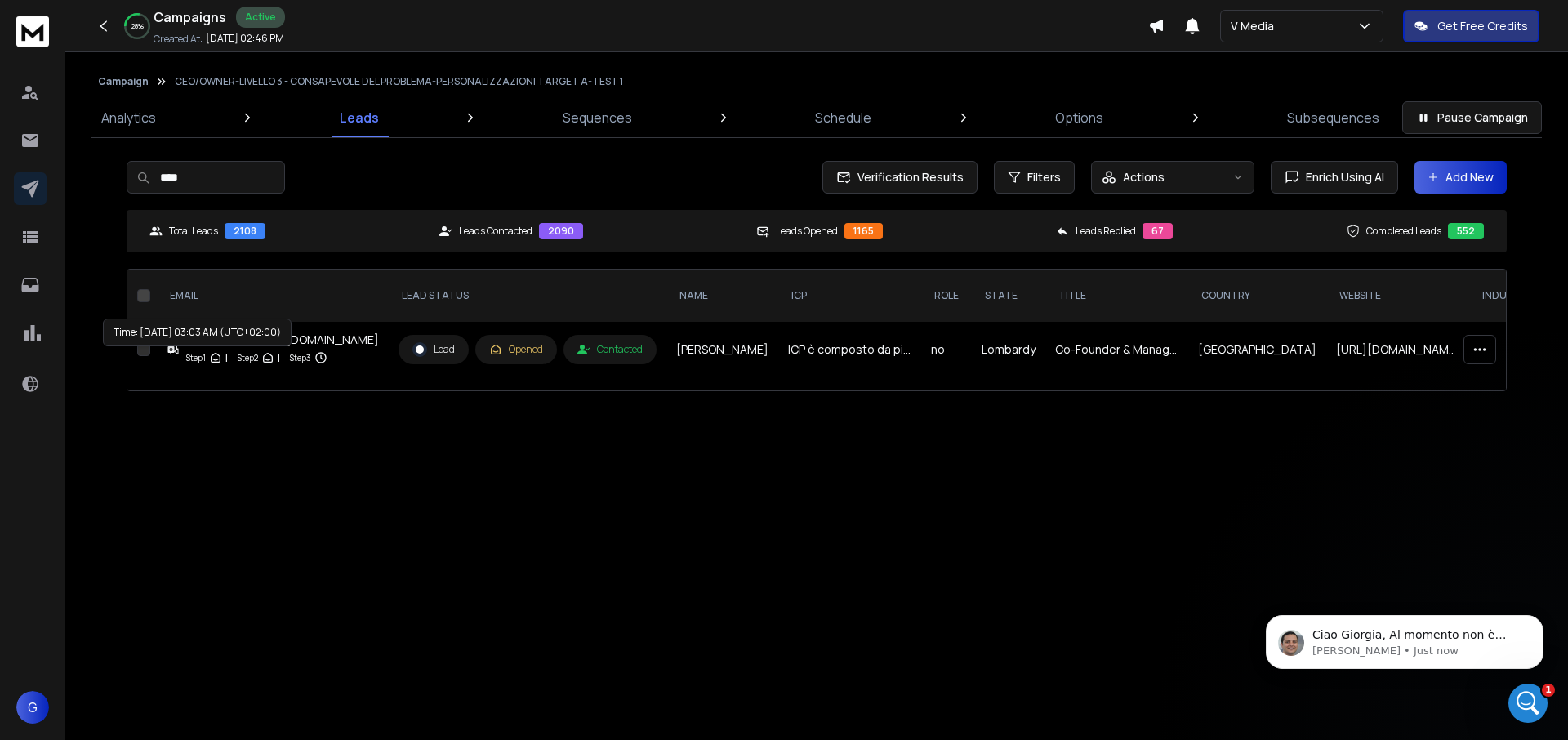
click at [215, 359] on icon at bounding box center [215, 357] width 13 height 13
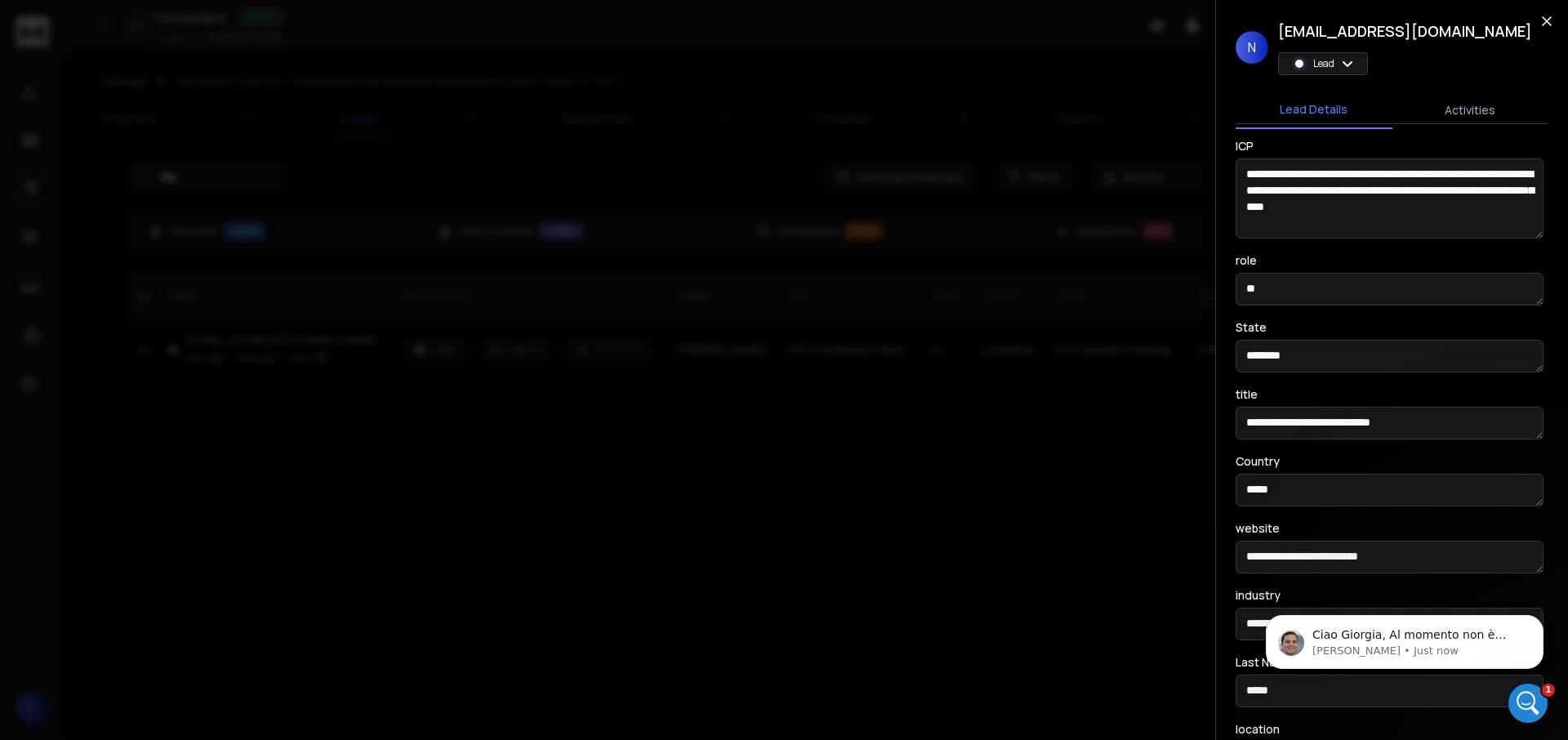
click at [1546, 18] on icon "button" at bounding box center [1547, 21] width 17 height 17
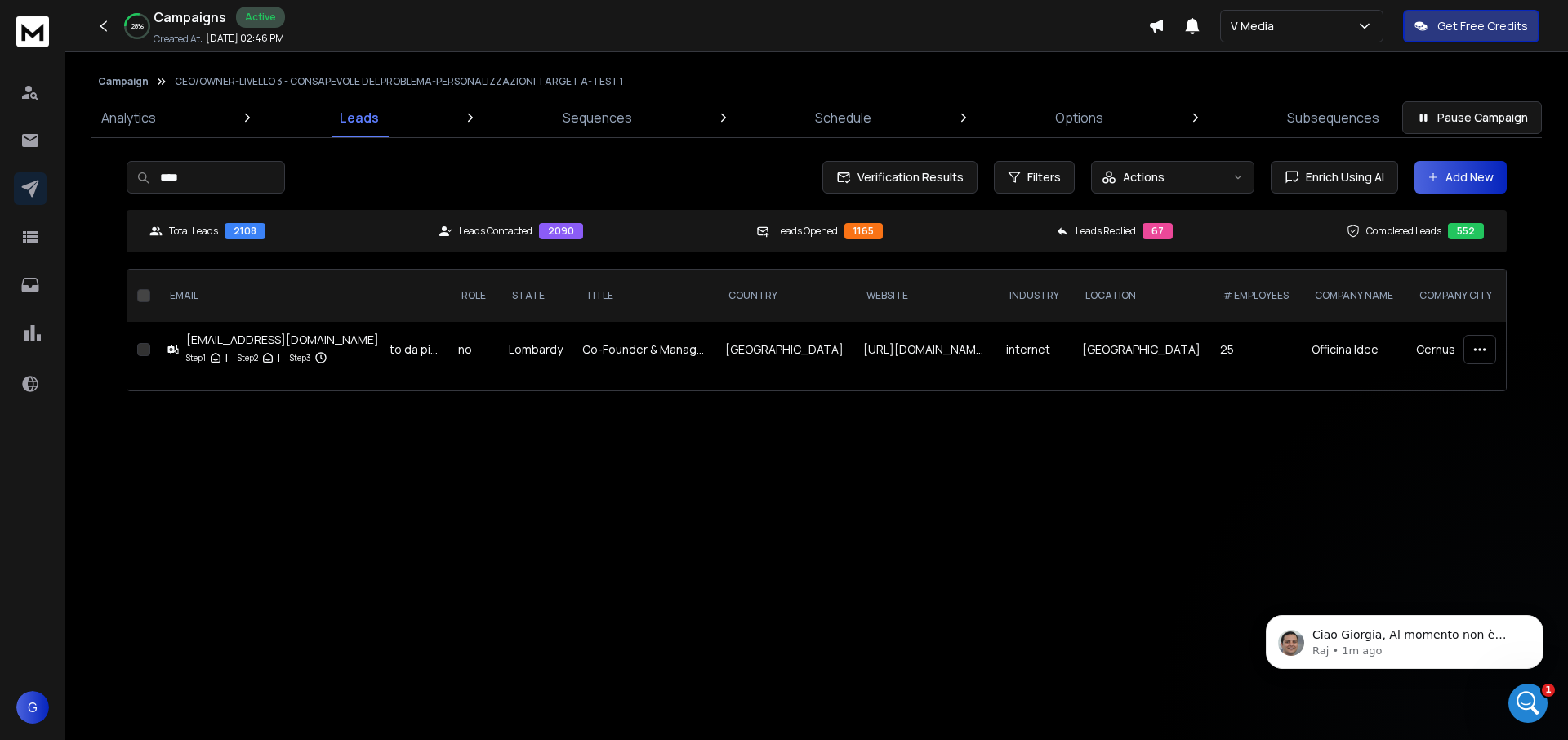
scroll to position [0, 1595]
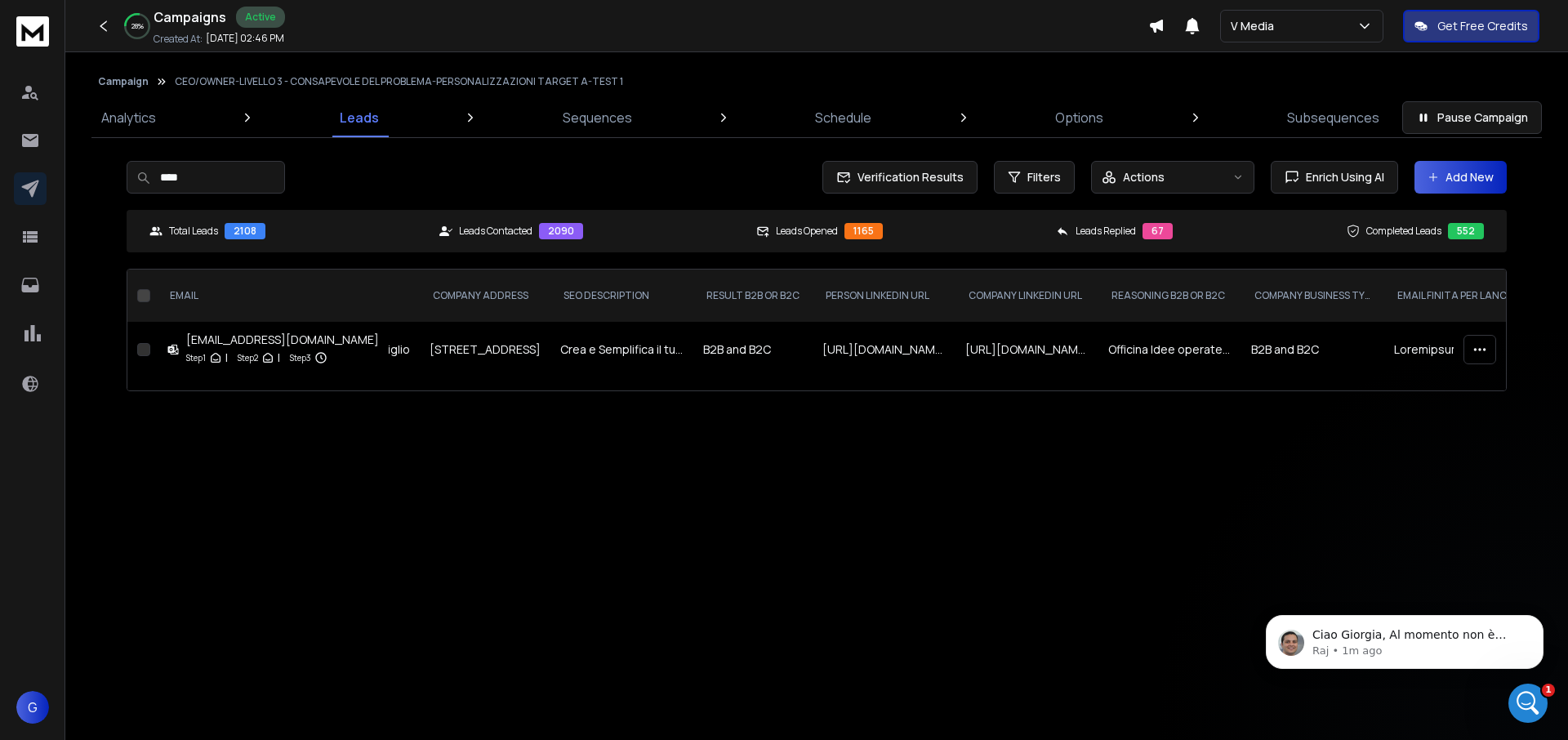
click at [1384, 369] on td at bounding box center [1455, 349] width 143 height 55
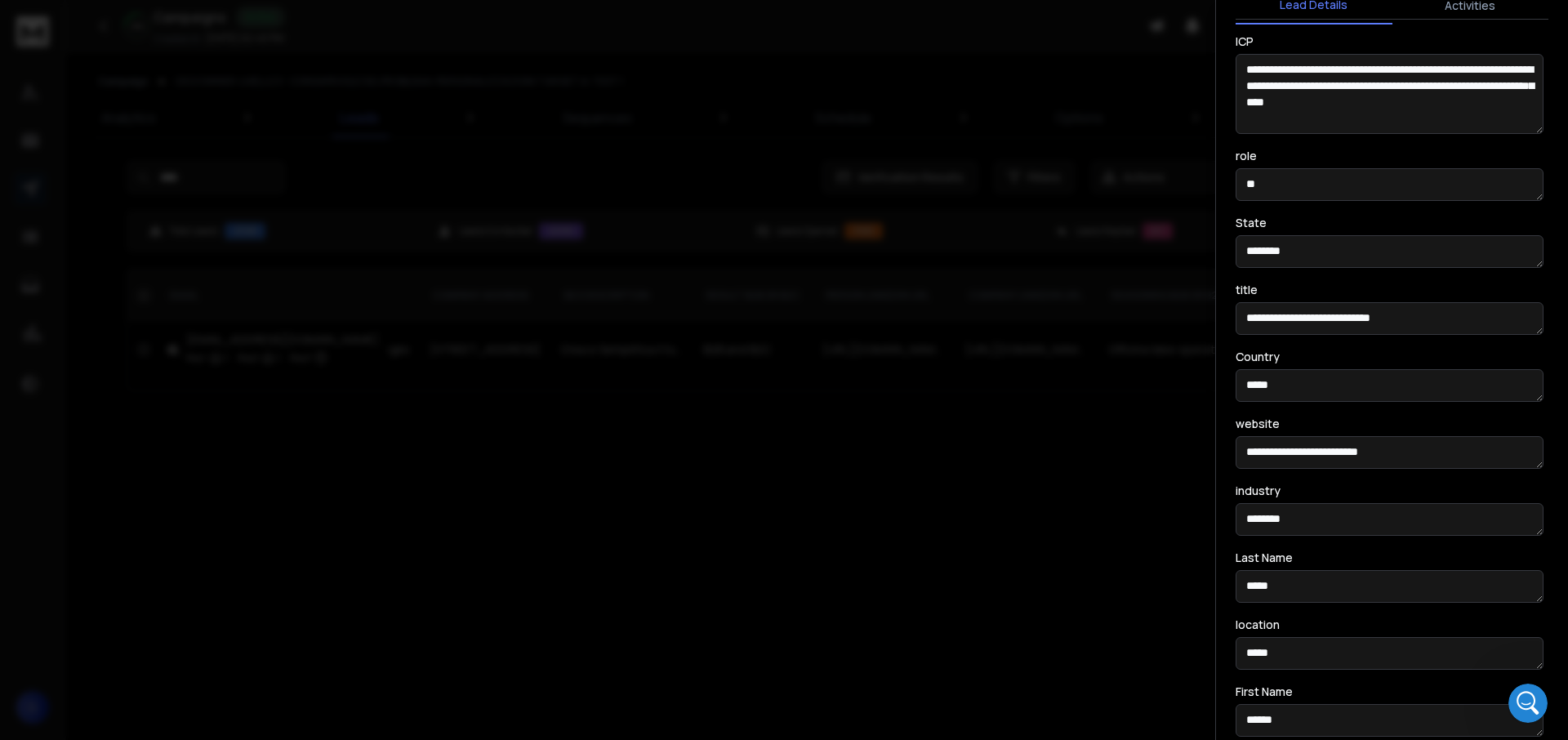
scroll to position [0, 0]
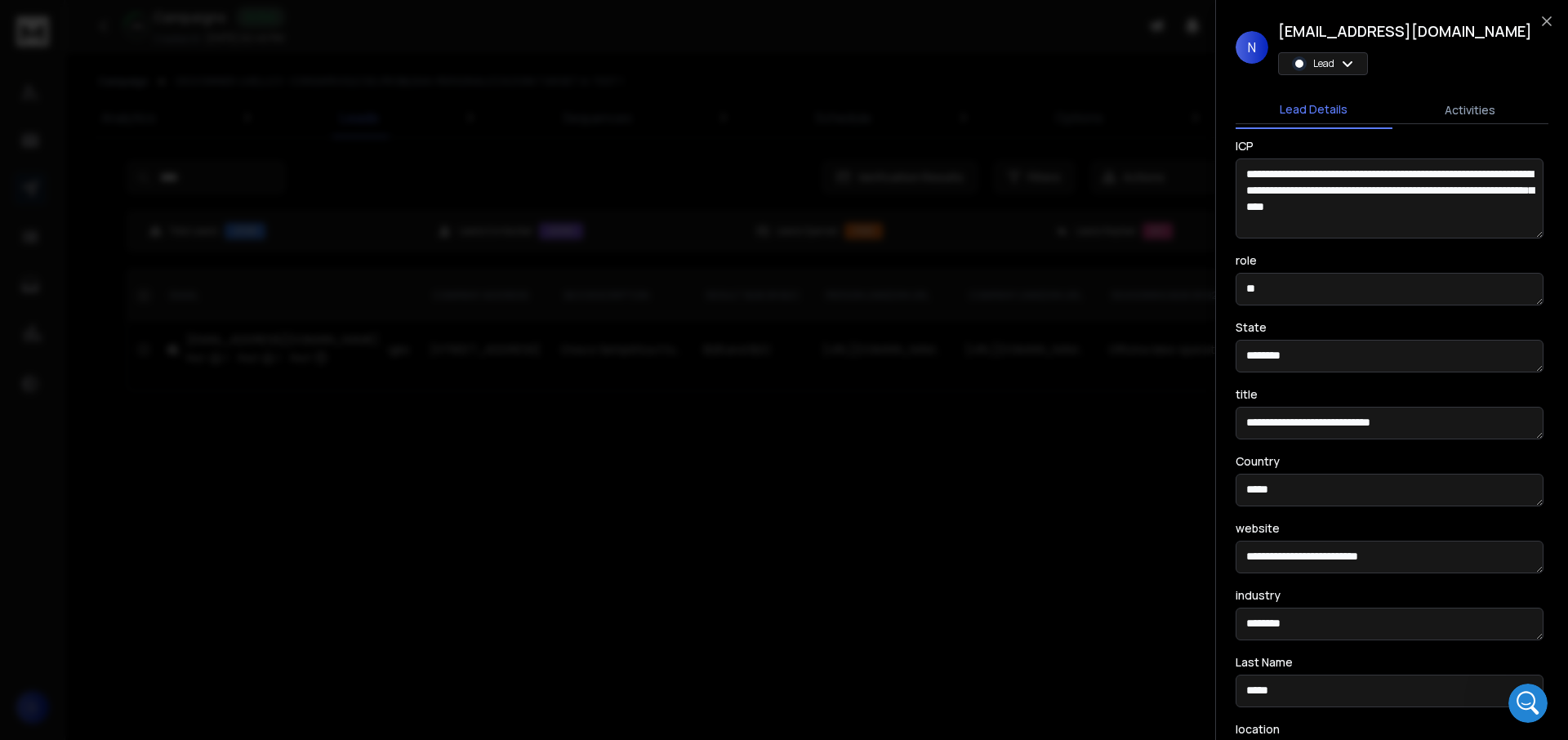
click at [1448, 101] on button "Activities" at bounding box center [1471, 110] width 157 height 36
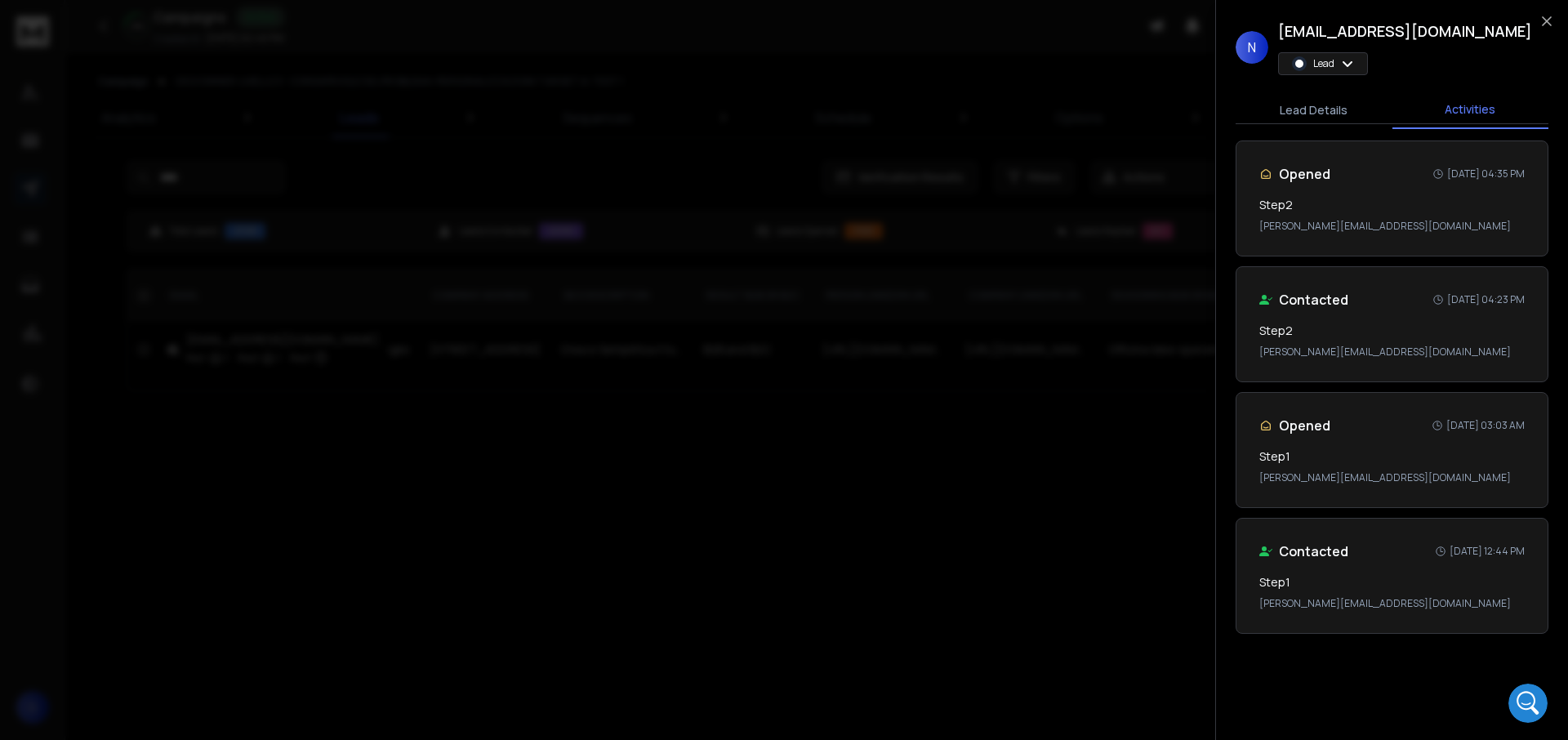
click at [1317, 120] on button "Lead Details" at bounding box center [1314, 110] width 157 height 36
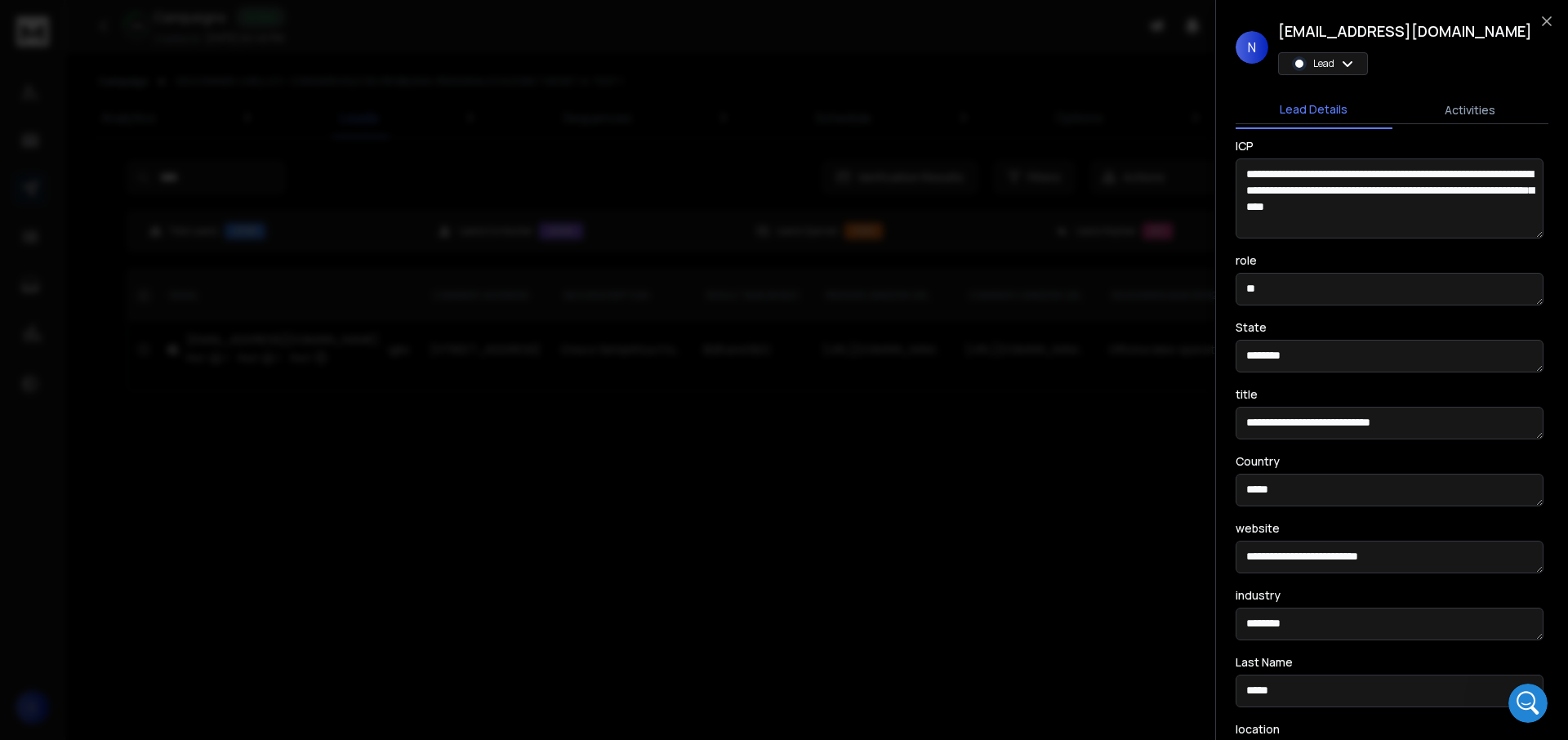
click at [1030, 209] on div at bounding box center [784, 370] width 1568 height 740
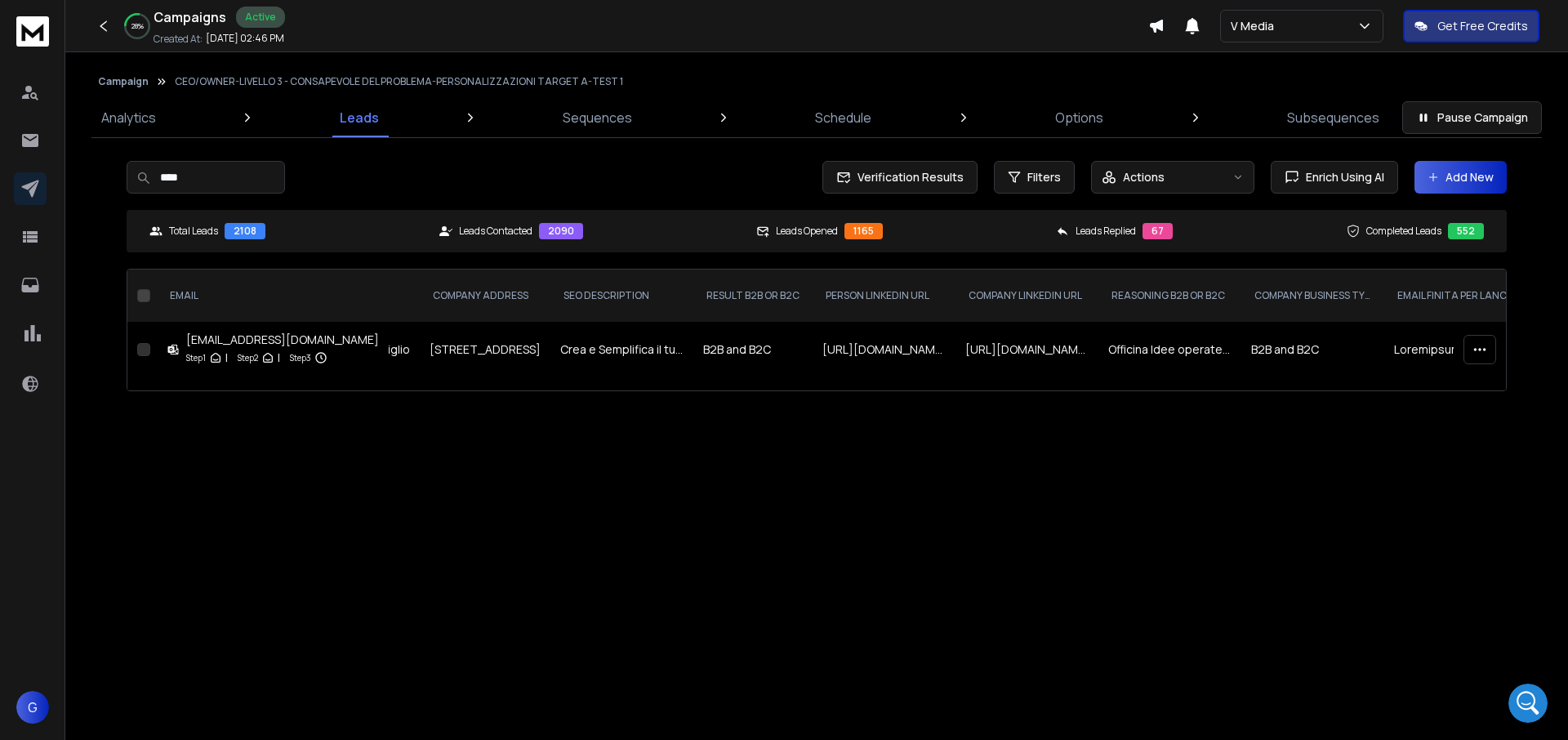
click at [143, 356] on button "button" at bounding box center [143, 349] width 13 height 13
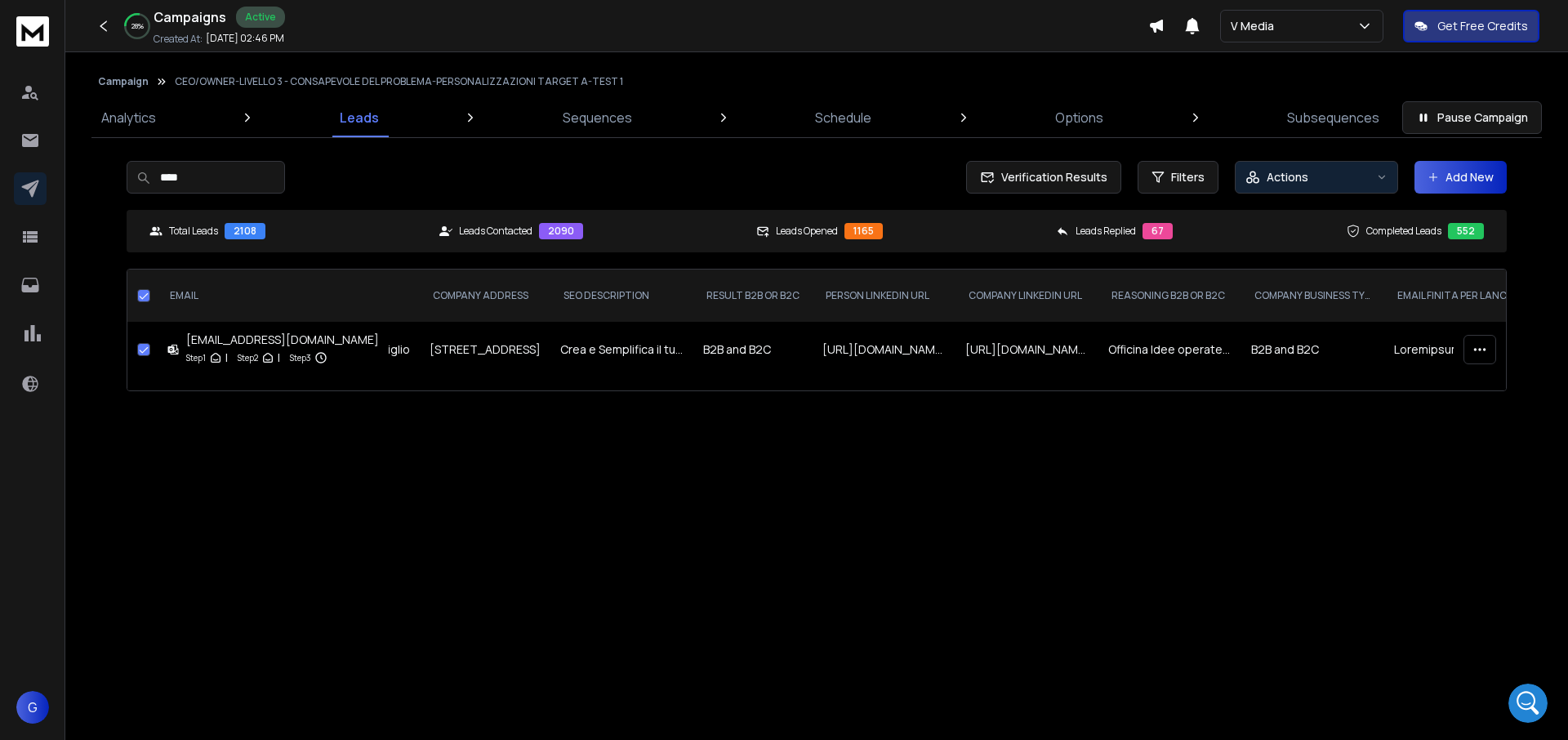
click at [1308, 174] on p "Actions" at bounding box center [1287, 177] width 41 height 17
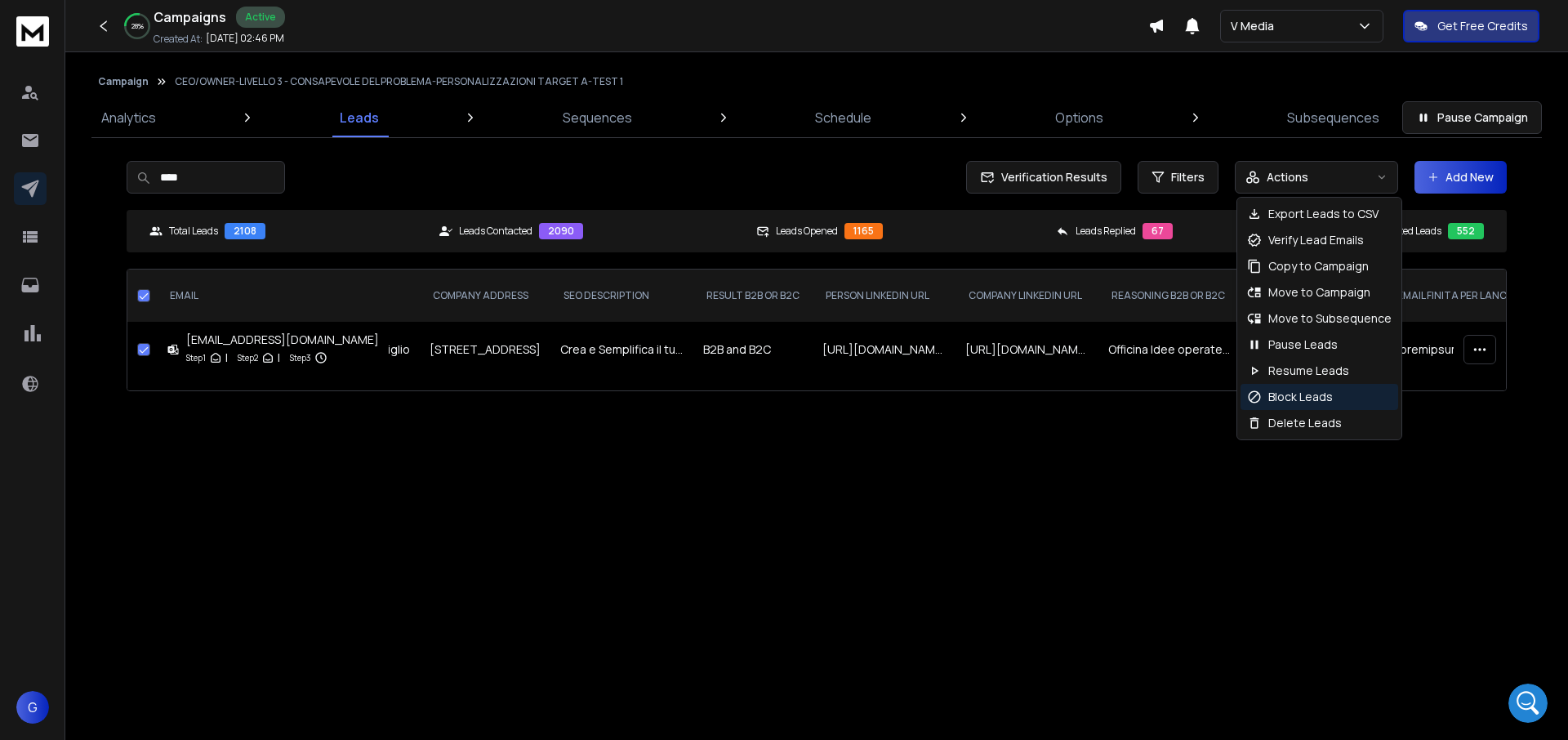
click at [838, 443] on div "Get only verified leads with our AI-powered Lead Finder, starting at $22/mo Try…" at bounding box center [784, 370] width 1568 height 740
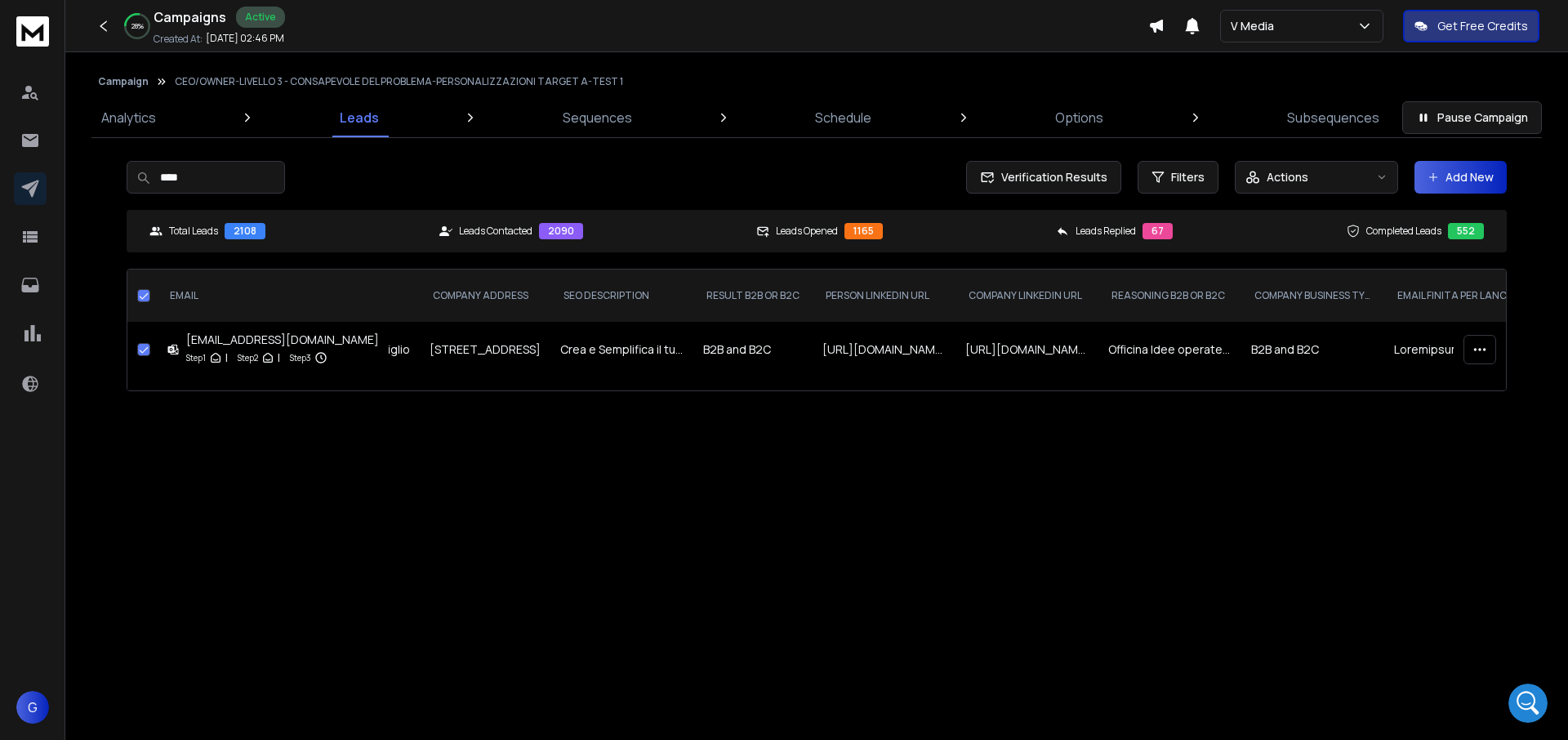
click at [237, 338] on div "[EMAIL_ADDRESS][DOMAIN_NAME]" at bounding box center [282, 339] width 193 height 17
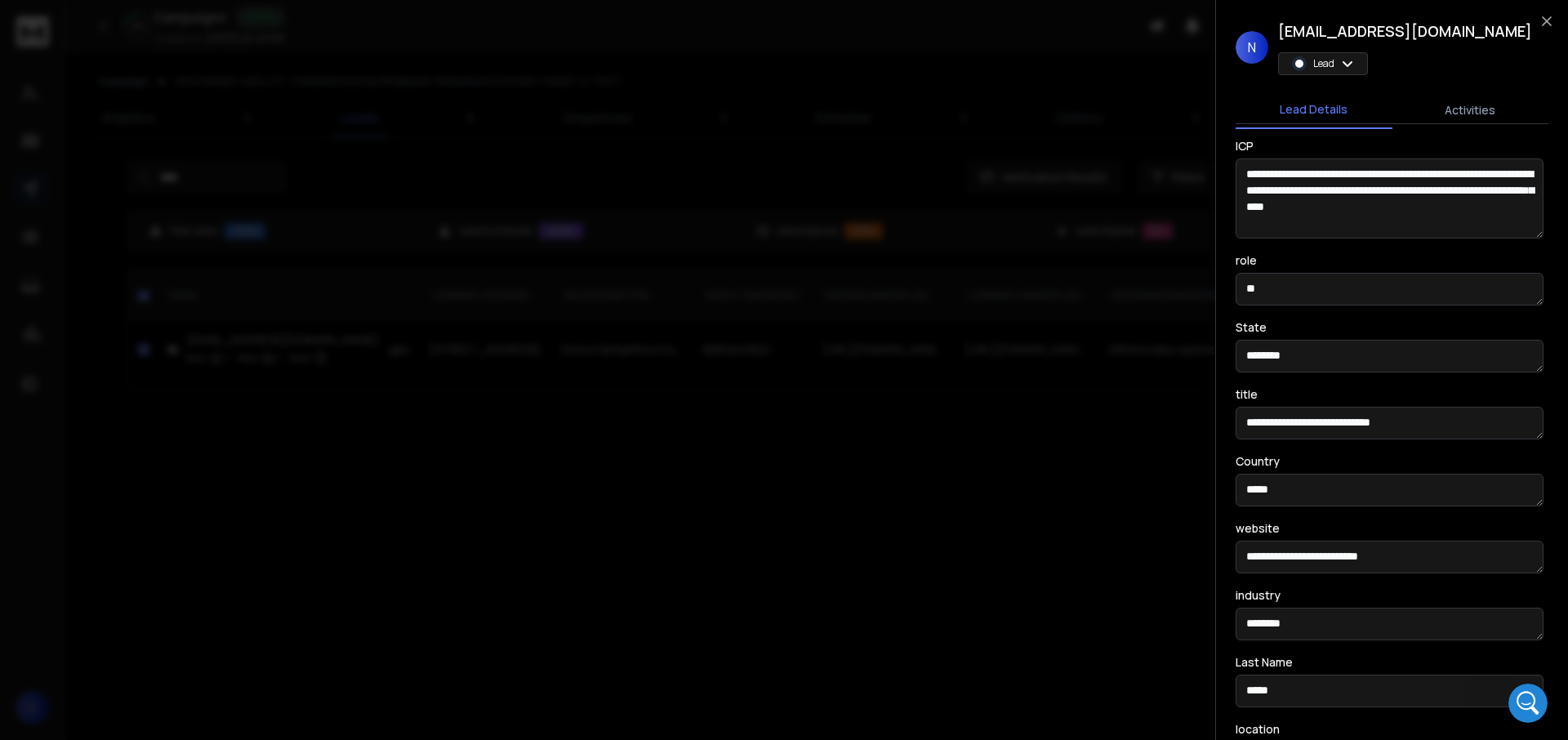
click at [1251, 47] on span "N" at bounding box center [1251, 47] width 33 height 33
click at [1312, 60] on body "Get only verified leads with our AI-powered Lead Finder, starting at $22/mo Try…" at bounding box center [784, 431] width 1568 height 862
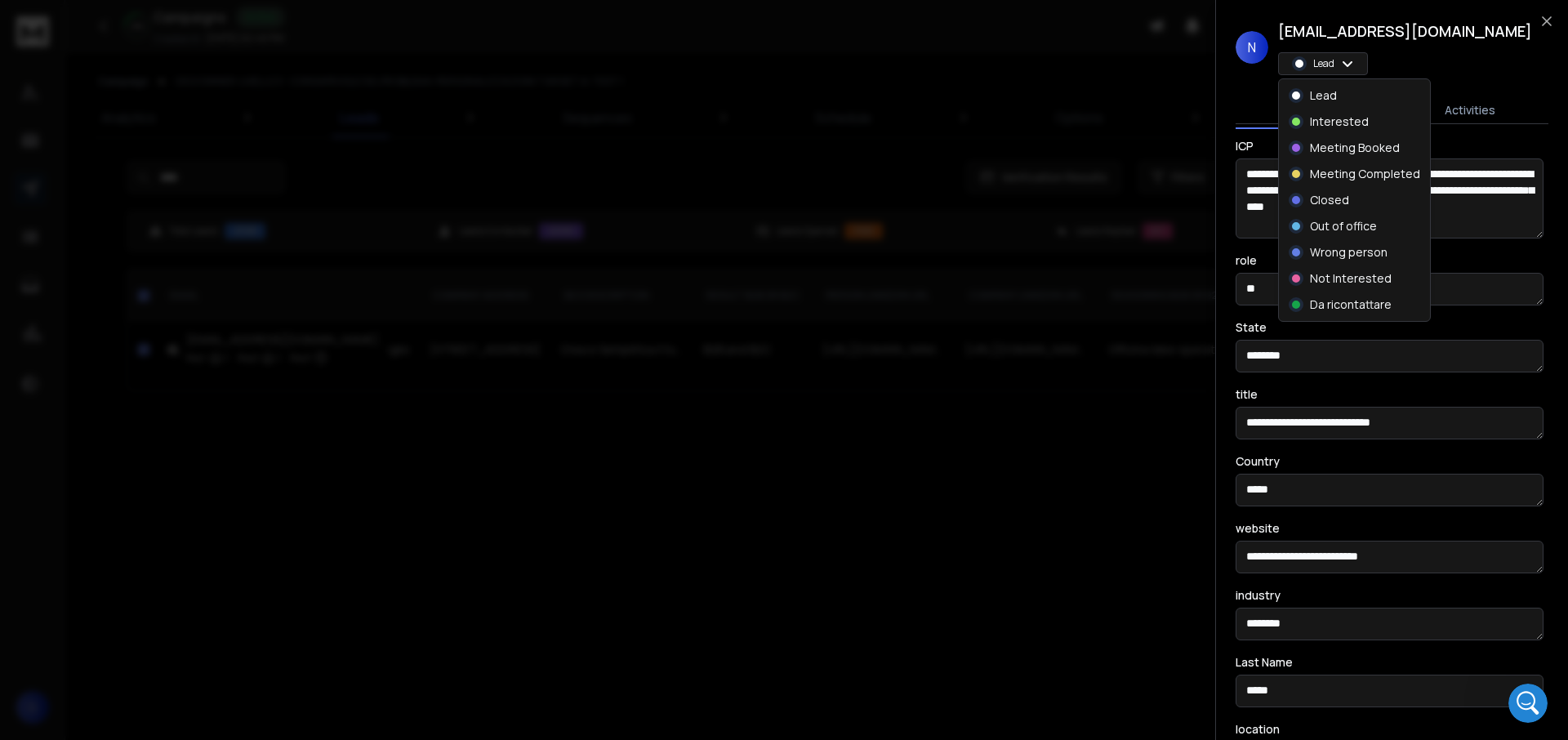
click at [886, 185] on div at bounding box center [784, 370] width 1568 height 740
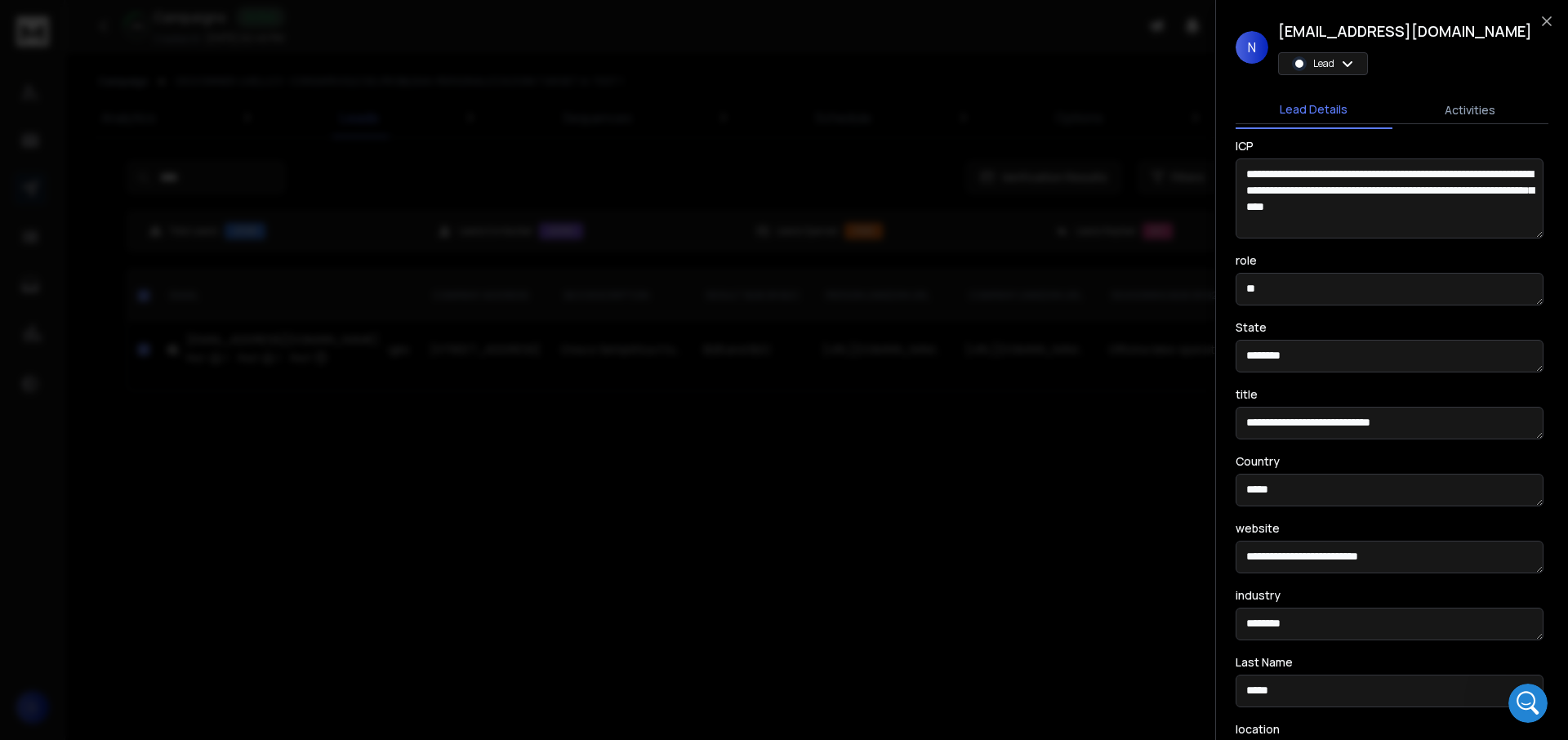
click at [886, 185] on div at bounding box center [784, 370] width 1568 height 740
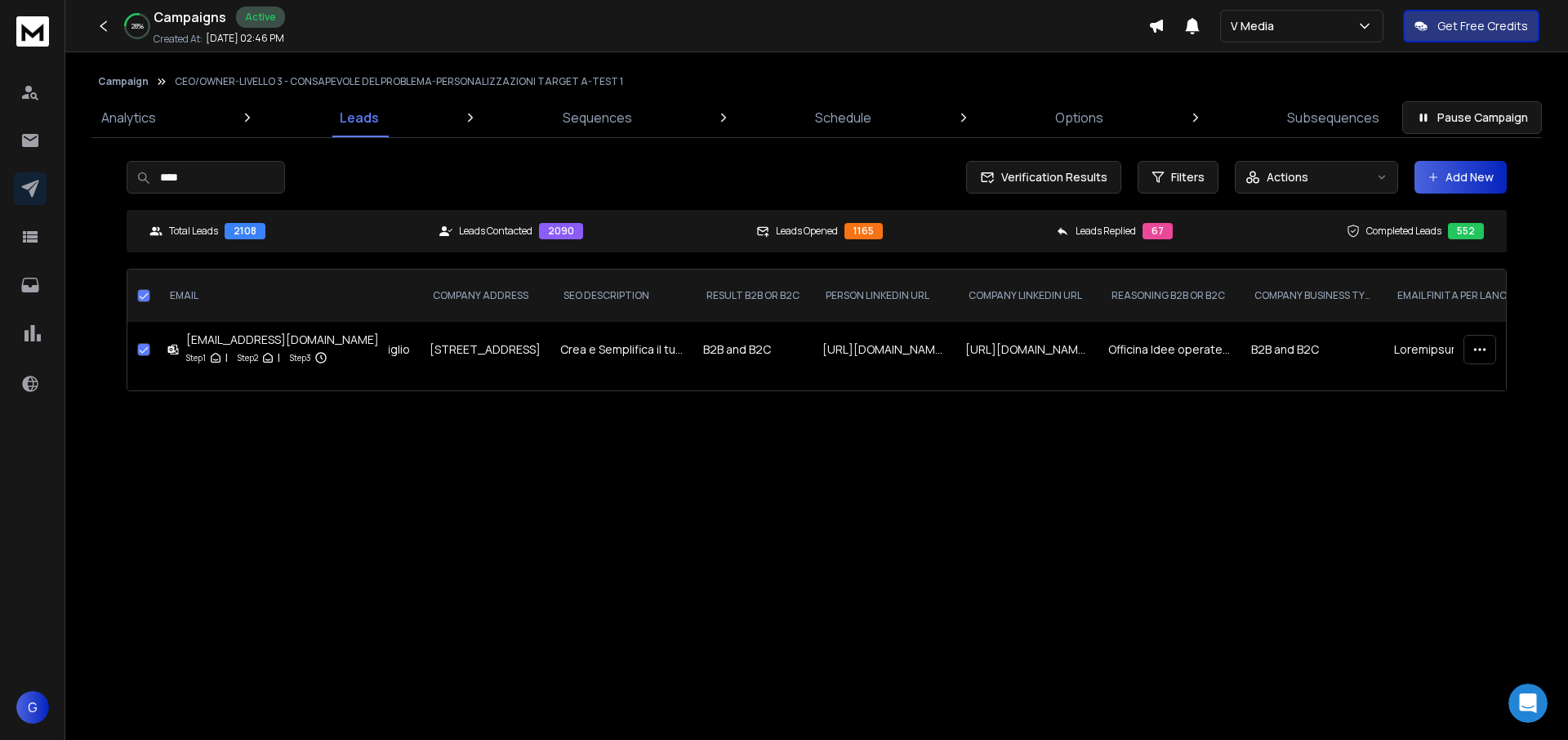
click at [316, 362] on icon at bounding box center [321, 357] width 11 height 11
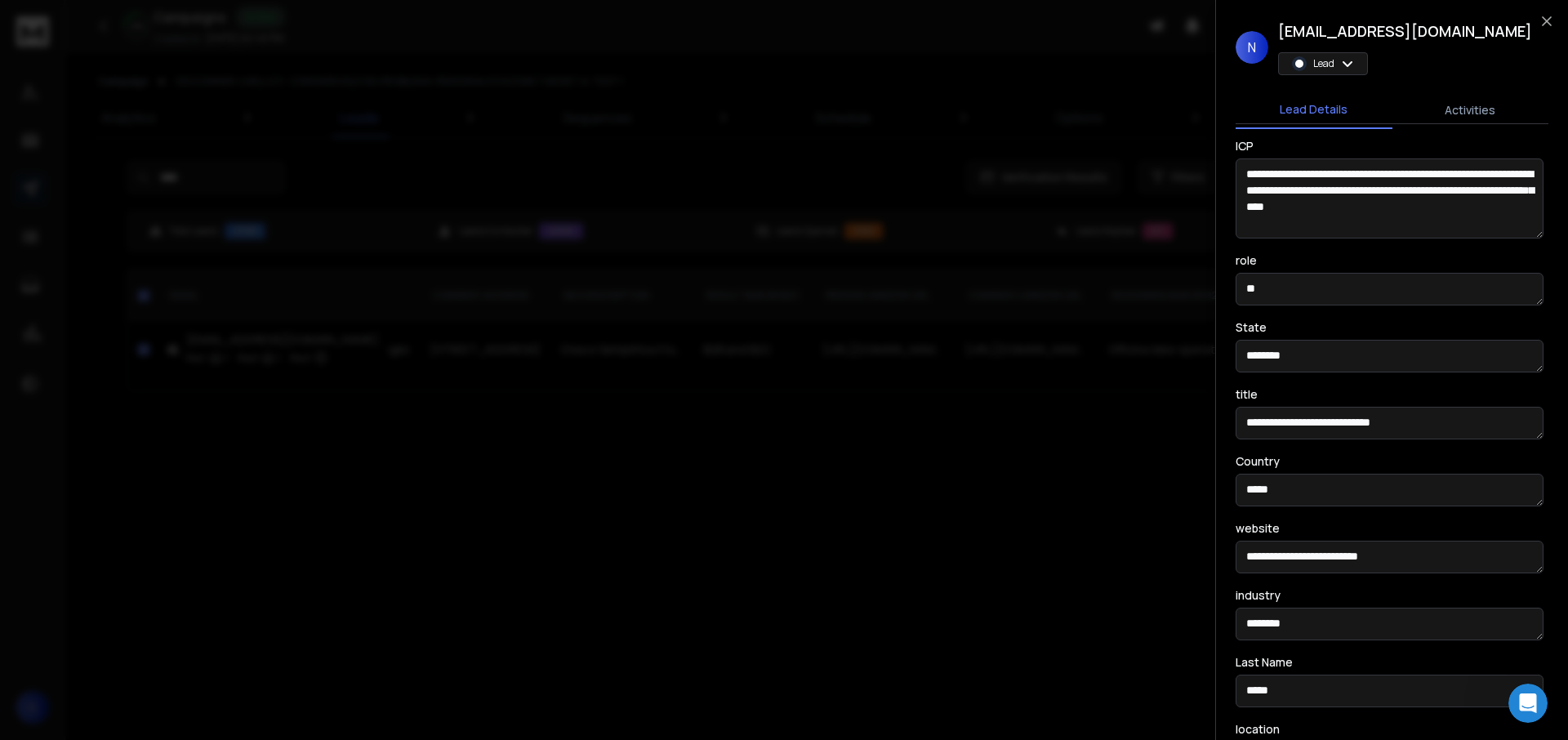
click at [1448, 116] on button "Activities" at bounding box center [1471, 110] width 157 height 36
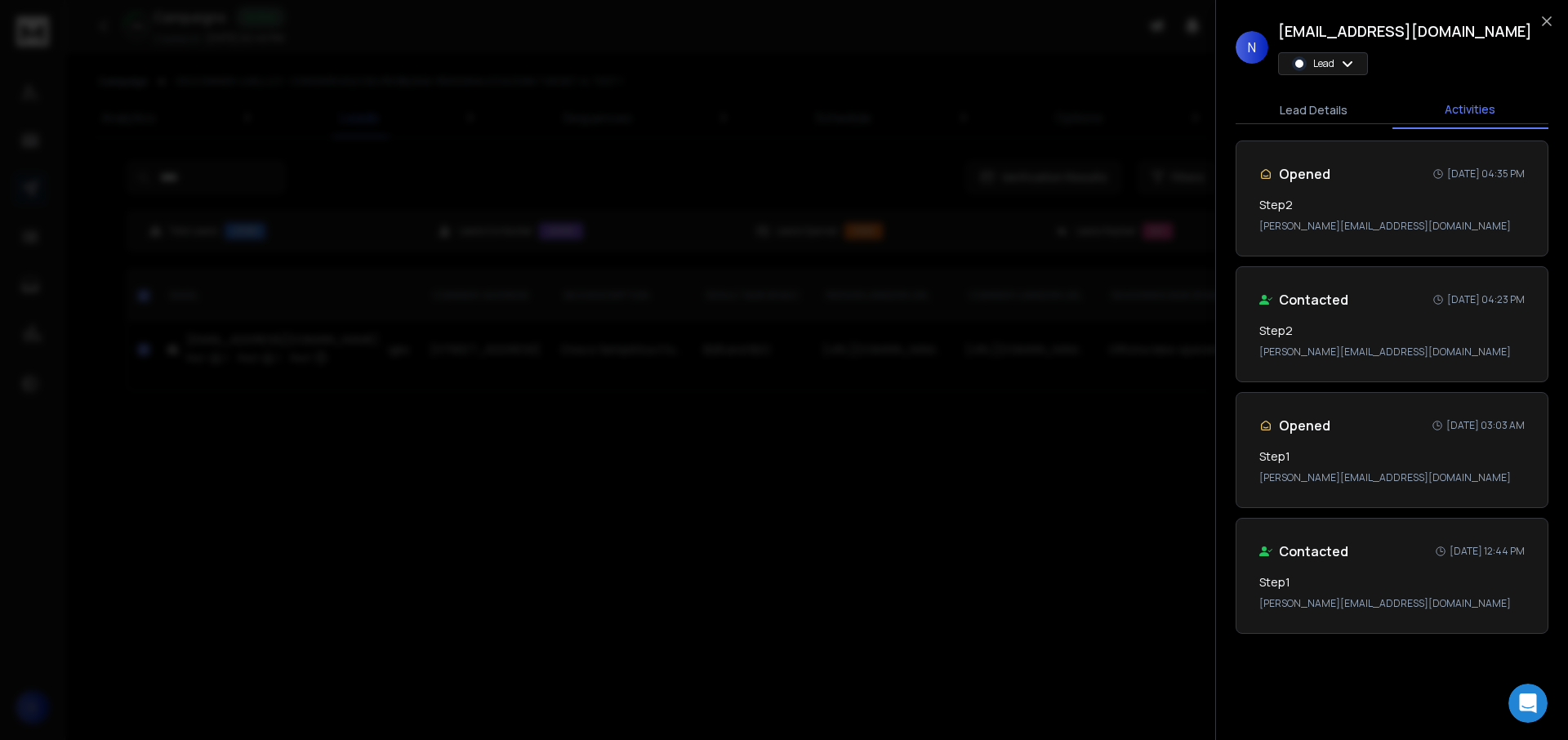
click at [1540, 26] on icon "button" at bounding box center [1547, 21] width 17 height 17
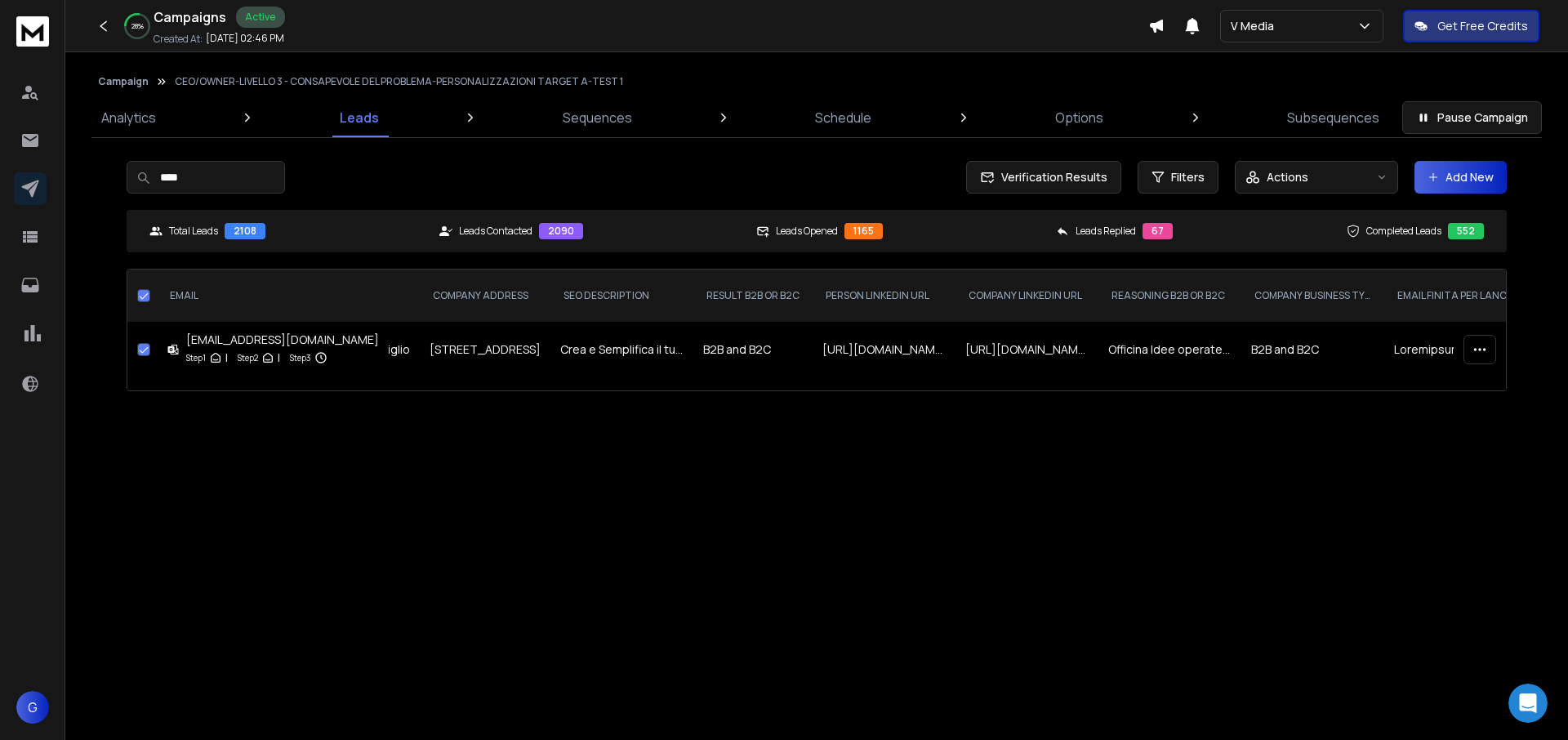
click at [551, 361] on td "Crea e Semplifica il tuo eCommerce con Officina Idee - provider eCommerce leade…" at bounding box center [622, 349] width 143 height 55
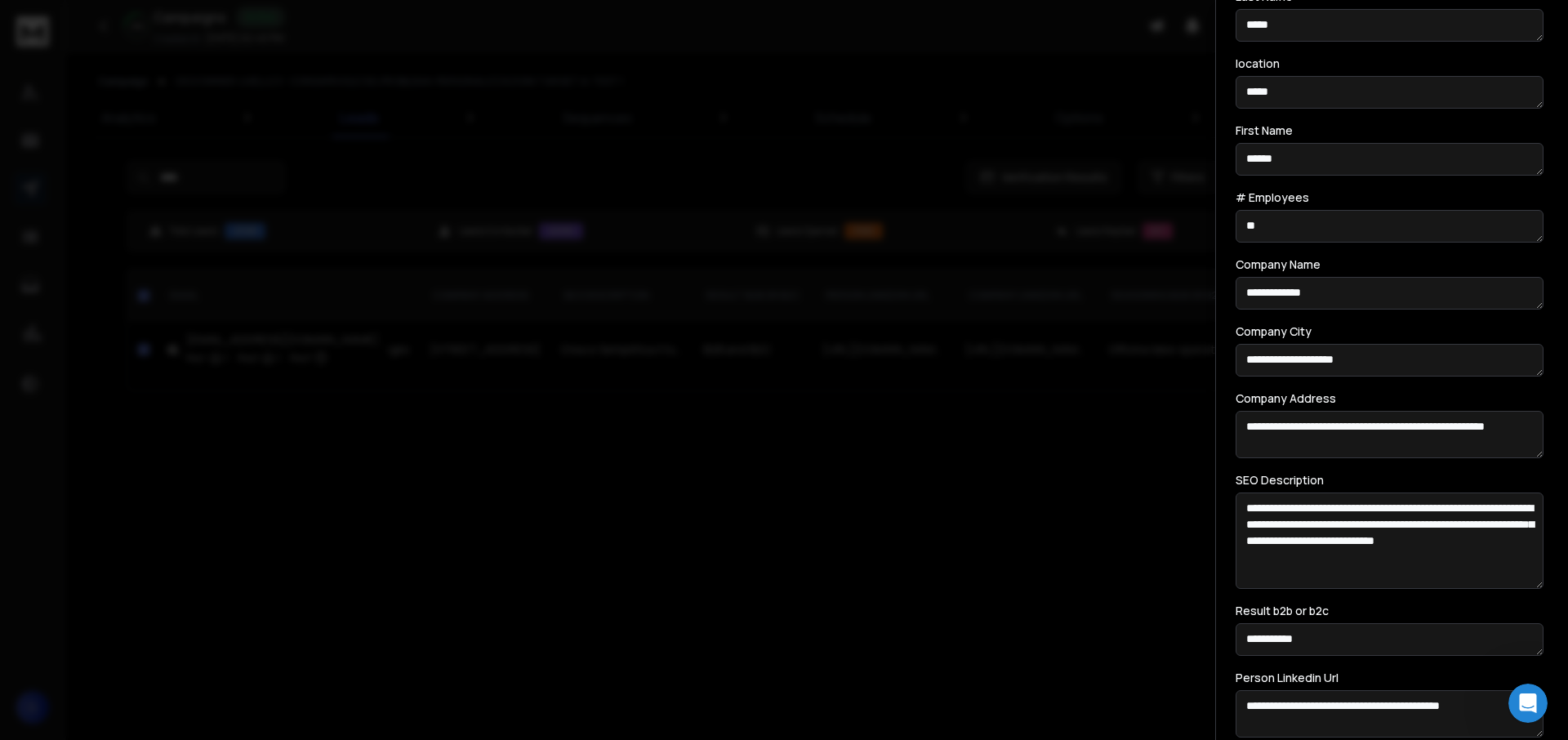
scroll to position [1157, 0]
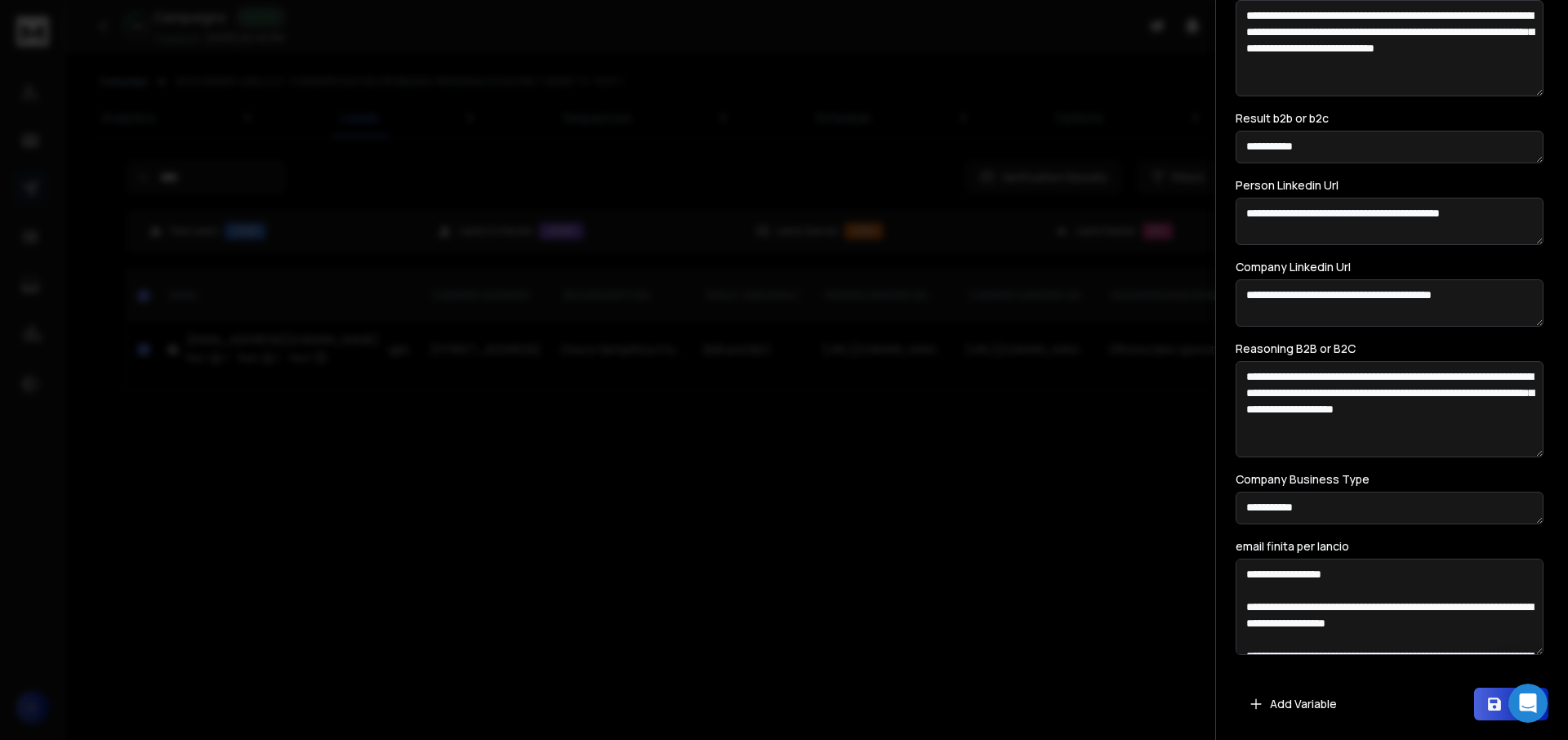
click at [838, 427] on div at bounding box center [784, 370] width 1568 height 740
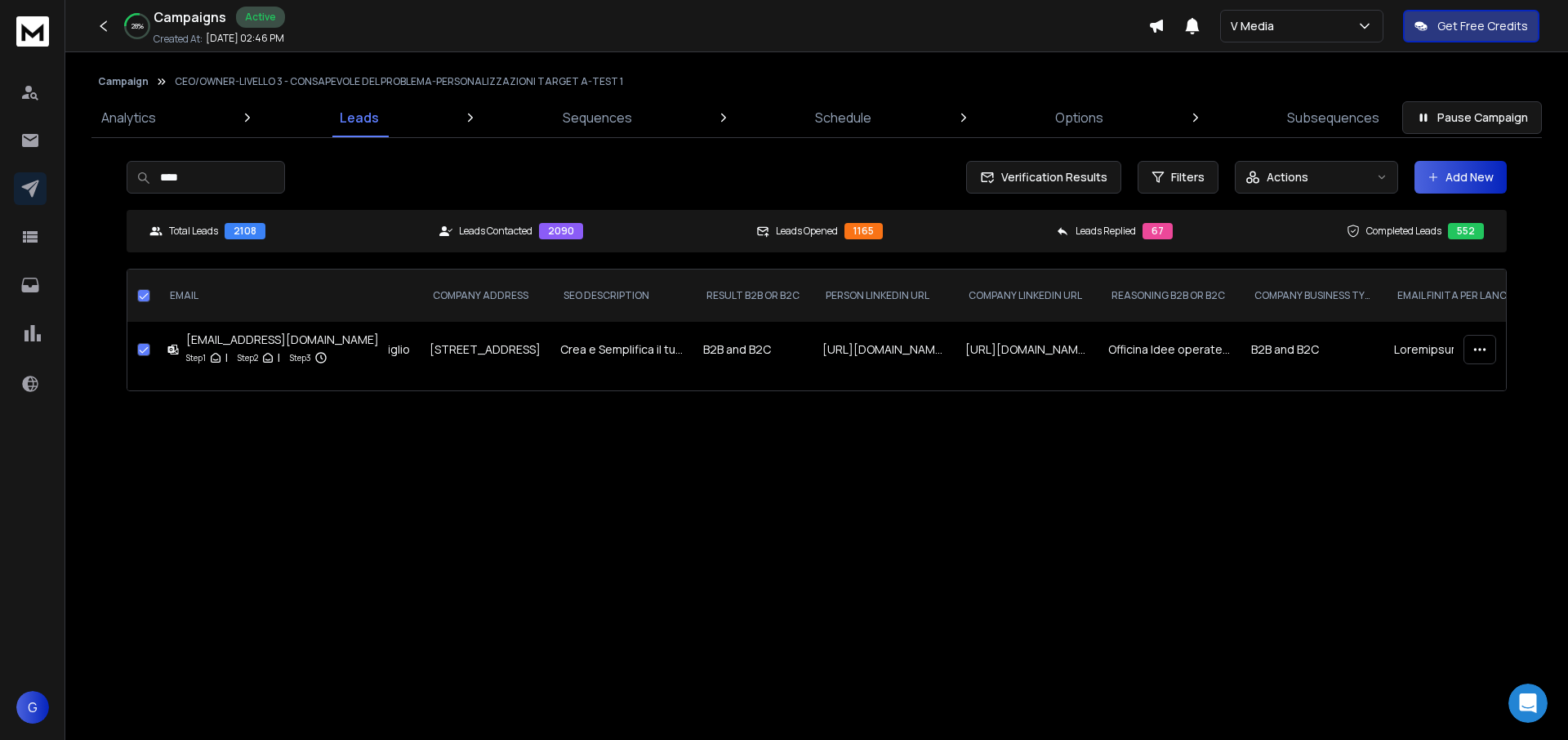
click at [1384, 366] on td at bounding box center [1455, 349] width 143 height 55
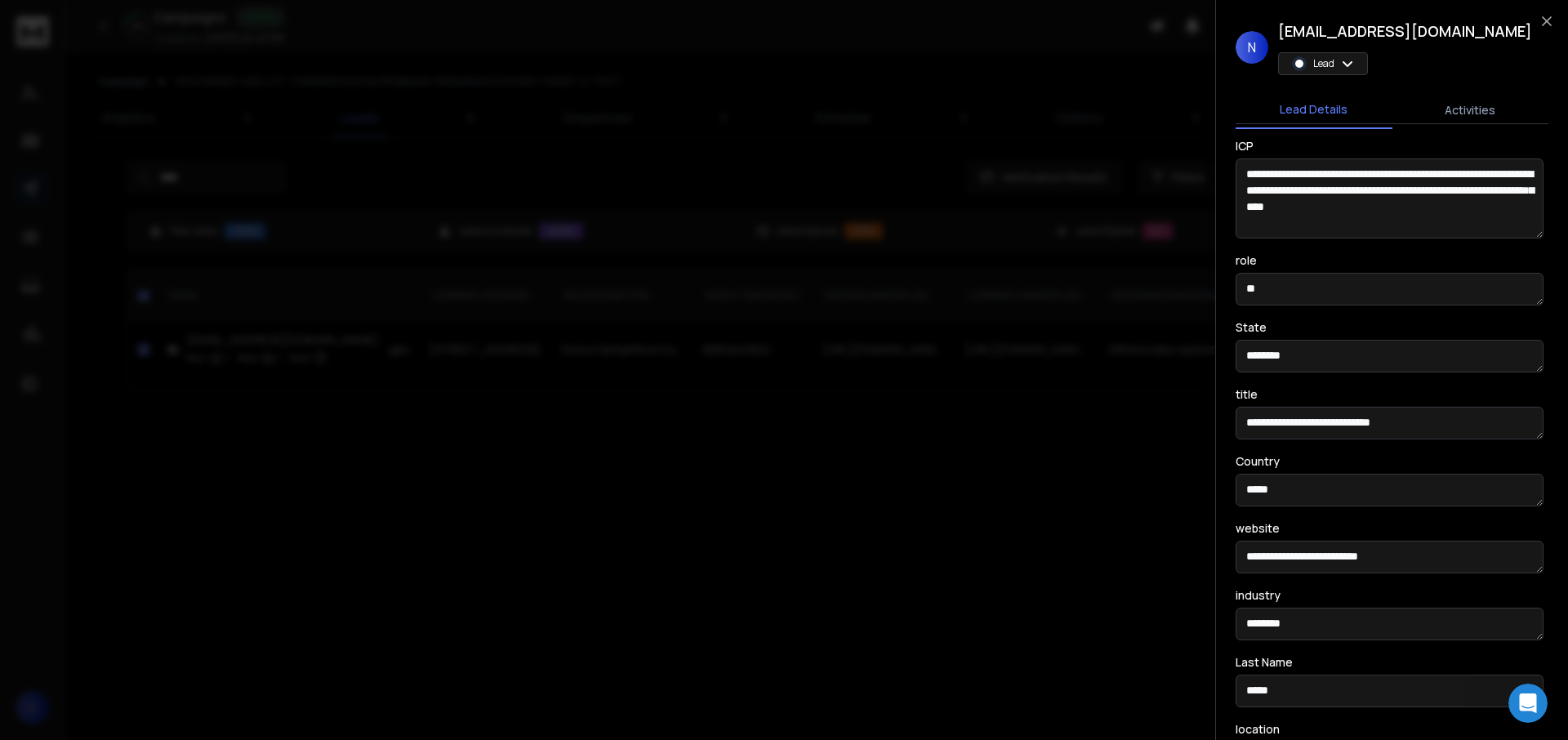
click at [1277, 365] on div "**********" at bounding box center [1391, 370] width 353 height 740
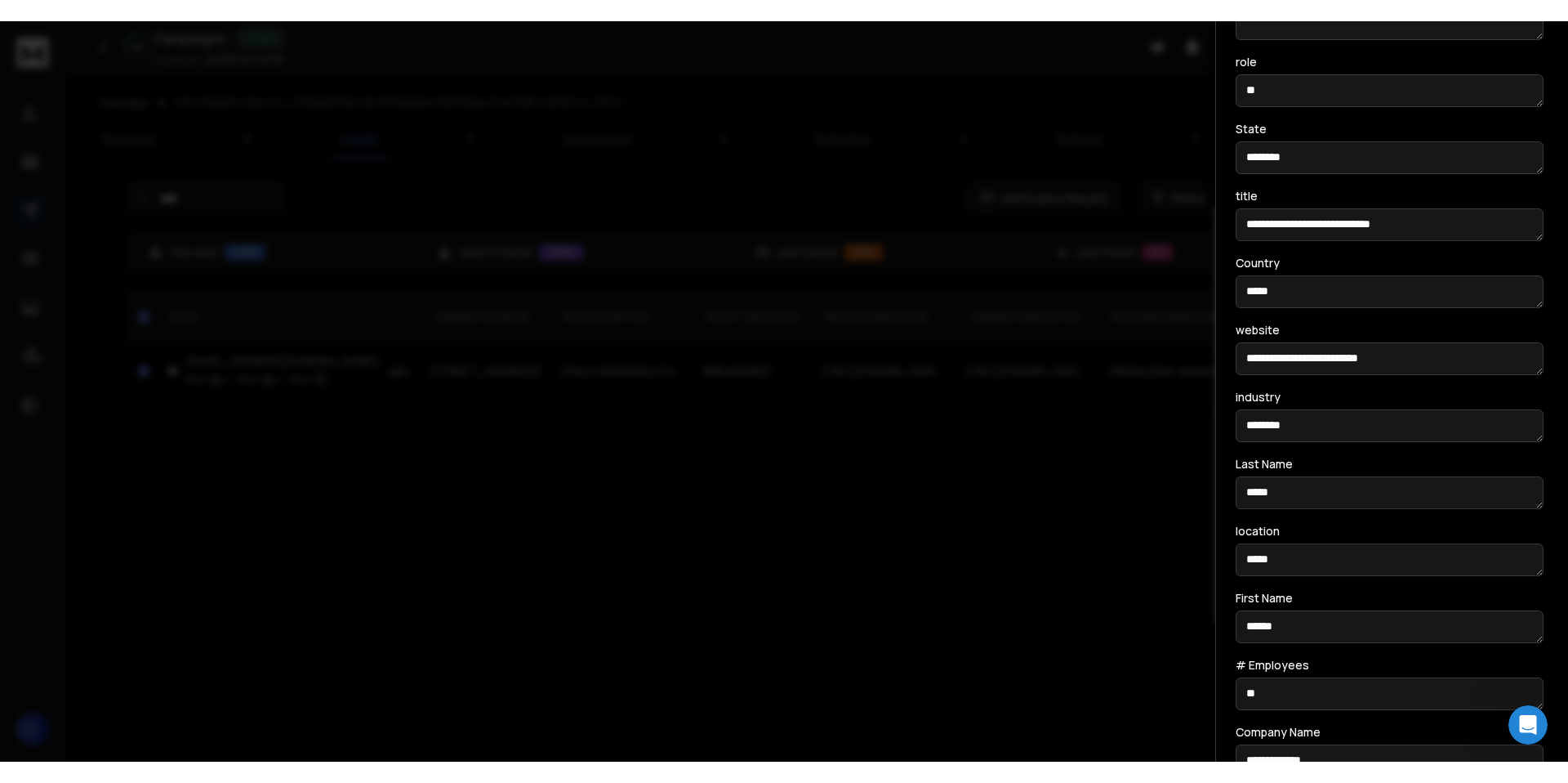
scroll to position [0, 0]
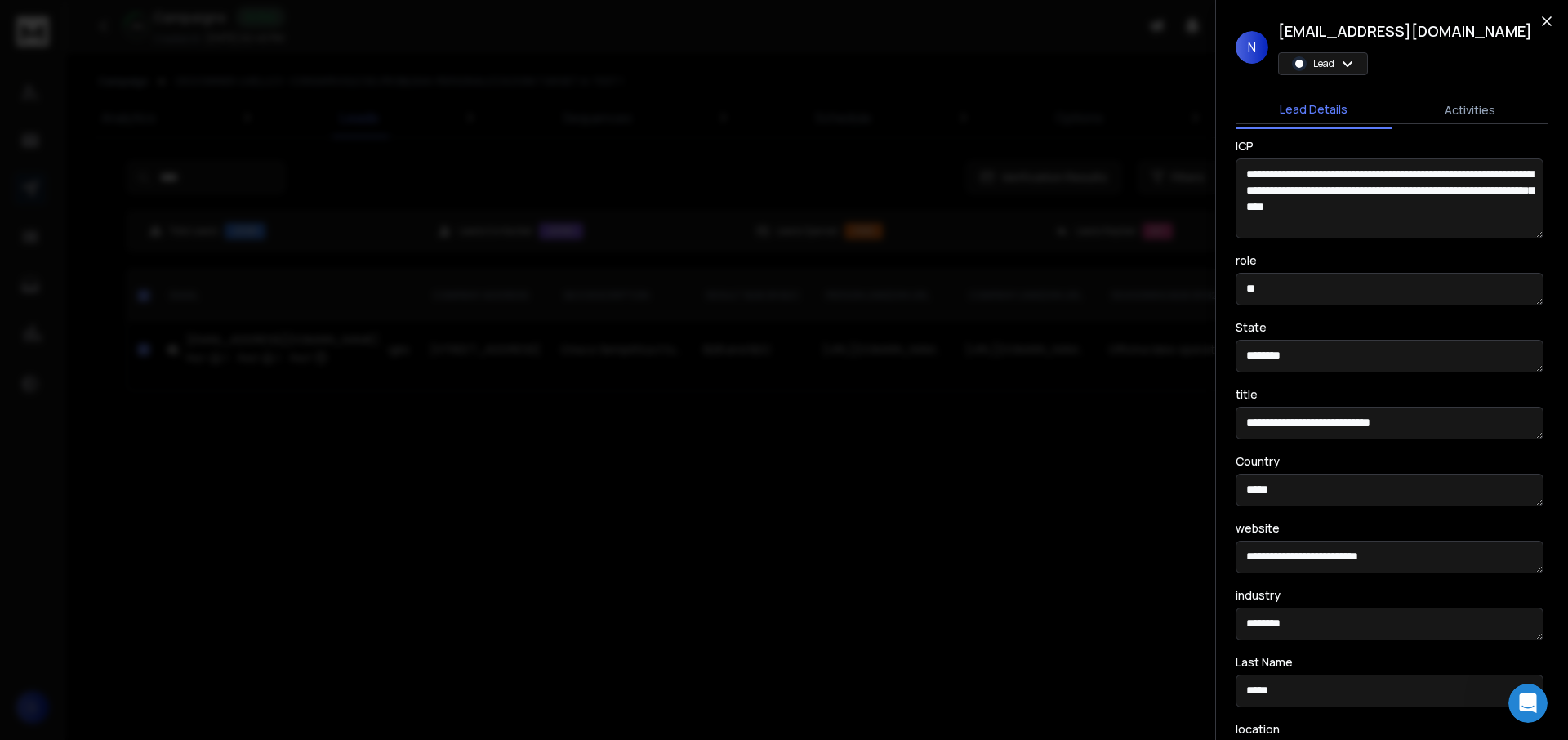
click at [1539, 21] on icon "button" at bounding box center [1547, 21] width 17 height 17
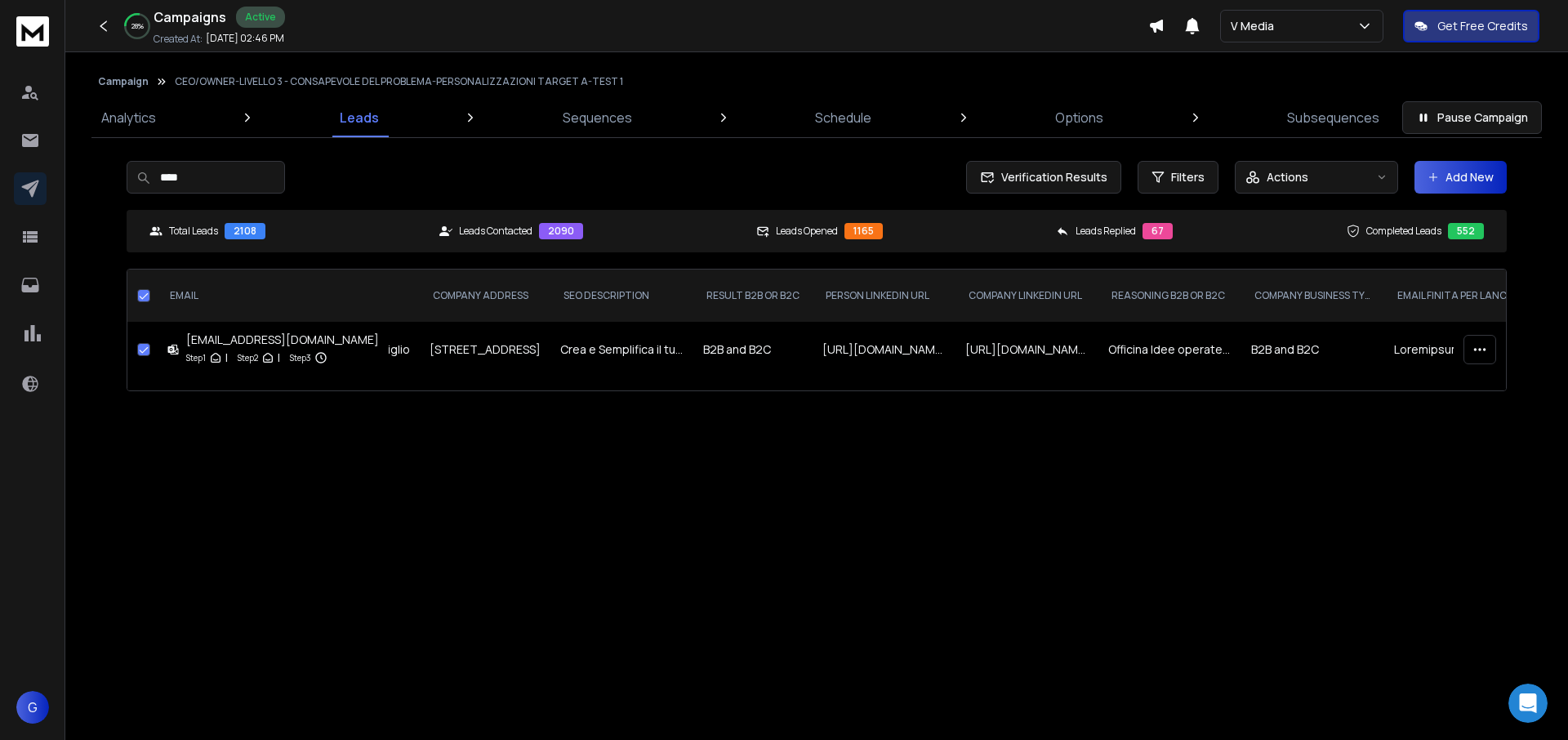
click at [316, 331] on div "[EMAIL_ADDRESS][DOMAIN_NAME]" at bounding box center [282, 339] width 193 height 17
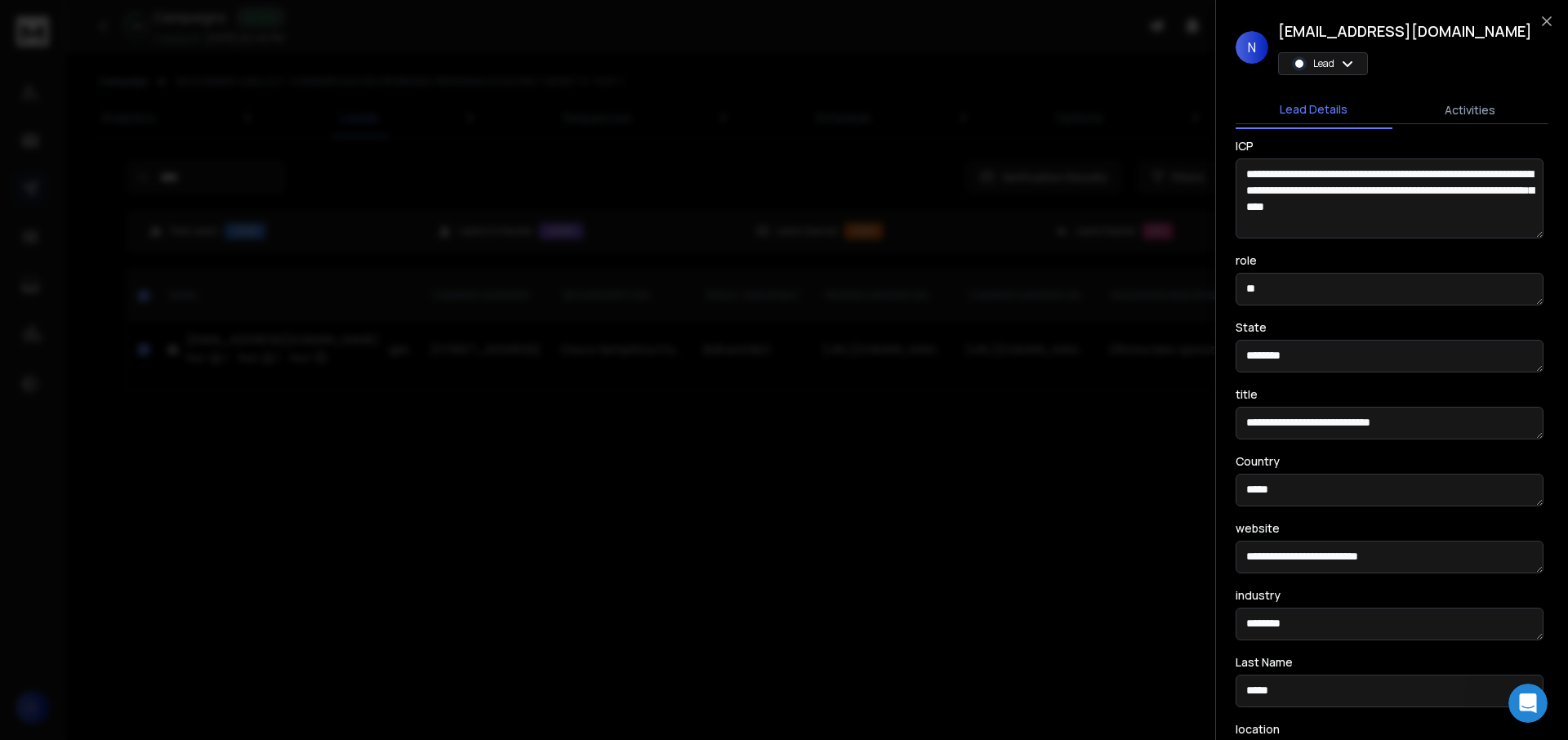
click at [1503, 107] on button "Activities" at bounding box center [1471, 110] width 157 height 36
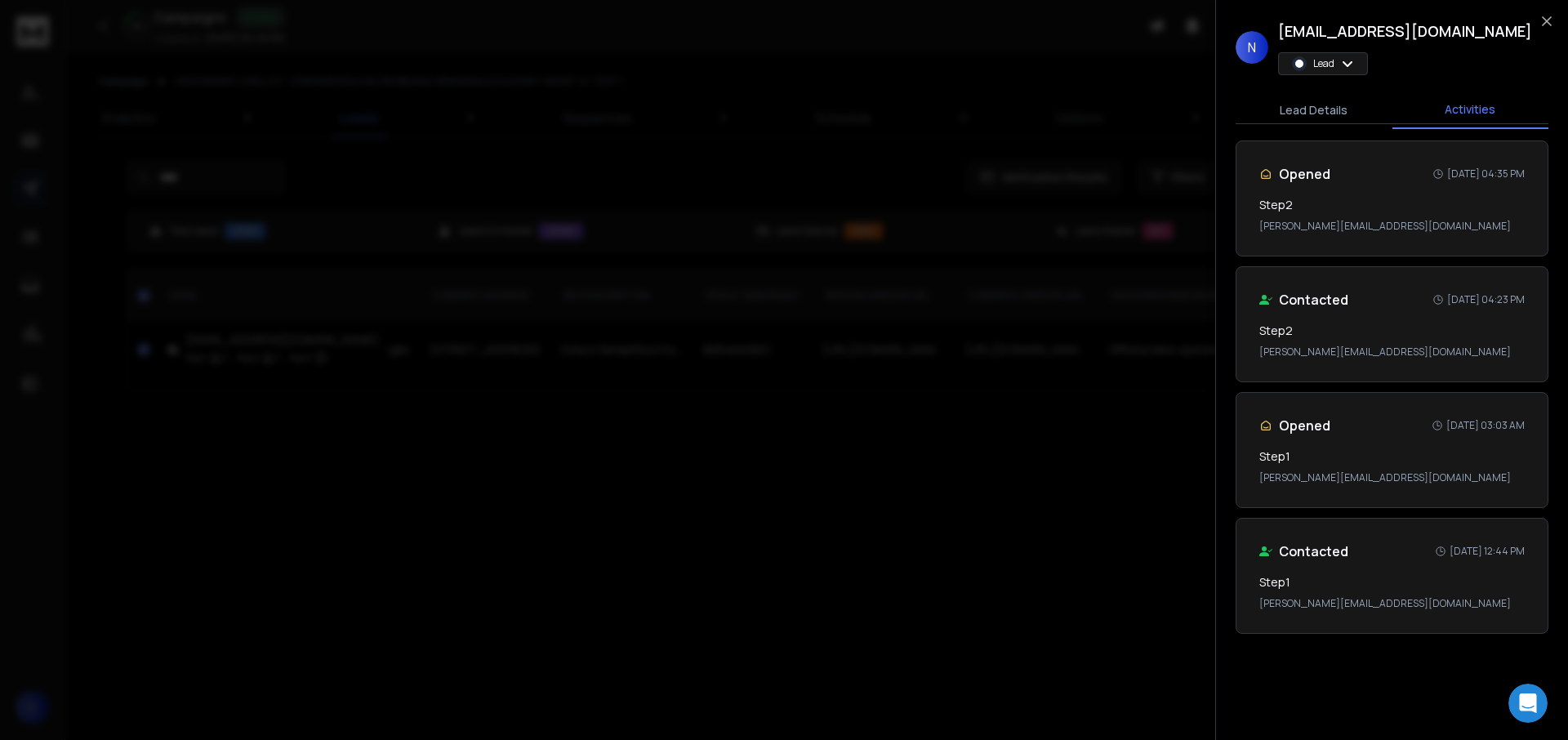
click at [1399, 341] on div "Contacted [DATE] 04:23 PM Step 2 [PERSON_NAME][EMAIL_ADDRESS][DOMAIN_NAME]" at bounding box center [1392, 324] width 266 height 69
click at [1309, 175] on div "Opened" at bounding box center [1295, 174] width 71 height 19
click at [1312, 218] on div "Opened [DATE] 04:35 PM Step 2 [PERSON_NAME][EMAIL_ADDRESS][DOMAIN_NAME]" at bounding box center [1392, 199] width 266 height 69
click at [1346, 114] on button "Lead Details" at bounding box center [1314, 110] width 157 height 36
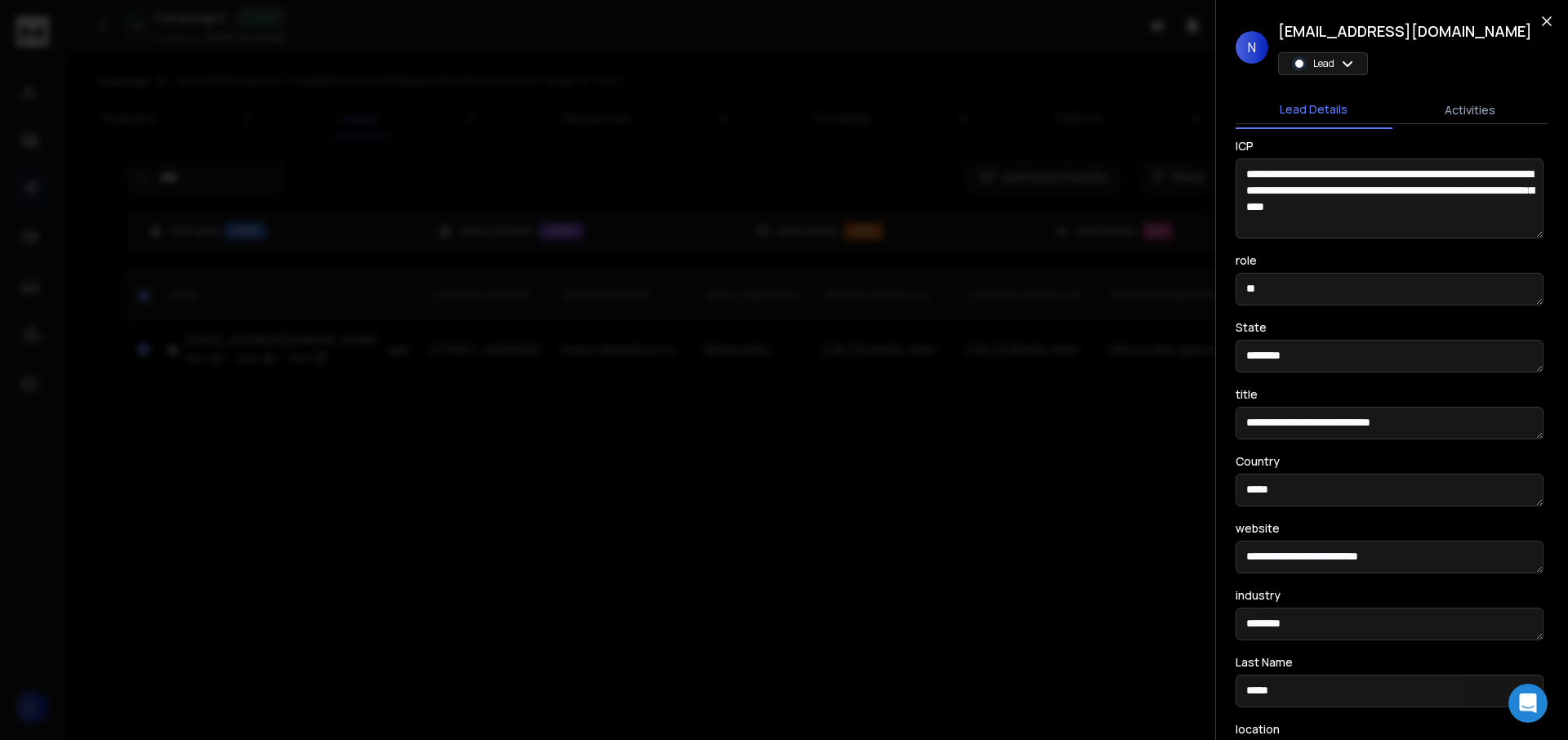
click at [1539, 28] on icon "button" at bounding box center [1547, 21] width 17 height 17
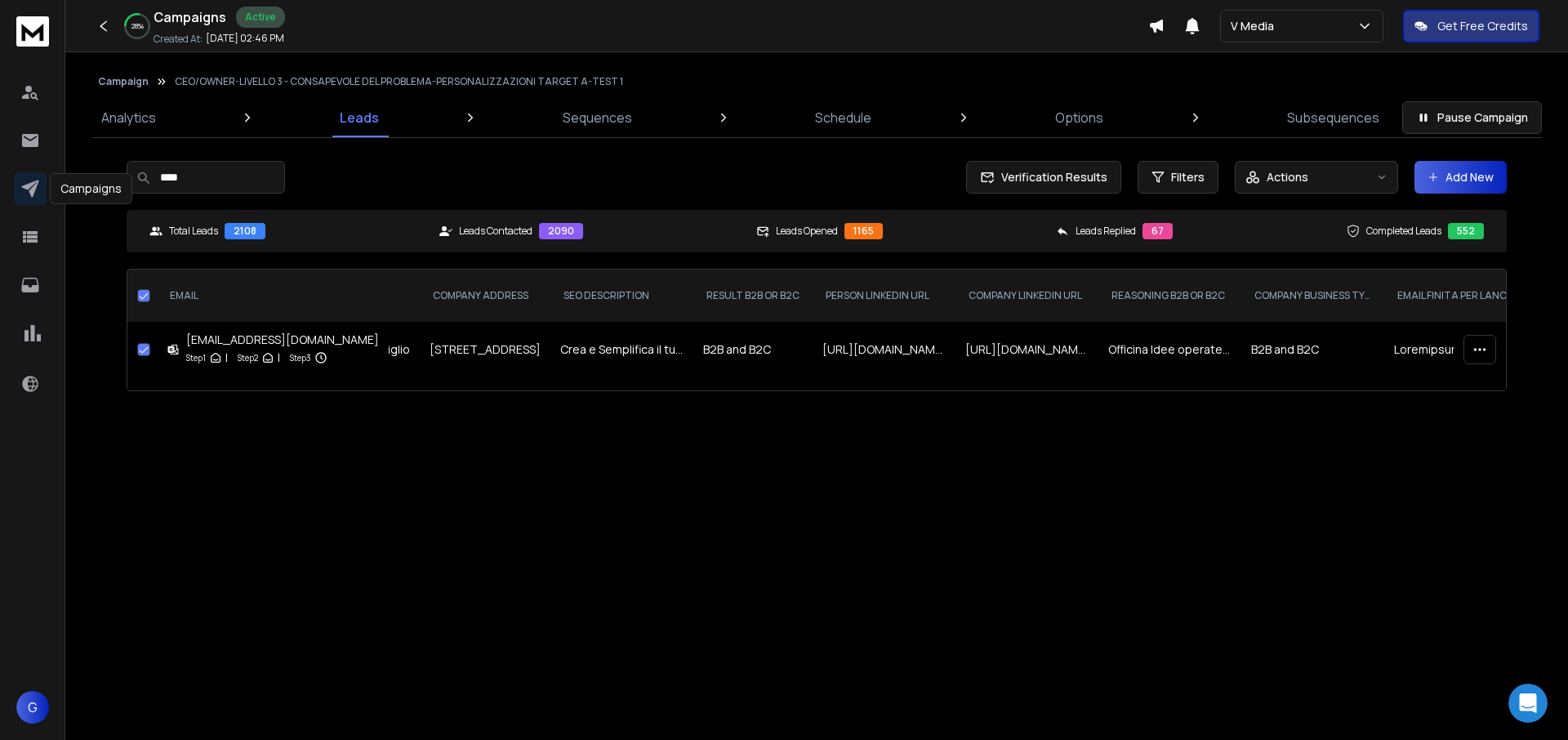
click at [20, 191] on icon at bounding box center [30, 188] width 19 height 19
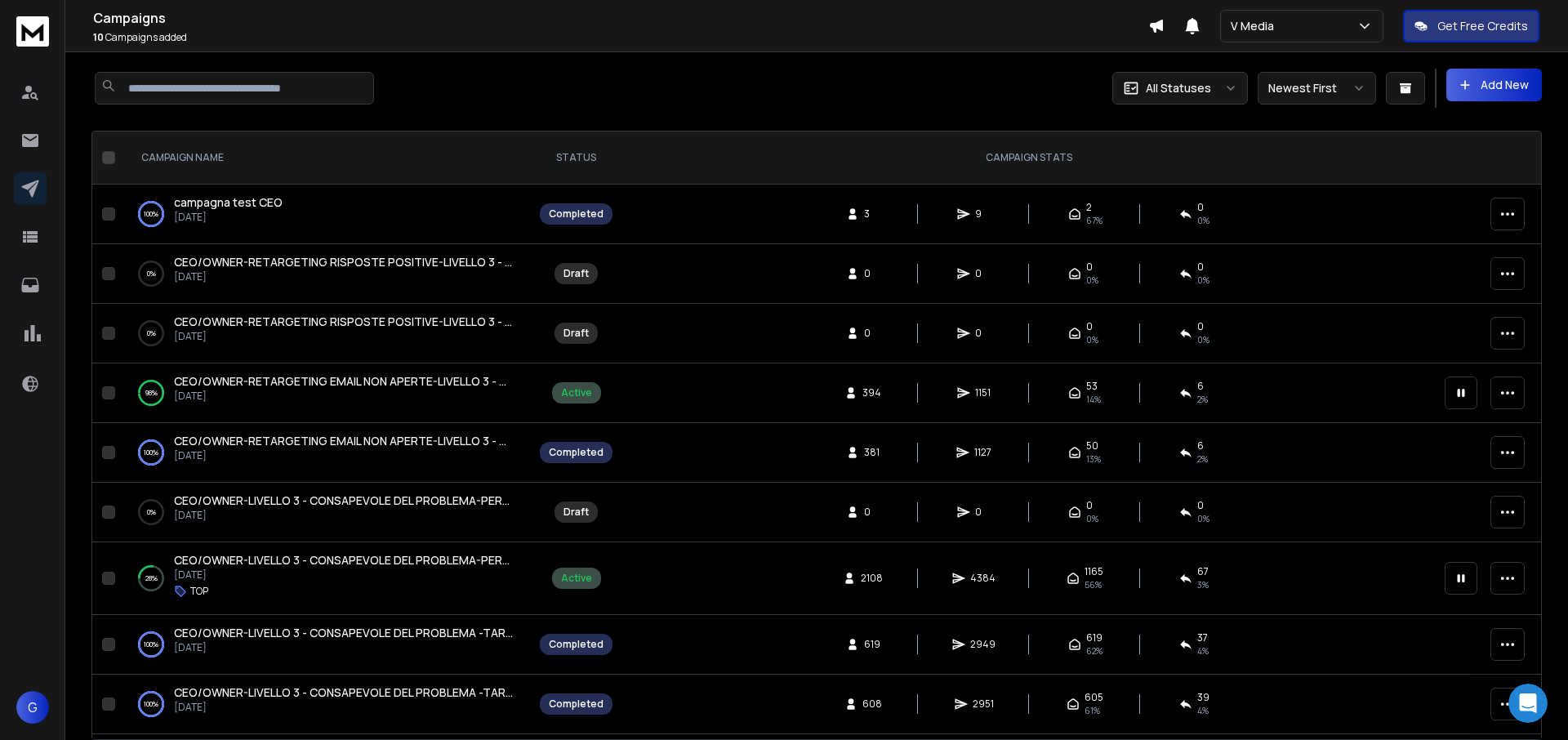
click at [254, 565] on span "CEO/OWNER-LIVELLO 3 - CONSAPEVOLE DEL PROBLEMA-PERSONALIZZAZIONI TARGET A-TEST 1" at bounding box center [434, 560] width 520 height 16
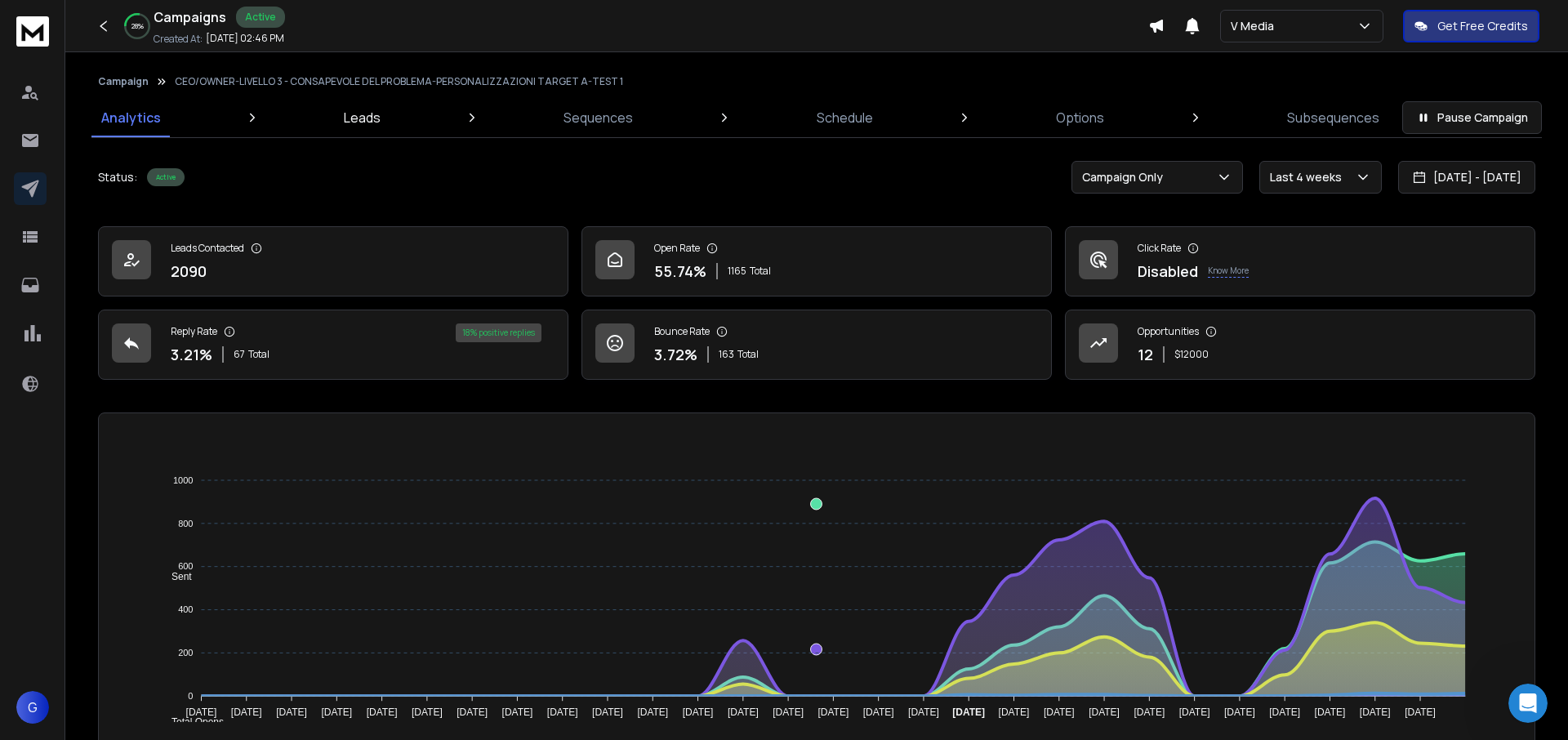
click at [370, 120] on p "Leads" at bounding box center [362, 118] width 37 height 19
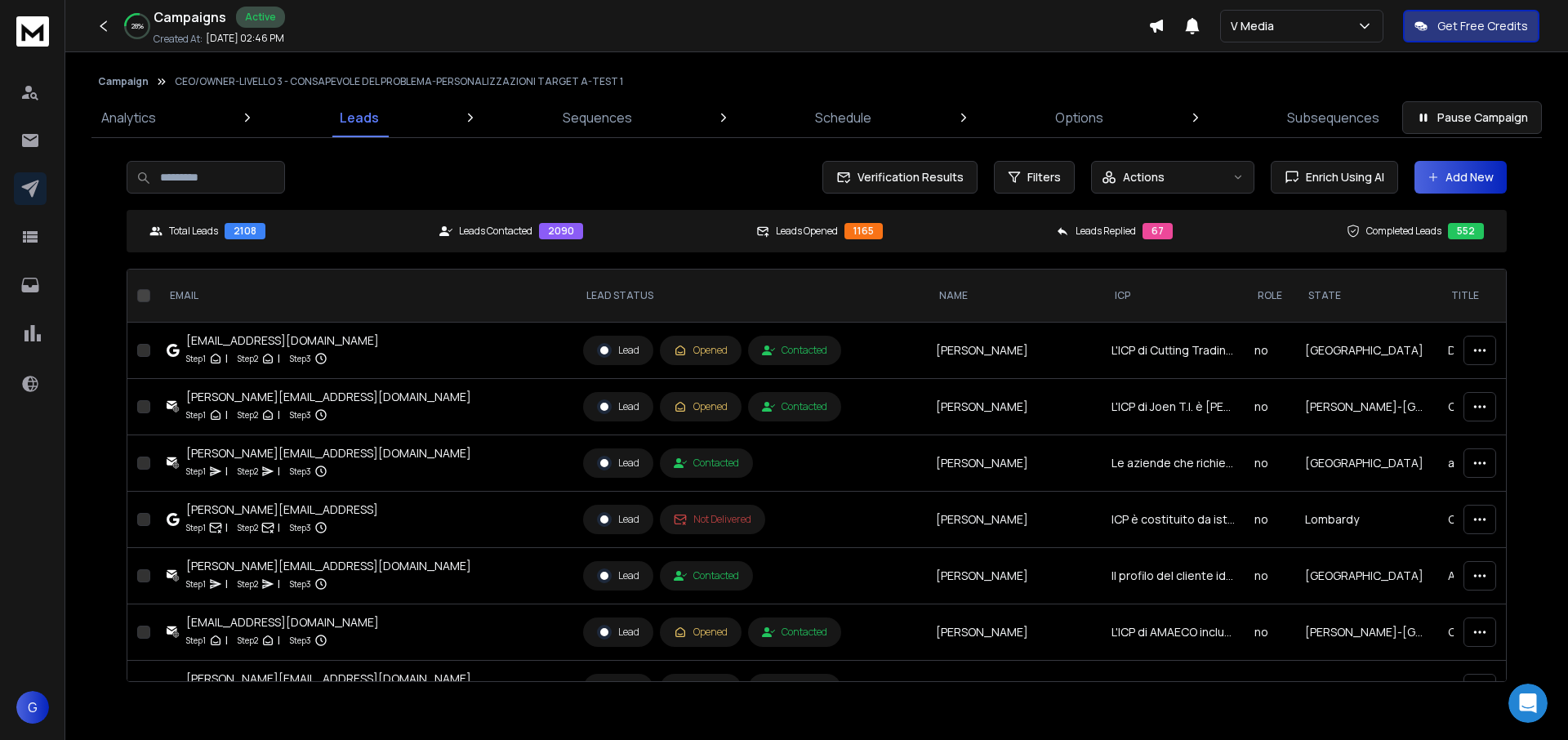
click at [279, 173] on input at bounding box center [206, 177] width 158 height 33
type input "****"
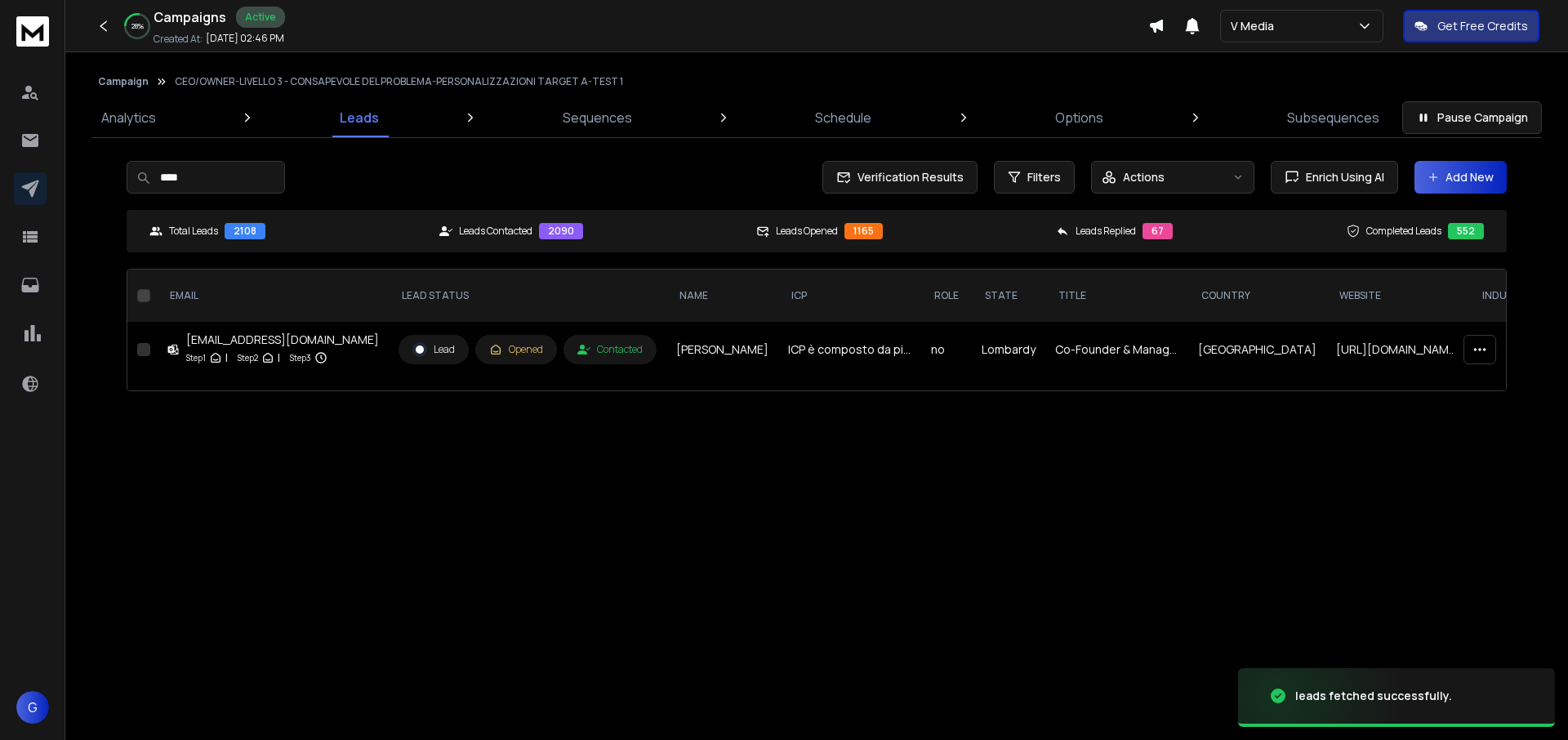
click at [1484, 364] on button "button" at bounding box center [1480, 349] width 33 height 29
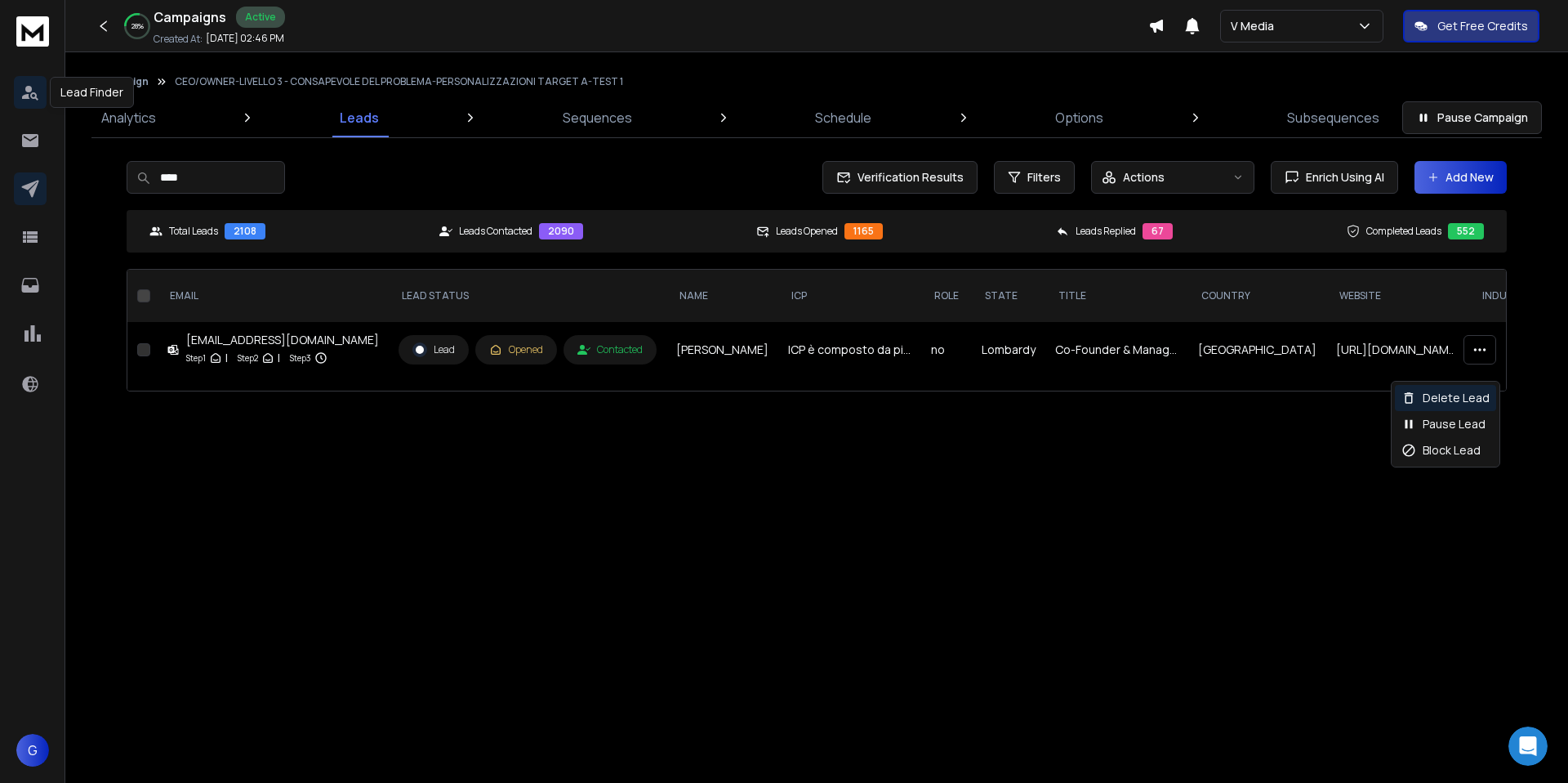
click at [21, 87] on icon at bounding box center [30, 92] width 19 height 19
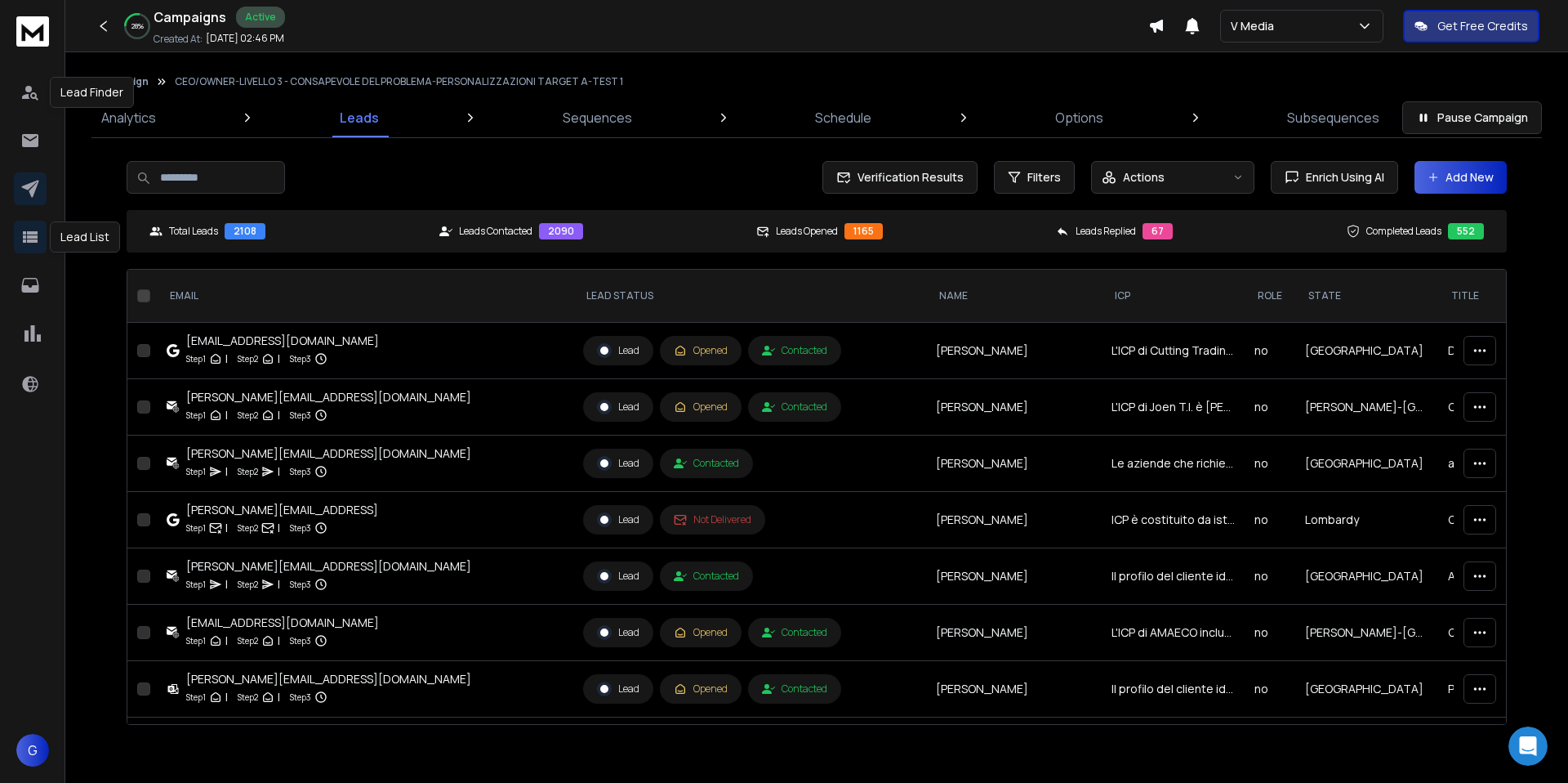
click at [29, 245] on icon at bounding box center [30, 237] width 19 height 19
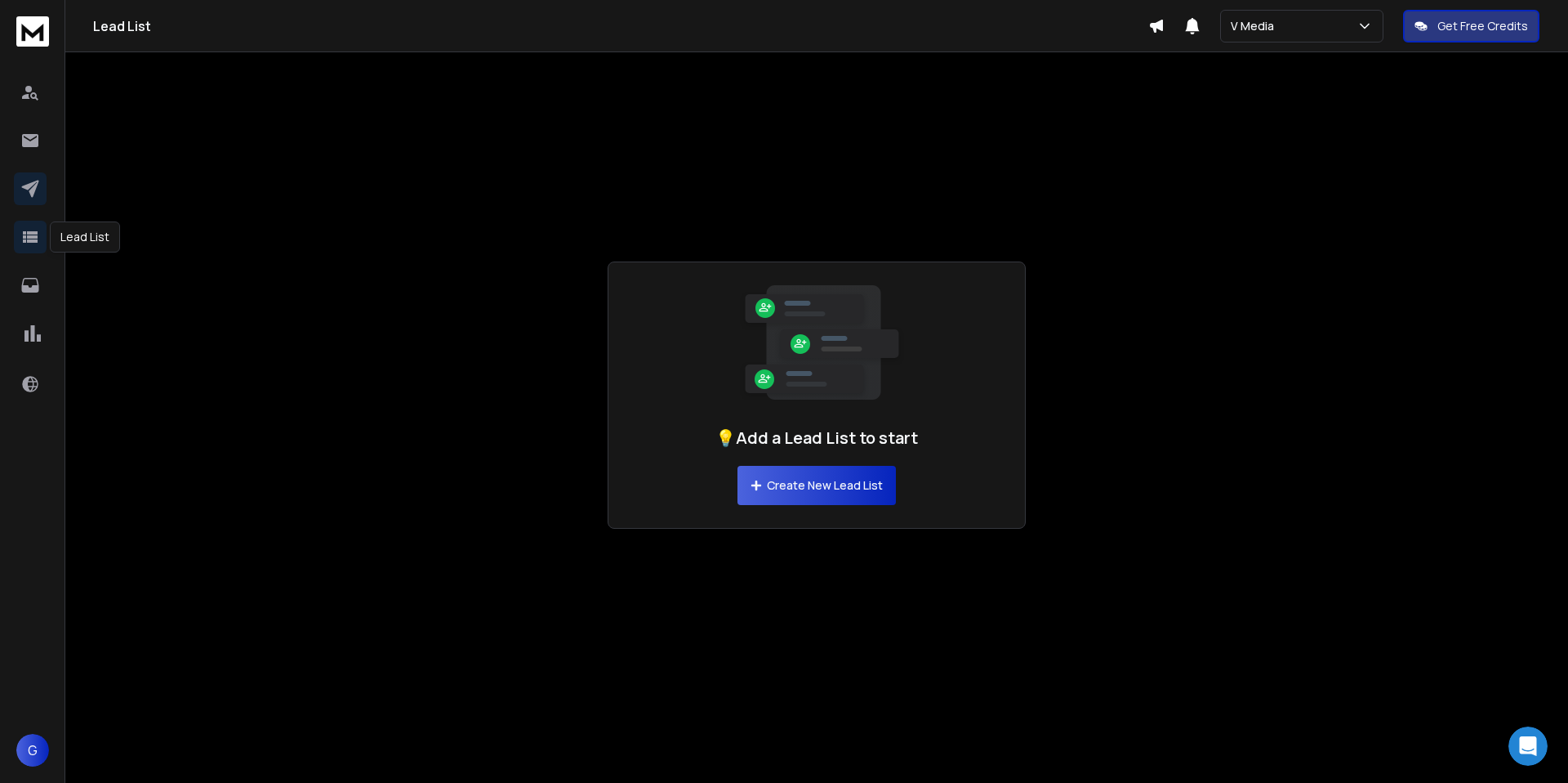
click at [36, 189] on icon at bounding box center [30, 188] width 19 height 19
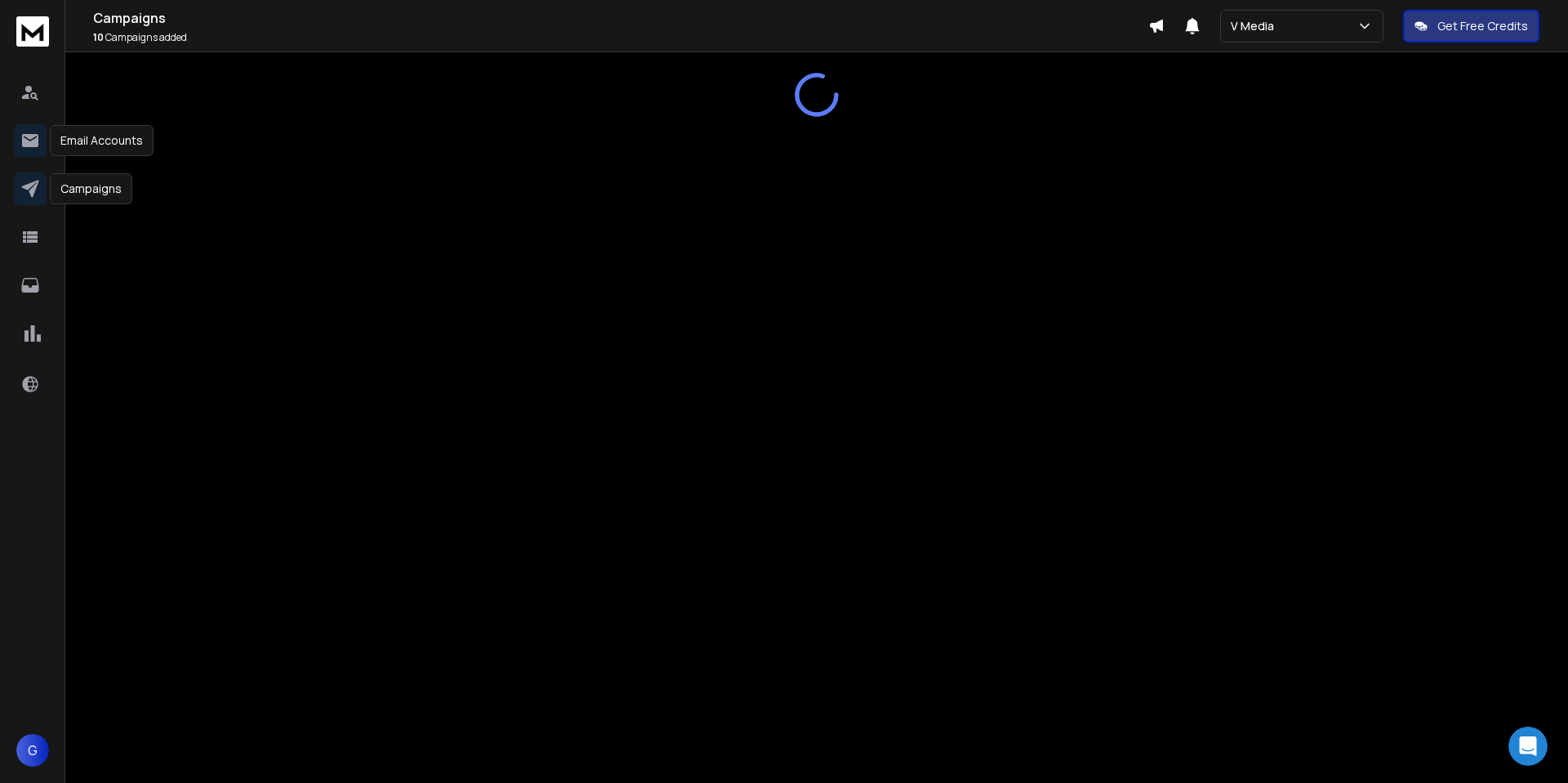
click at [30, 144] on icon at bounding box center [30, 140] width 17 height 13
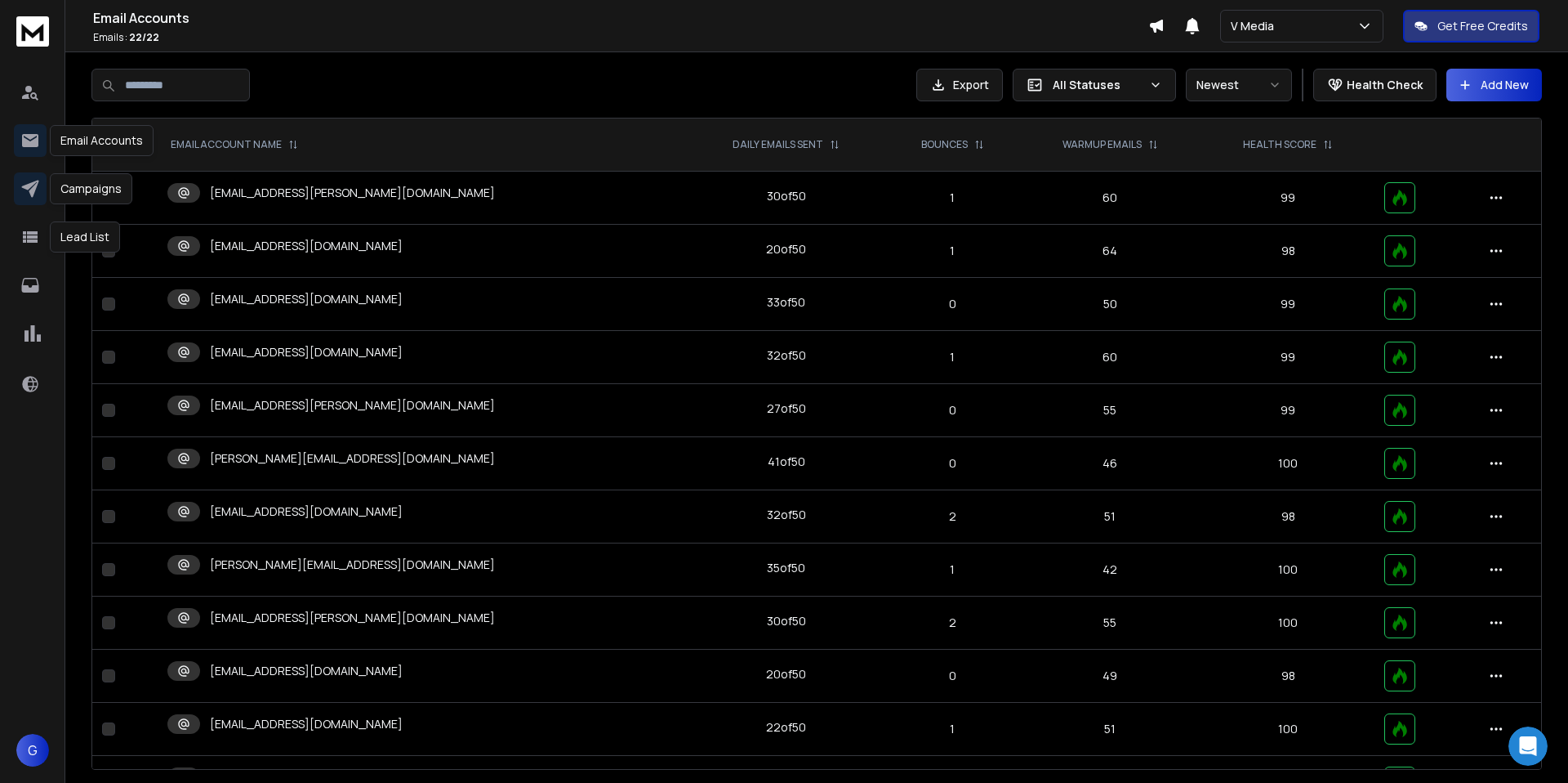
click at [39, 189] on icon at bounding box center [30, 188] width 19 height 19
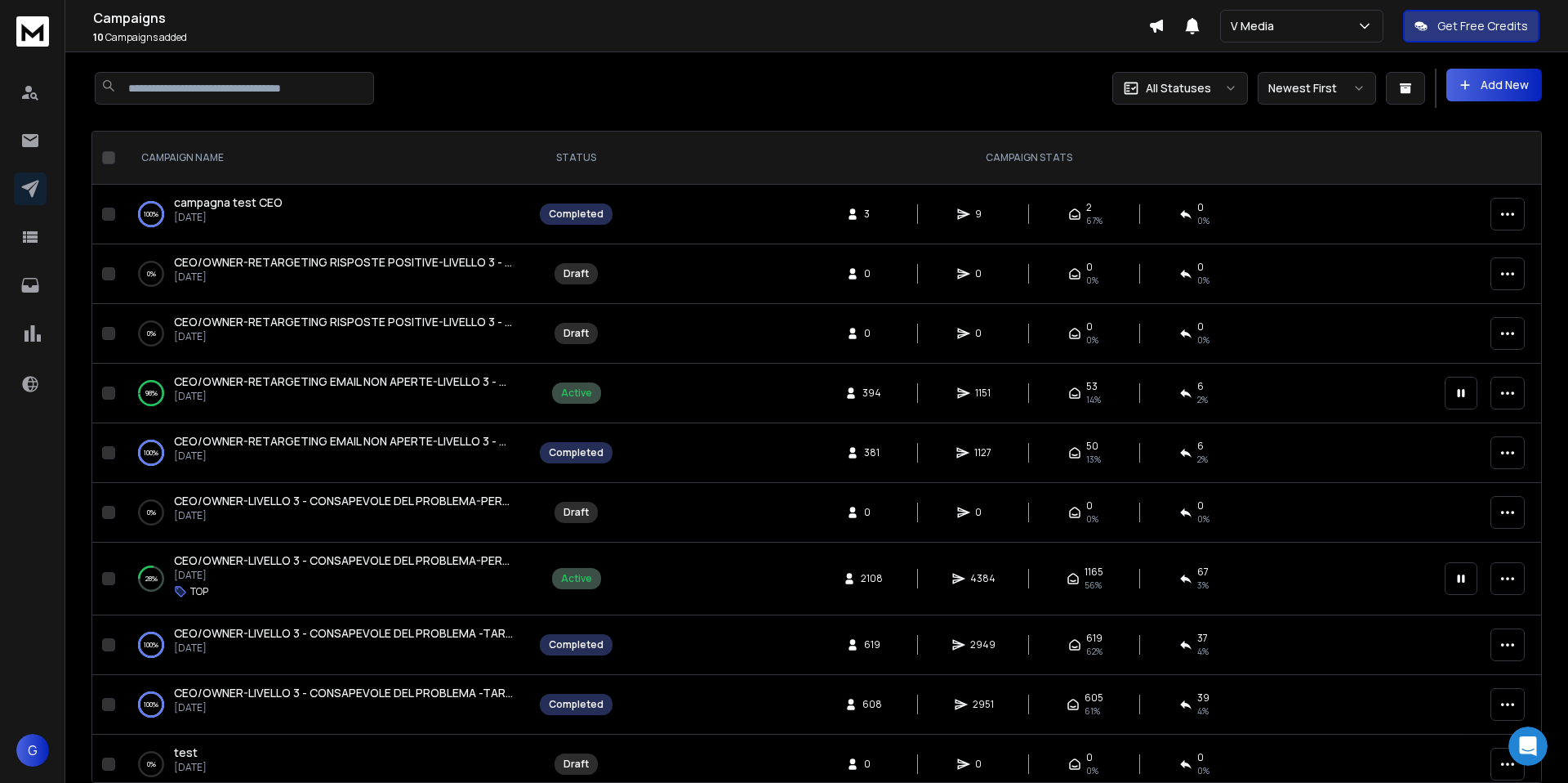
scroll to position [320, 0]
click at [295, 563] on span "CEO/OWNER-LIVELLO 3 - CONSAPEVOLE DEL PROBLEMA-PERSONALIZZAZIONI TARGET A-TEST 1" at bounding box center [434, 560] width 520 height 16
